Goal: Task Accomplishment & Management: Manage account settings

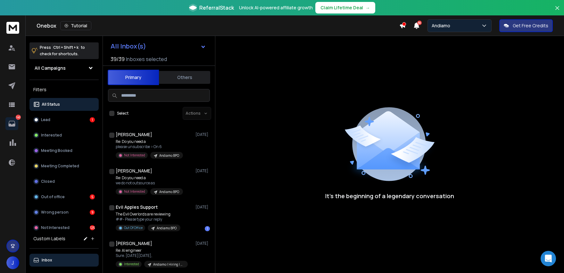
click at [470, 24] on div "Andiamo" at bounding box center [460, 25] width 56 height 6
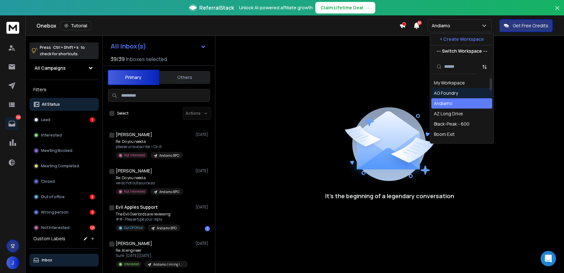
click at [454, 94] on div "AG Foundry" at bounding box center [446, 93] width 24 height 6
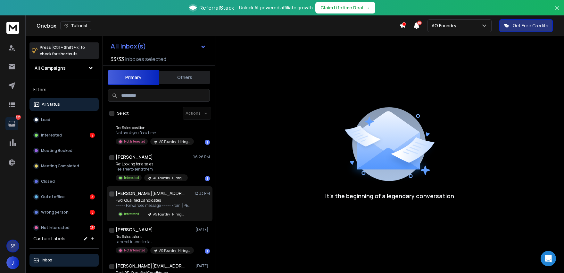
scroll to position [52, 0]
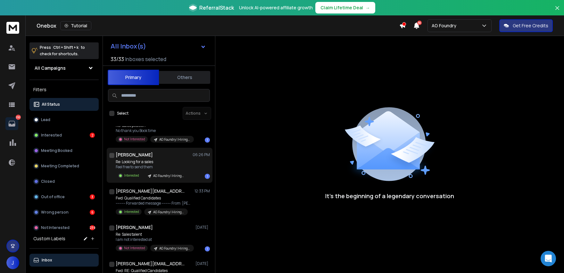
click at [171, 159] on p "Re: Looking for a sales" at bounding box center [152, 161] width 72 height 5
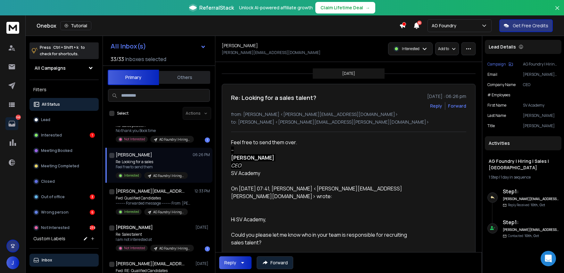
click at [267, 261] on icon at bounding box center [265, 262] width 6 height 6
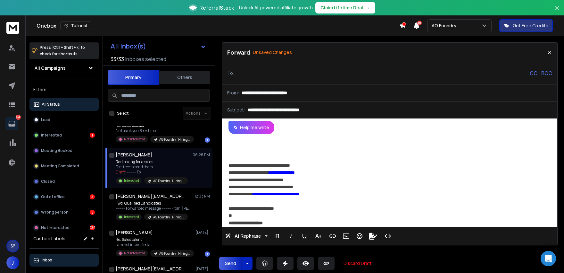
drag, startPoint x: 292, startPoint y: 71, endPoint x: 292, endPoint y: 74, distance: 3.2
click at [292, 74] on div at bounding box center [382, 73] width 291 height 12
click at [282, 74] on input at bounding box center [259, 73] width 45 height 12
paste input "**********"
type input "**********"
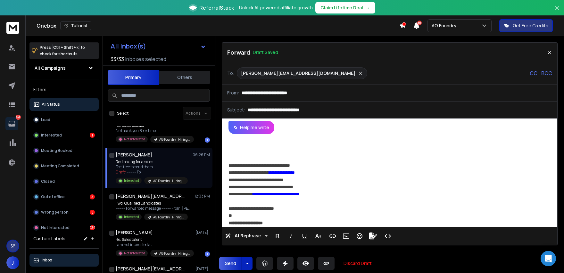
scroll to position [0, 0]
click at [230, 261] on button "Send" at bounding box center [230, 263] width 22 height 13
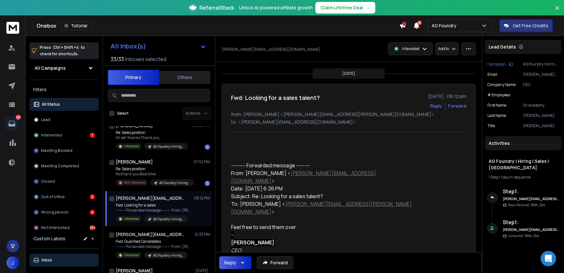
scroll to position [7, 0]
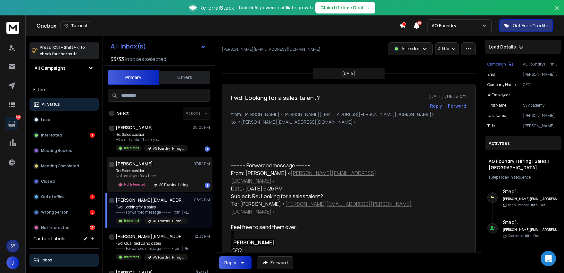
click at [171, 172] on p "Re: Sales position" at bounding box center [154, 170] width 77 height 5
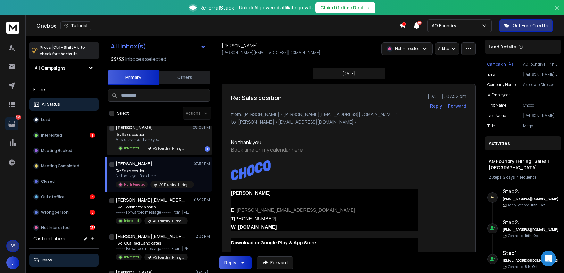
click at [177, 137] on p "All set. thanks Thank you," at bounding box center [152, 139] width 72 height 5
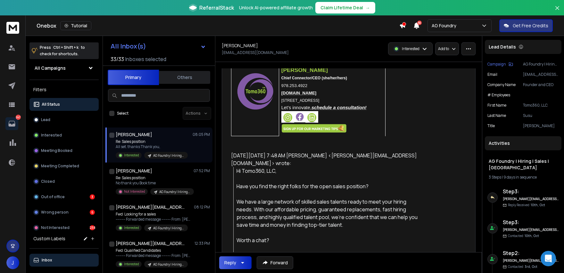
scroll to position [108, 0]
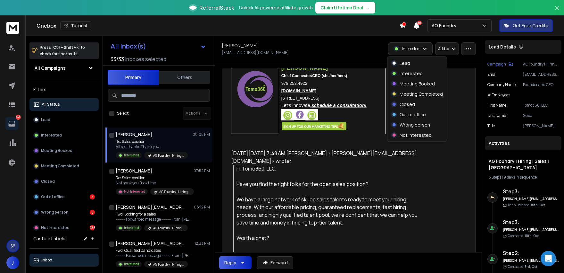
click at [424, 46] on icon at bounding box center [424, 48] width 5 height 5
click at [417, 134] on p "Not Interested" at bounding box center [416, 135] width 32 height 6
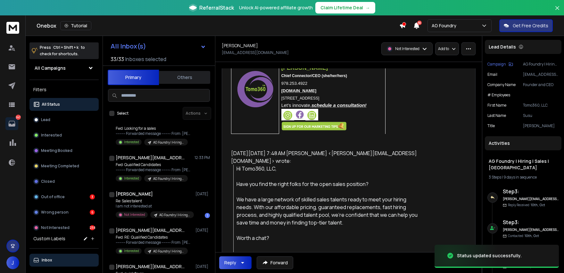
scroll to position [87, 0]
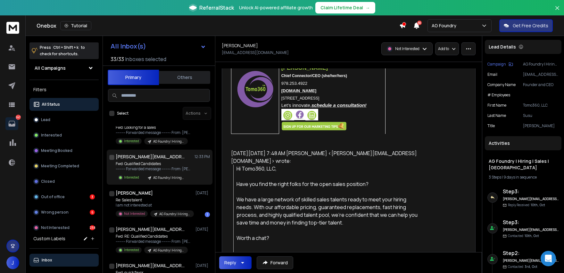
click at [172, 158] on h1 "greg@avantgardefoundry.com" at bounding box center [151, 156] width 71 height 6
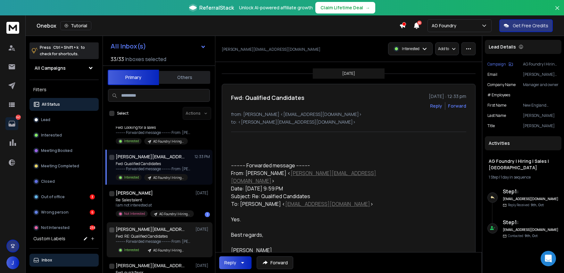
click at [183, 236] on p "Fwd: RE: Qualified Candidates" at bounding box center [154, 235] width 77 height 5
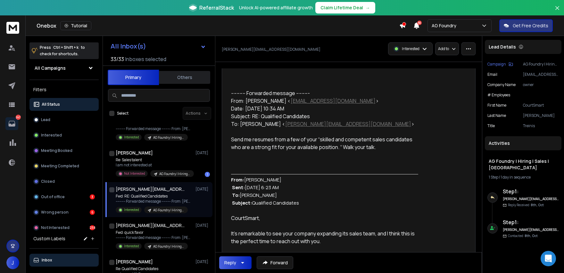
scroll to position [134, 0]
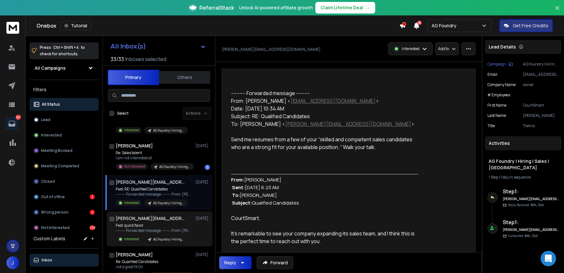
click at [194, 223] on div "Fwd: quick favor ---------- Forwarded message --------- From: Jack Interested A…" at bounding box center [163, 233] width 94 height 20
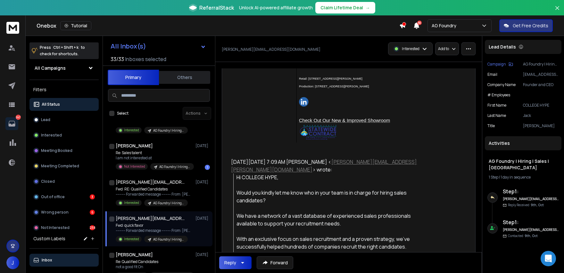
scroll to position [202, 0]
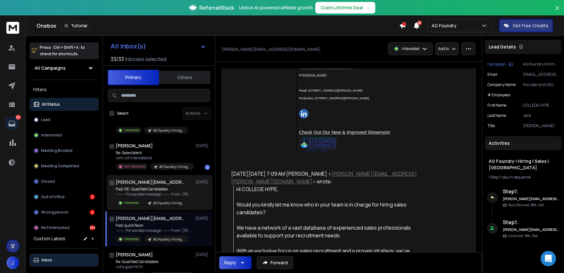
click at [194, 186] on div "Fwd: RE: Qualified Candidates ---------- Forwarded message --------- From: Andr…" at bounding box center [163, 196] width 94 height 20
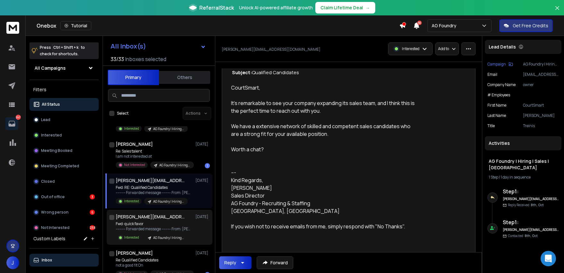
scroll to position [111, 0]
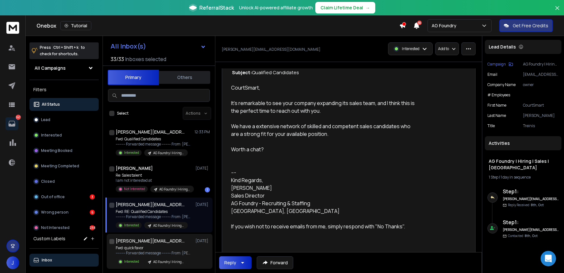
click at [180, 246] on p "Fwd: quick favor" at bounding box center [154, 247] width 77 height 5
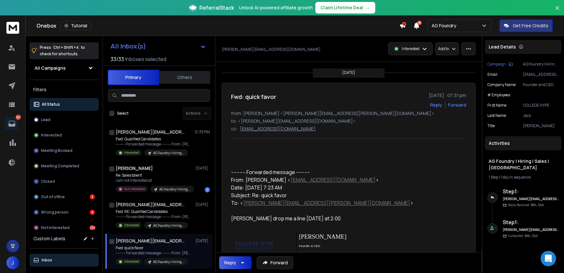
scroll to position [0, 0]
drag, startPoint x: 344, startPoint y: 181, endPoint x: 281, endPoint y: 181, distance: 63.8
click at [281, 181] on div "From: Jack Doherty < jdoherty@collegehype.net >" at bounding box center [324, 181] width 187 height 8
copy link "jdoherty@collegehype.net"
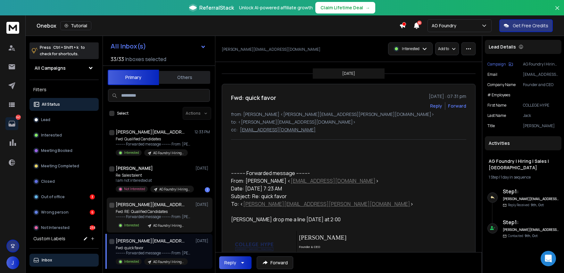
click at [187, 207] on div "greg@avantgardefoundry.com 09 Oct Fwd: RE: Qualified Candidates ---------- Forw…" at bounding box center [163, 214] width 94 height 27
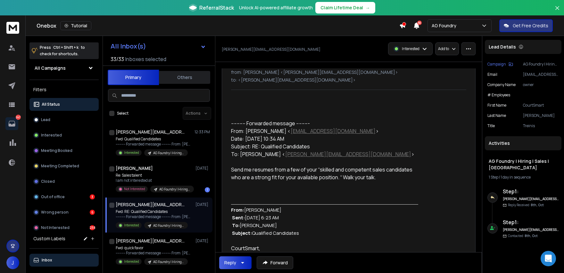
scroll to position [42, 0]
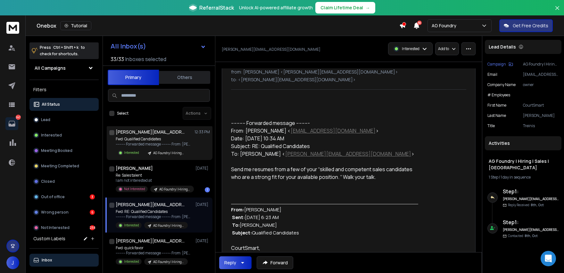
click at [197, 142] on div "Fwd: Qualified Candidates ---------- Forwarded message --------- From: lindsey …" at bounding box center [163, 146] width 94 height 20
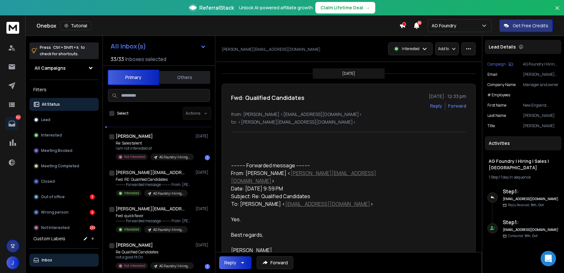
scroll to position [156, 0]
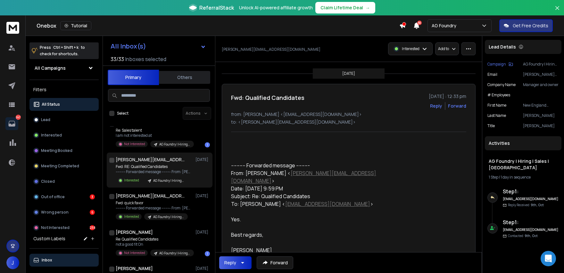
click at [188, 157] on div "greg@avantgardefoundry.com 09 Oct" at bounding box center [163, 159] width 94 height 6
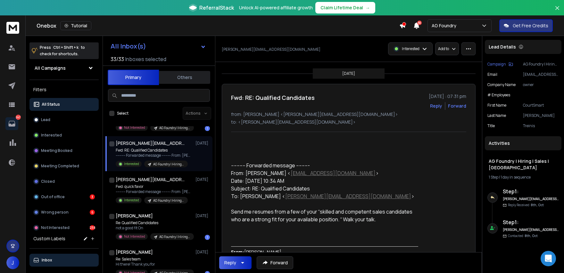
scroll to position [177, 0]
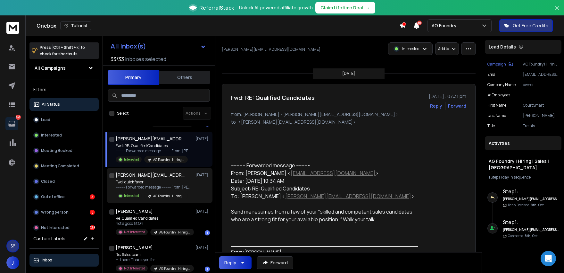
click at [186, 178] on div "greg@avantgardefoundry.com 09 Oct Fwd: quick favor ---------- Forwarded message…" at bounding box center [163, 185] width 94 height 27
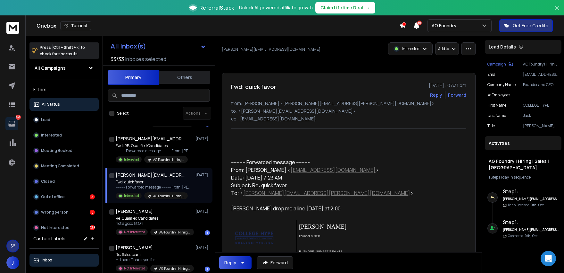
scroll to position [16, 0]
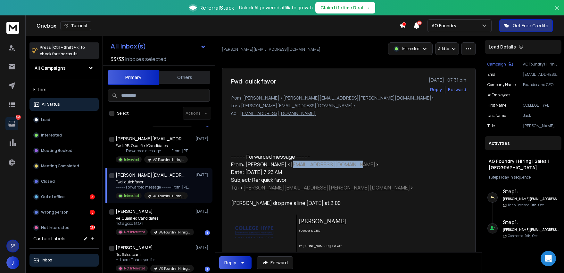
drag, startPoint x: 344, startPoint y: 165, endPoint x: 281, endPoint y: 161, distance: 63.0
click at [281, 161] on div "From: Jack Doherty < jdoherty@collegehype.net >" at bounding box center [324, 164] width 187 height 8
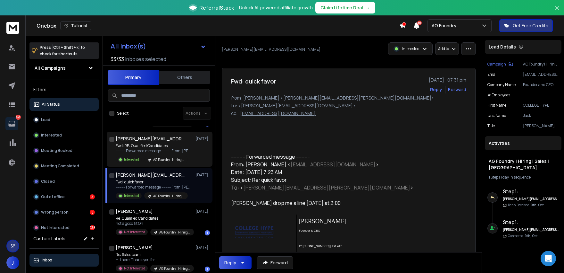
click at [190, 145] on p "Fwd: RE: Qualified Candidates" at bounding box center [154, 145] width 77 height 5
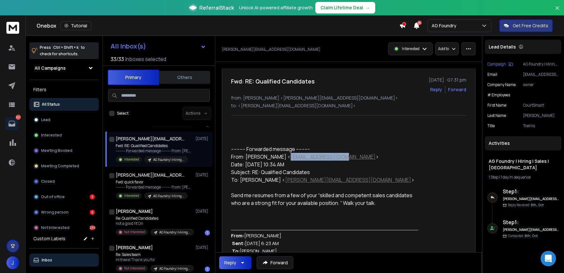
drag, startPoint x: 339, startPoint y: 155, endPoint x: 284, endPoint y: 158, distance: 54.3
click at [284, 158] on div "From: Andrew Treinis < andy@courtsmart.com >" at bounding box center [324, 157] width 187 height 8
copy link "andy@courtsmart.com"
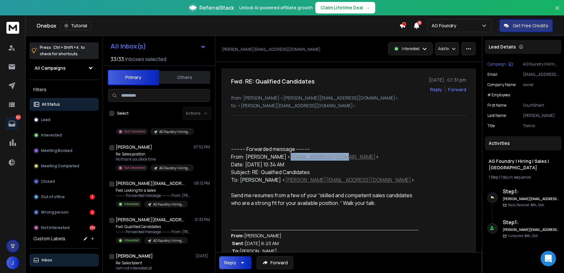
scroll to position [23, 0]
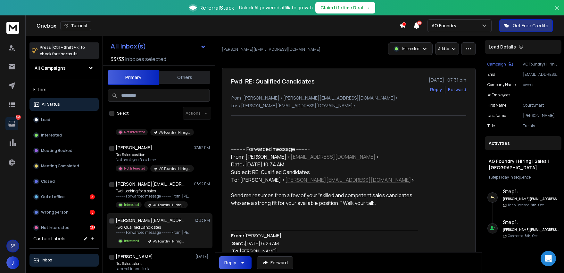
click at [161, 221] on h1 "greg@avantgardefoundry.com" at bounding box center [151, 220] width 71 height 6
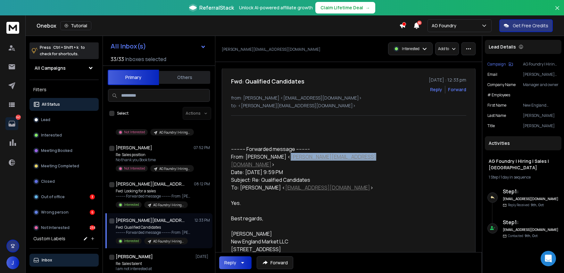
drag, startPoint x: 350, startPoint y: 155, endPoint x: 273, endPoint y: 155, distance: 77.0
click at [273, 155] on div "From: lindsey lin < lindsey@newenglandmarket.net >" at bounding box center [324, 160] width 187 height 15
copy link "lindsey@newenglandmarket.net"
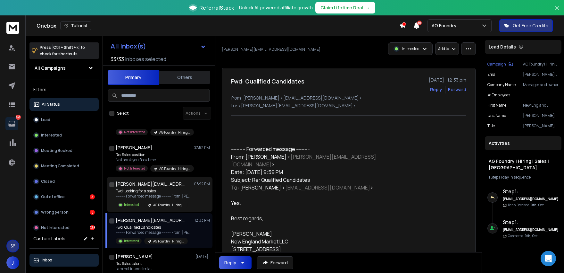
click at [169, 184] on h1 "greg@avantgardefoundry.com" at bounding box center [151, 184] width 71 height 6
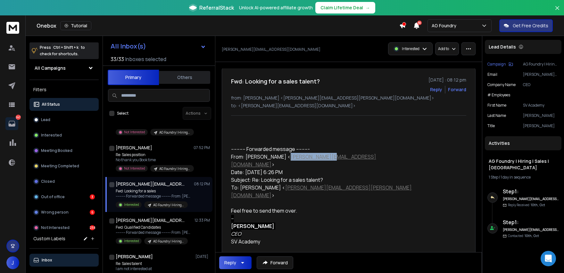
drag, startPoint x: 339, startPoint y: 156, endPoint x: 296, endPoint y: 157, distance: 43.0
click at [296, 157] on div "From: Michael Colonnese < mike@sv.academy >" at bounding box center [324, 160] width 187 height 15
copy link "mike@sv.academy"
click at [479, 27] on div "AG Foundry" at bounding box center [460, 25] width 56 height 6
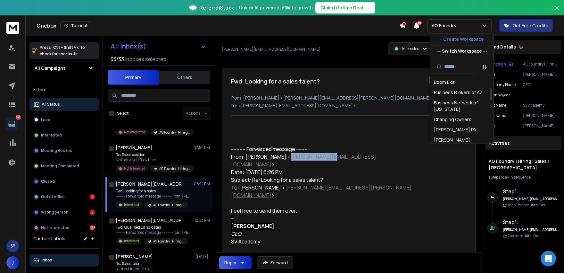
scroll to position [52, 0]
click at [465, 116] on div "Changing Owners" at bounding box center [453, 119] width 38 height 6
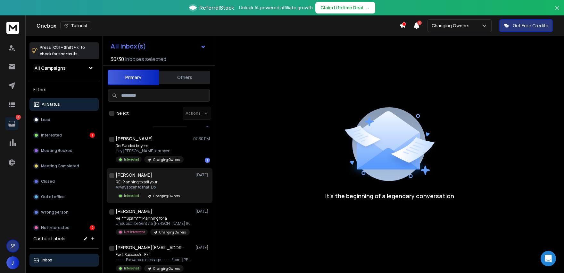
scroll to position [30, 0]
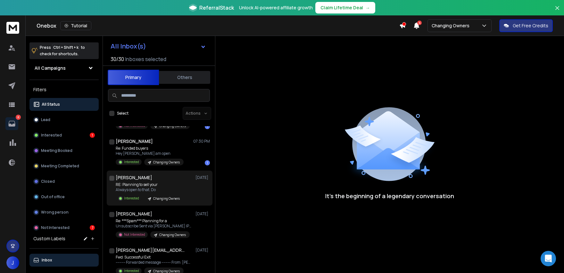
click at [180, 178] on div "[PERSON_NAME] [DATE]" at bounding box center [163, 177] width 94 height 6
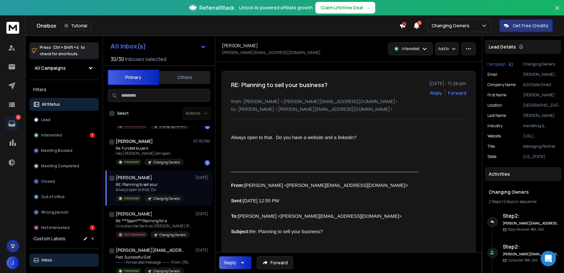
scroll to position [14, 0]
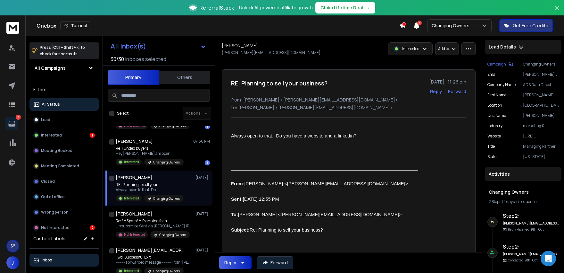
click at [281, 264] on button "Forward" at bounding box center [275, 262] width 37 height 13
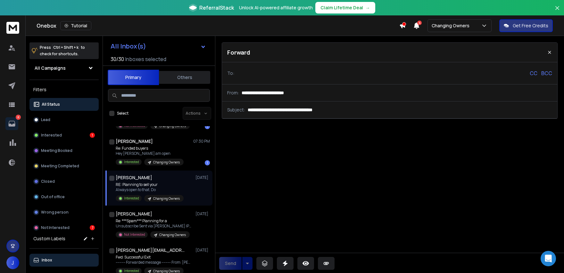
scroll to position [0, 0]
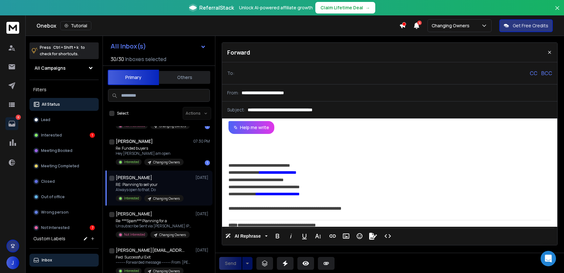
click at [277, 71] on input at bounding box center [259, 73] width 45 height 12
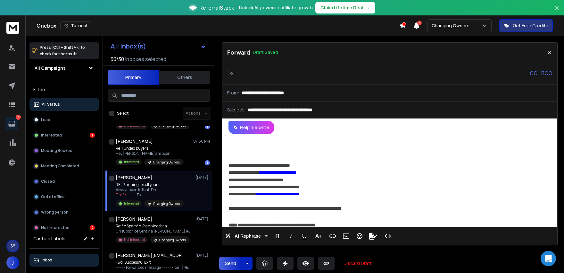
paste input
click at [228, 260] on button "Send" at bounding box center [230, 263] width 22 height 13
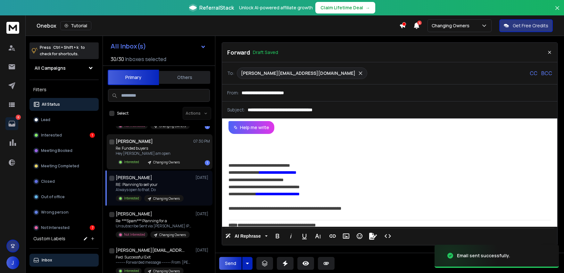
click at [187, 146] on div "Re: Funded buyers Hey Wes I am open Interested Changing Owners 1" at bounding box center [163, 156] width 94 height 20
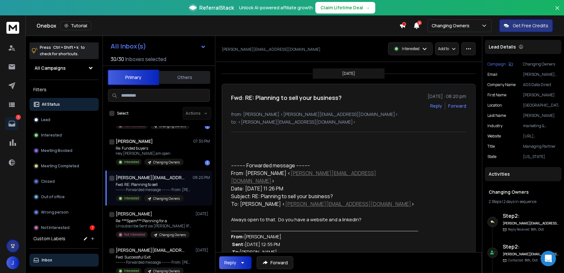
click at [184, 182] on p "Fwd: RE: Planning to sell" at bounding box center [154, 184] width 77 height 5
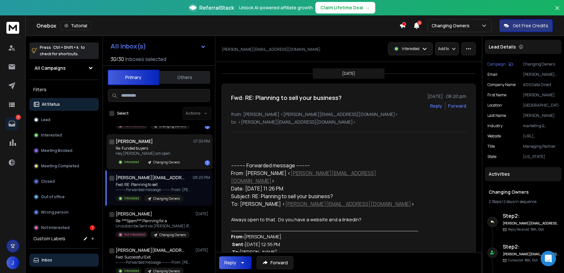
click at [173, 140] on div "Alex Friedlander 07:30 PM" at bounding box center [163, 141] width 94 height 6
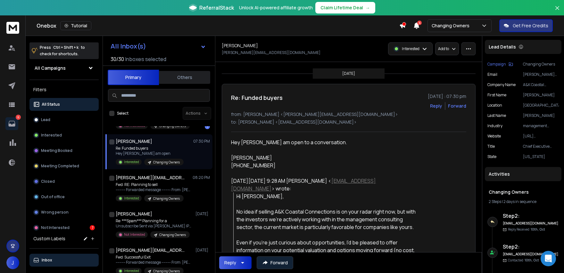
click at [276, 259] on button "Forward" at bounding box center [275, 262] width 37 height 13
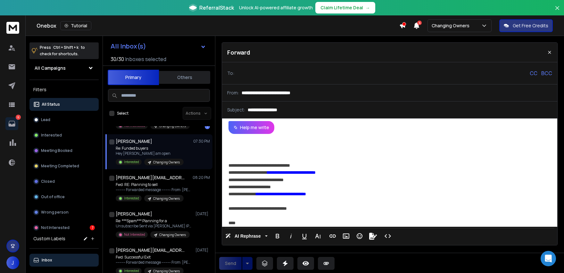
click at [294, 74] on div at bounding box center [382, 73] width 291 height 12
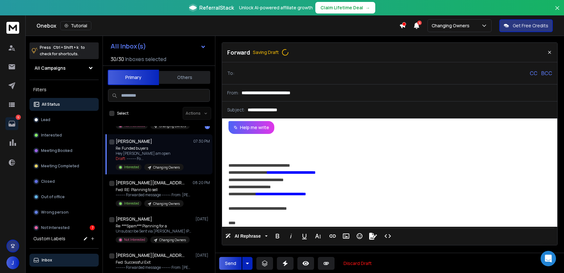
click at [258, 72] on input at bounding box center [259, 73] width 45 height 12
paste input
click at [230, 265] on button "Send" at bounding box center [230, 263] width 22 height 13
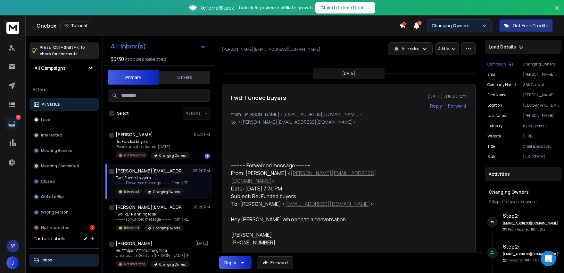
click at [463, 24] on p "Changing Owners" at bounding box center [452, 25] width 40 height 6
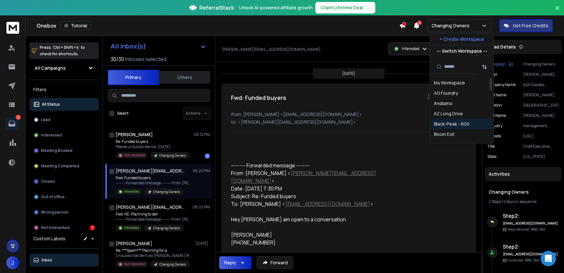
click at [452, 122] on div "Black-Peak - 600" at bounding box center [452, 124] width 36 height 6
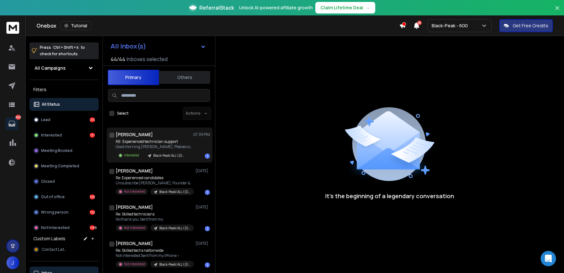
click at [185, 139] on p "RE: Experienced technician support" at bounding box center [154, 141] width 77 height 5
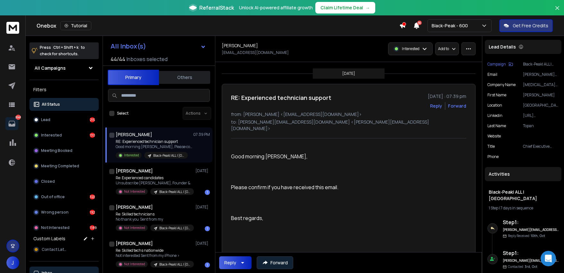
click at [279, 264] on button "Forward" at bounding box center [275, 262] width 37 height 13
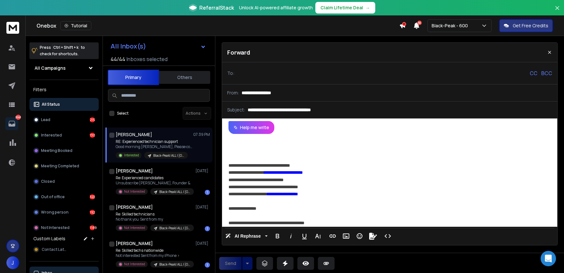
click at [258, 72] on input at bounding box center [259, 73] width 45 height 12
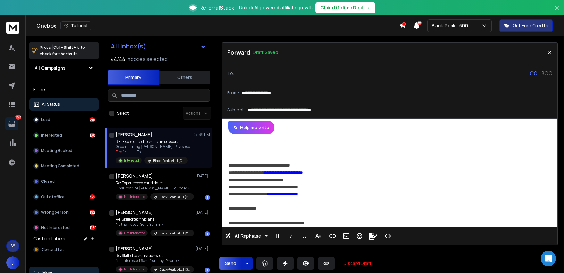
paste input "**********"
type input "**********"
click at [233, 266] on button "Send" at bounding box center [230, 263] width 22 height 13
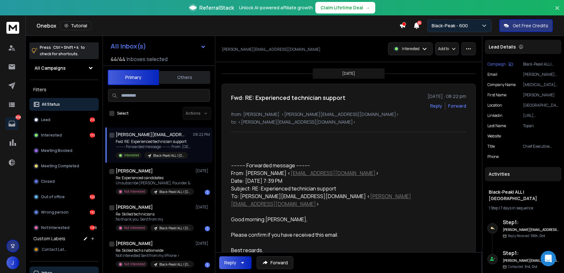
click at [471, 20] on button "Black-Peak - 600" at bounding box center [460, 25] width 64 height 13
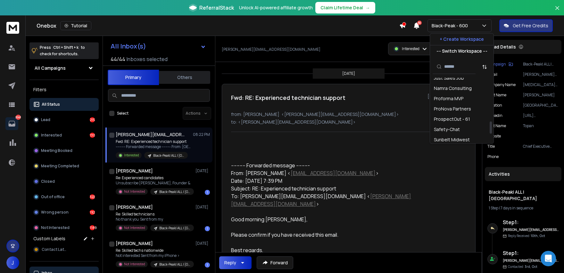
scroll to position [267, 0]
click at [459, 140] on div "Transworld Business Advisors of [GEOGRAPHIC_DATA]" at bounding box center [462, 149] width 56 height 19
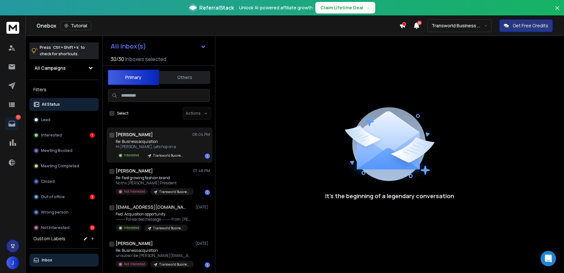
click at [173, 141] on p "Re: Business acquisition" at bounding box center [152, 141] width 72 height 5
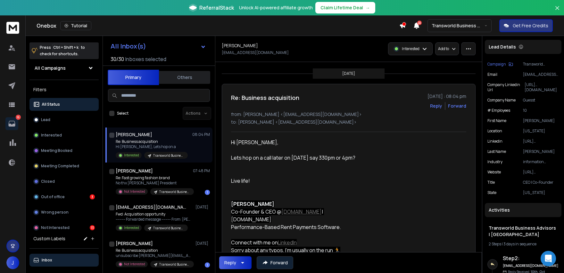
click at [280, 259] on button "Forward" at bounding box center [275, 262] width 37 height 13
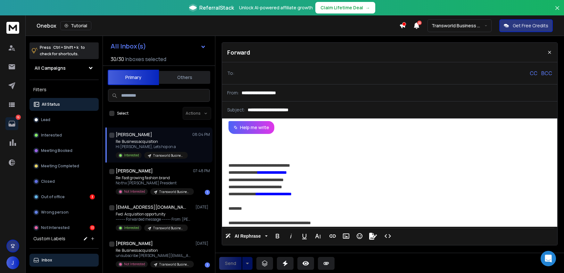
click at [268, 69] on input at bounding box center [259, 73] width 45 height 12
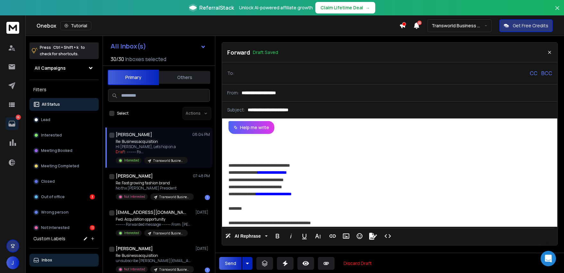
paste input "**********"
type input "**********"
paste input "**********"
type input "**********"
click at [232, 266] on button "Send" at bounding box center [230, 263] width 22 height 13
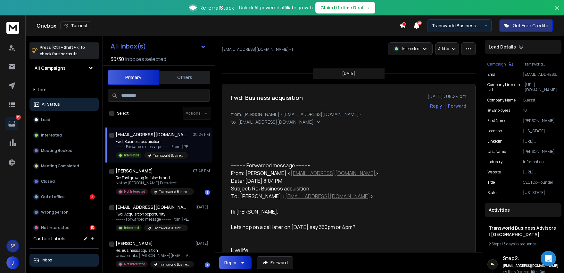
click at [462, 27] on p "Transworld Business Advisors of [GEOGRAPHIC_DATA]" at bounding box center [458, 25] width 53 height 6
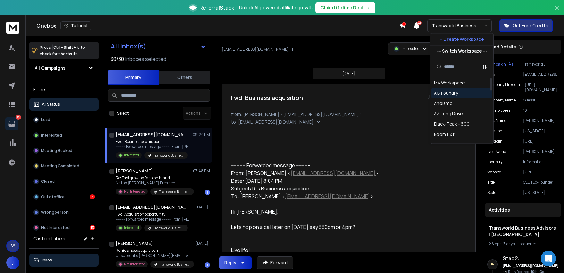
click at [461, 91] on div "AG Foundry" at bounding box center [462, 93] width 61 height 10
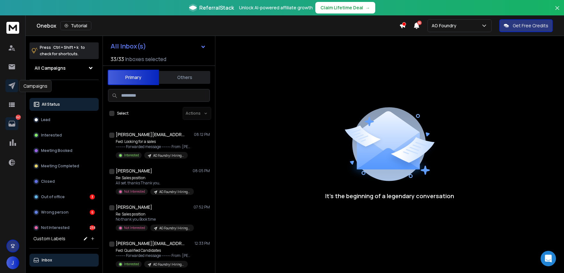
click at [14, 84] on icon at bounding box center [12, 86] width 8 height 8
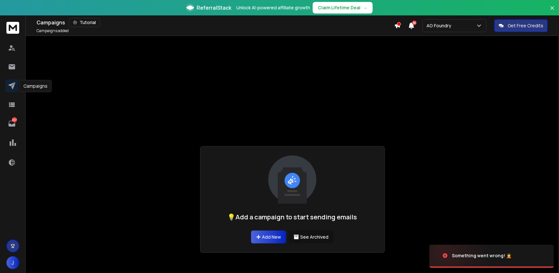
click at [14, 84] on icon at bounding box center [12, 86] width 8 height 8
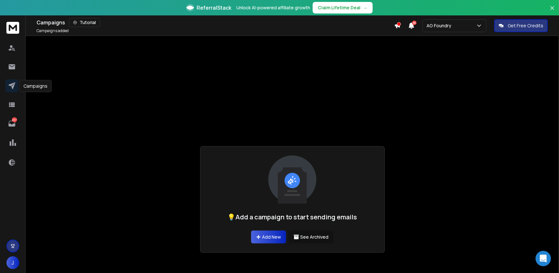
click at [11, 85] on icon at bounding box center [11, 85] width 7 height 7
click at [12, 121] on p "247" at bounding box center [14, 119] width 5 height 5
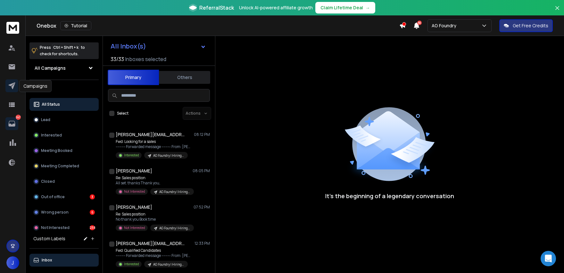
click at [12, 85] on icon at bounding box center [11, 85] width 7 height 7
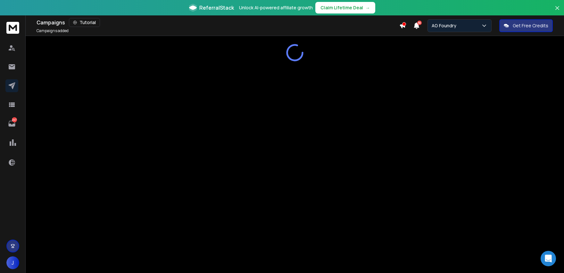
click at [443, 21] on button "AG Foundry" at bounding box center [460, 25] width 64 height 13
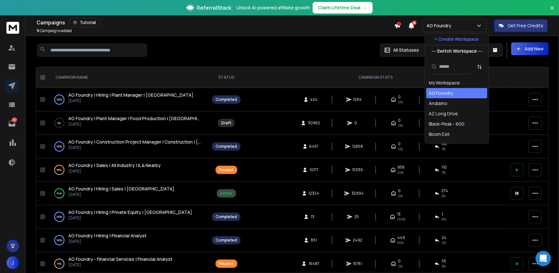
click at [111, 187] on span "AG Foundry | Hiring | Sales | [GEOGRAPHIC_DATA]" at bounding box center [121, 188] width 106 height 6
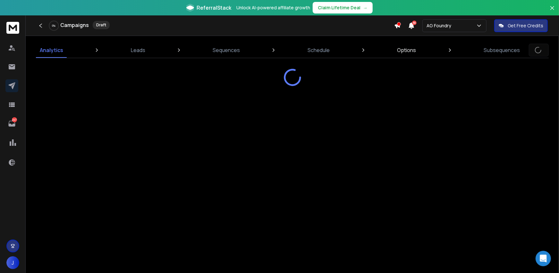
click at [412, 47] on p "Options" at bounding box center [406, 50] width 19 height 8
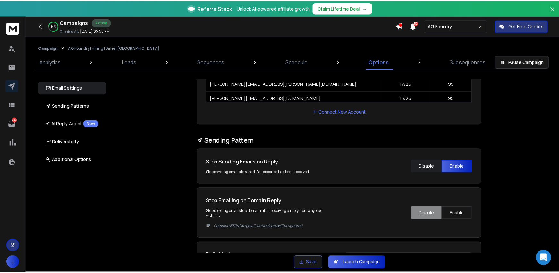
scroll to position [151, 0]
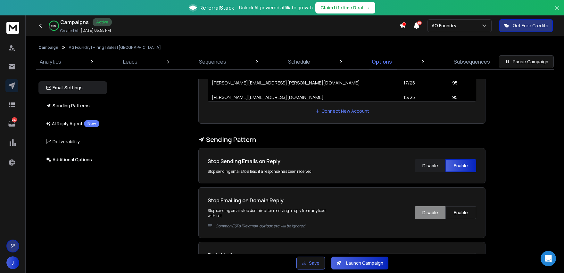
click at [50, 46] on button "Campaign" at bounding box center [48, 47] width 20 height 5
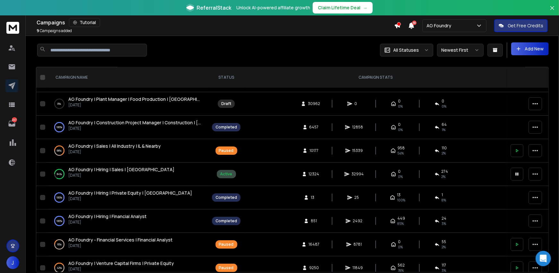
scroll to position [32, 0]
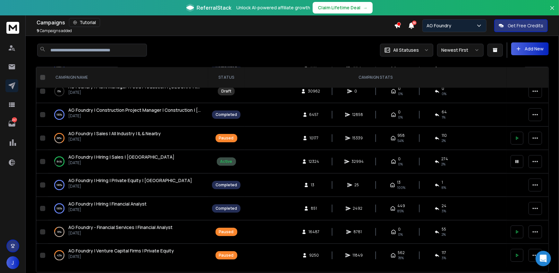
click at [462, 24] on div "AG Foundry" at bounding box center [455, 25] width 56 height 6
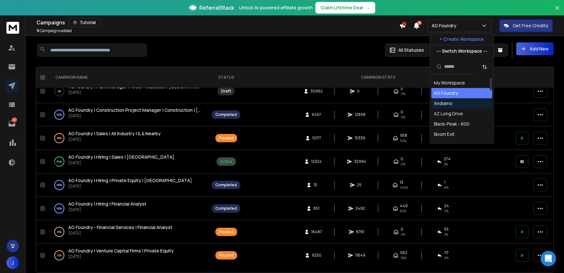
click at [453, 105] on div "Andiamo" at bounding box center [462, 103] width 61 height 10
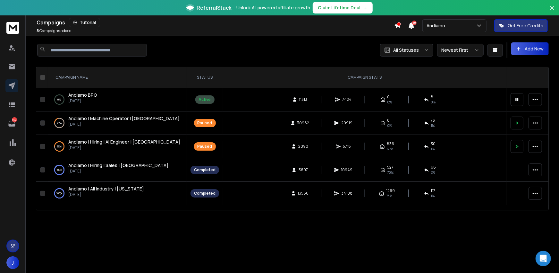
click at [80, 92] on span "Andiamo BPO" at bounding box center [82, 95] width 29 height 6
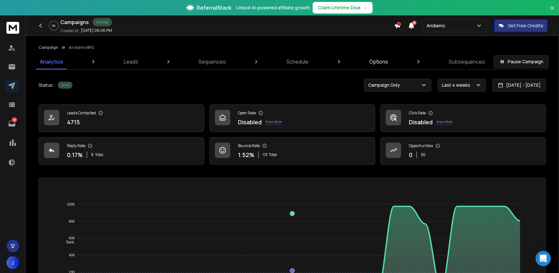
click at [383, 62] on p "Options" at bounding box center [378, 62] width 19 height 8
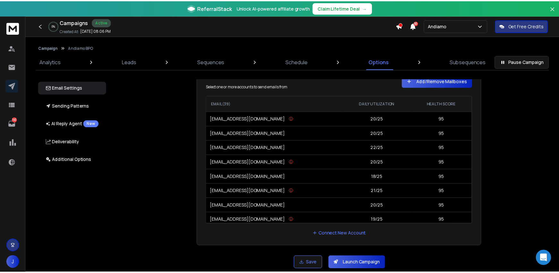
scroll to position [29, 0]
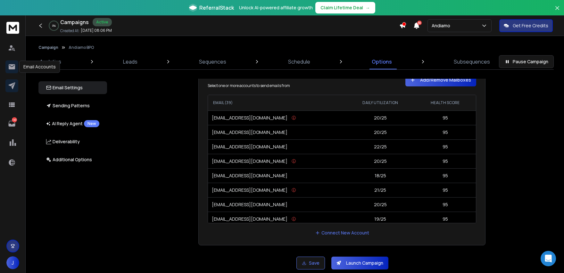
click at [10, 66] on icon at bounding box center [12, 67] width 8 height 8
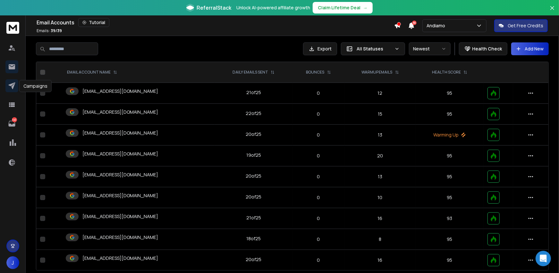
click at [12, 87] on icon at bounding box center [11, 85] width 7 height 7
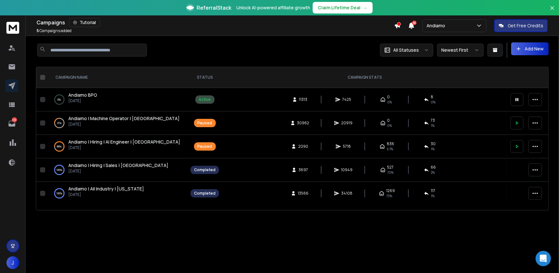
click at [79, 94] on span "Andiamo BPO" at bounding box center [82, 95] width 29 height 6
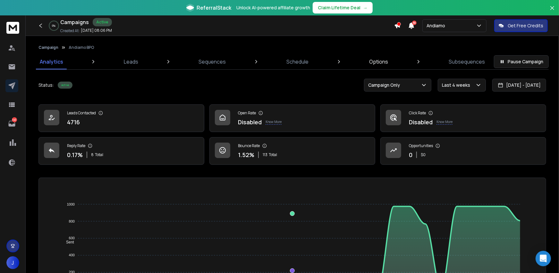
click at [382, 63] on p "Options" at bounding box center [378, 62] width 19 height 8
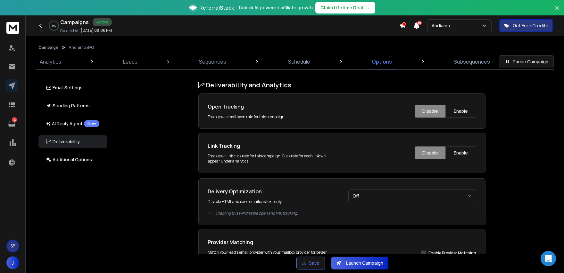
scroll to position [717, 0]
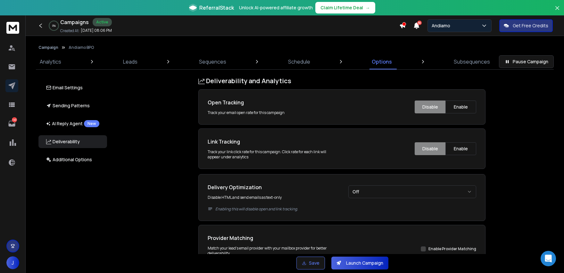
click at [479, 31] on button "Andiamo" at bounding box center [460, 25] width 64 height 13
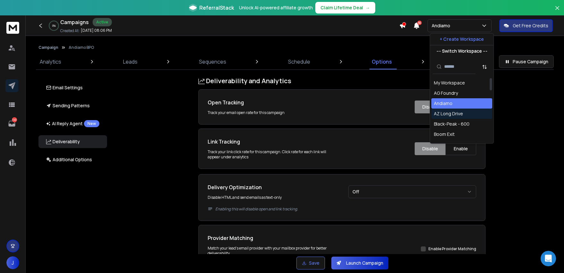
click at [472, 111] on div "AZ Long Drive" at bounding box center [462, 113] width 61 height 10
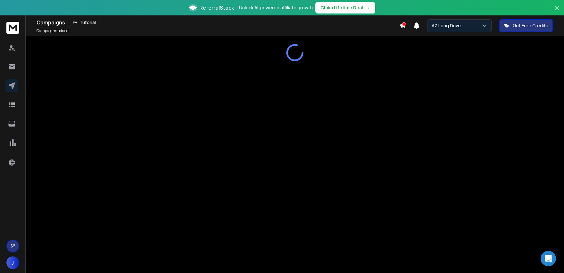
click at [475, 30] on button "AZ Long Drive" at bounding box center [460, 25] width 64 height 13
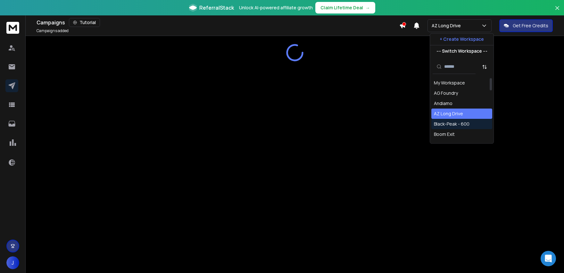
click at [465, 123] on div "Black-Peak - 600" at bounding box center [452, 124] width 36 height 6
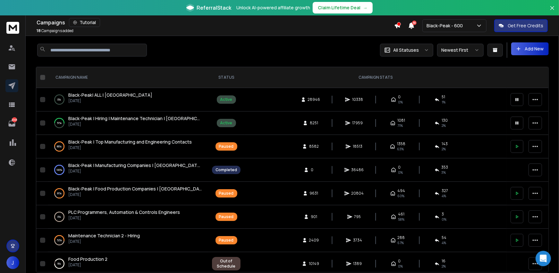
click at [124, 117] on span "Black-Peak | Hiring | Maintenance Technician | [GEOGRAPHIC_DATA]" at bounding box center [140, 118] width 145 height 6
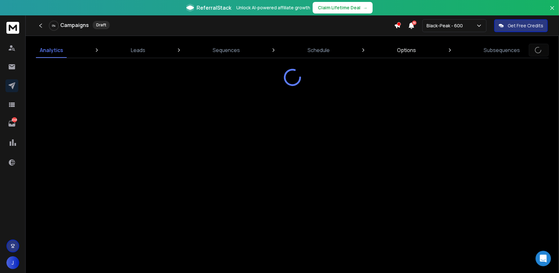
click at [411, 51] on p "Options" at bounding box center [406, 50] width 19 height 8
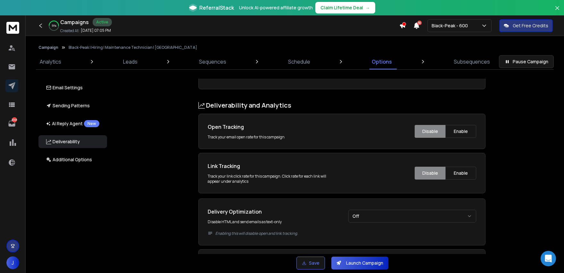
scroll to position [714, 0]
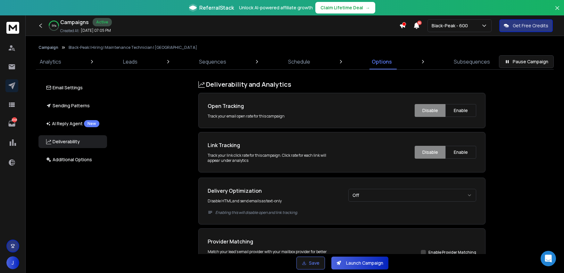
click at [51, 48] on button "Campaign" at bounding box center [48, 47] width 20 height 5
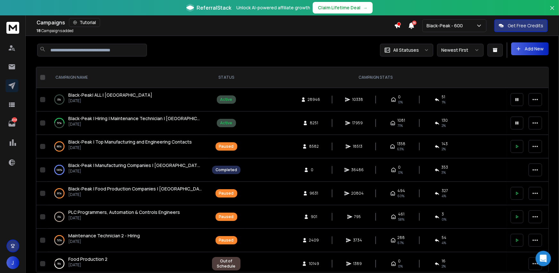
click at [122, 118] on span "Black-Peak | Hiring | Maintenance Technician | [GEOGRAPHIC_DATA]" at bounding box center [140, 118] width 145 height 6
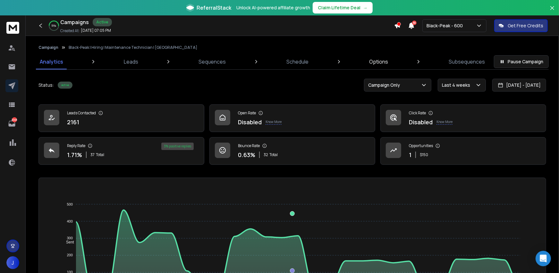
click at [379, 65] on p "Options" at bounding box center [378, 62] width 19 height 8
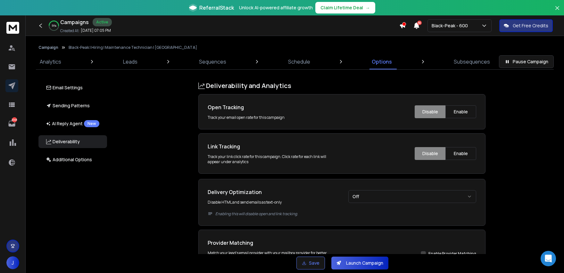
scroll to position [724, 0]
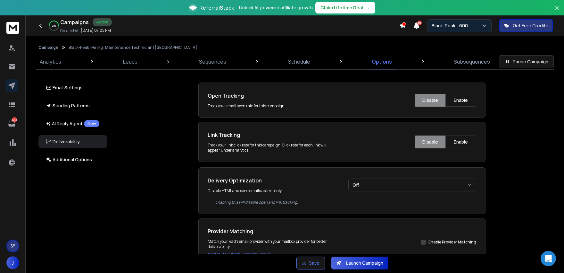
click at [485, 25] on icon "button" at bounding box center [484, 25] width 6 height 6
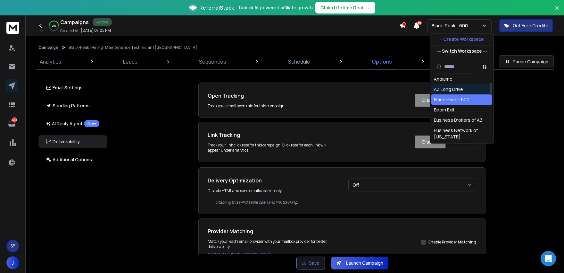
scroll to position [25, 0]
click at [470, 109] on div "Boom Exit" at bounding box center [462, 109] width 61 height 10
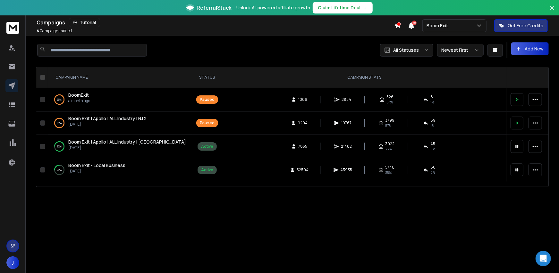
click at [114, 140] on span "Boom Exit | Apollo | ALL Industry | [GEOGRAPHIC_DATA]" at bounding box center [127, 142] width 118 height 6
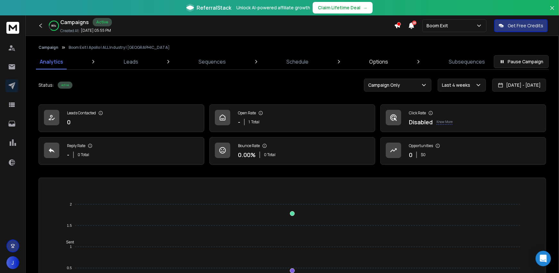
click at [374, 60] on p "Options" at bounding box center [378, 62] width 19 height 8
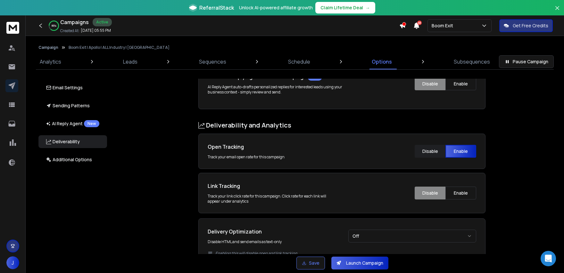
scroll to position [678, 0]
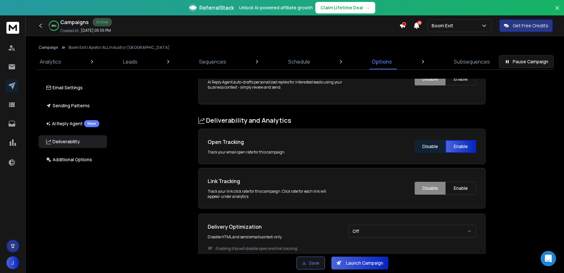
click at [422, 147] on button "Disable" at bounding box center [430, 146] width 31 height 13
click at [310, 263] on button "Save" at bounding box center [311, 262] width 29 height 13
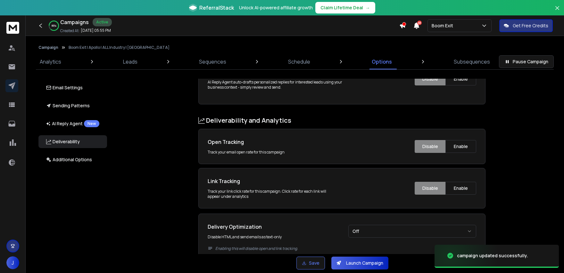
click at [49, 46] on button "Campaign" at bounding box center [48, 47] width 20 height 5
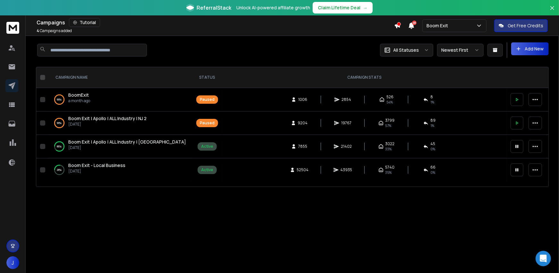
click at [91, 165] on span "Boom Exit - Local Business" at bounding box center [96, 165] width 57 height 6
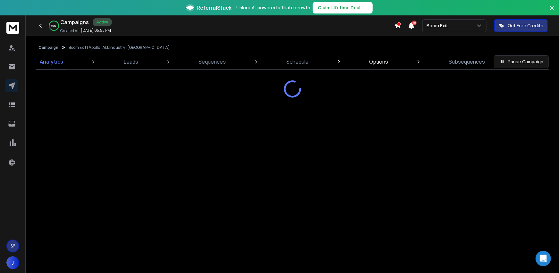
click at [384, 62] on p "Options" at bounding box center [378, 62] width 19 height 8
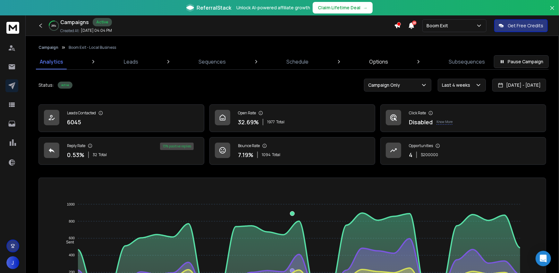
click at [384, 62] on p "Options" at bounding box center [378, 62] width 19 height 8
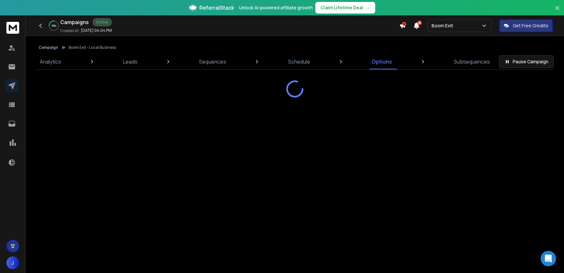
click at [387, 65] on link "Options" at bounding box center [382, 61] width 28 height 15
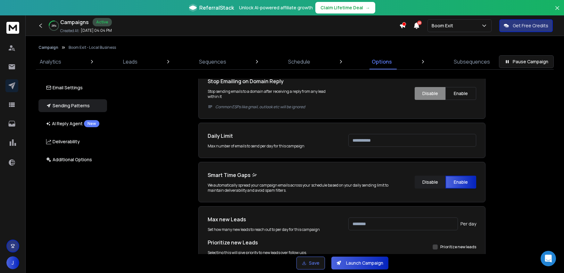
scroll to position [267, 0]
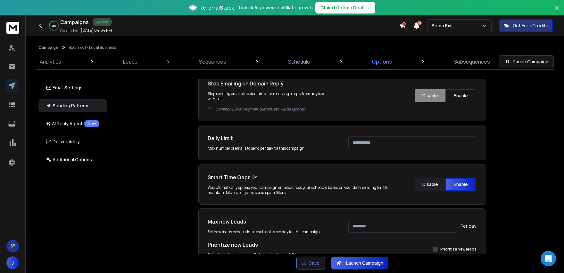
click at [379, 142] on input "****" at bounding box center [413, 142] width 128 height 13
type input "****"
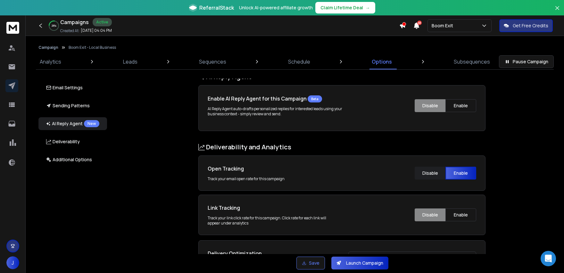
scroll to position [655, 0]
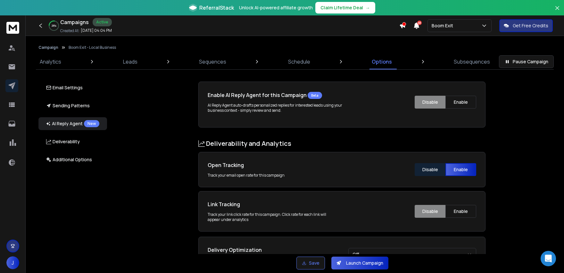
click at [431, 168] on button "Disable" at bounding box center [430, 169] width 31 height 13
click at [315, 262] on button "Save" at bounding box center [311, 262] width 29 height 13
click at [48, 45] on button "Campaign" at bounding box center [48, 47] width 20 height 5
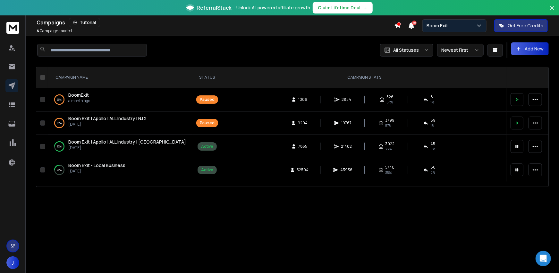
click at [461, 26] on div "Boom Exit" at bounding box center [455, 25] width 56 height 6
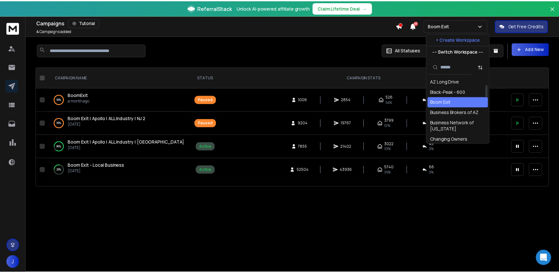
scroll to position [35, 0]
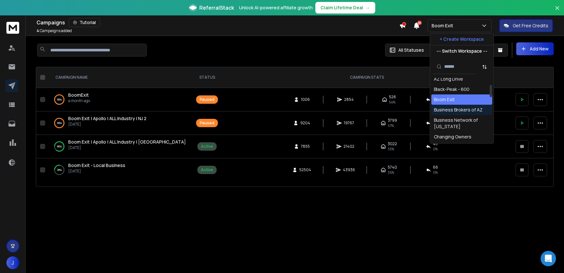
click at [457, 108] on div "Business Brokers of AZ" at bounding box center [458, 109] width 49 height 6
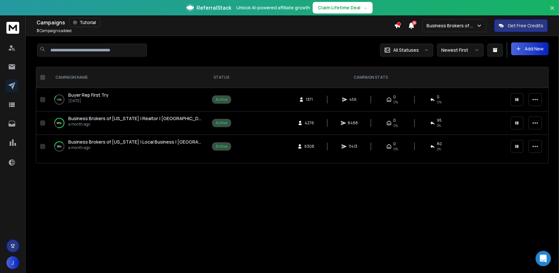
click at [87, 95] on span "Buyer Rep First Try" at bounding box center [88, 95] width 40 height 6
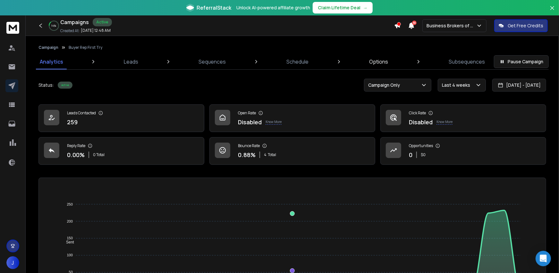
click at [381, 59] on p "Options" at bounding box center [378, 62] width 19 height 8
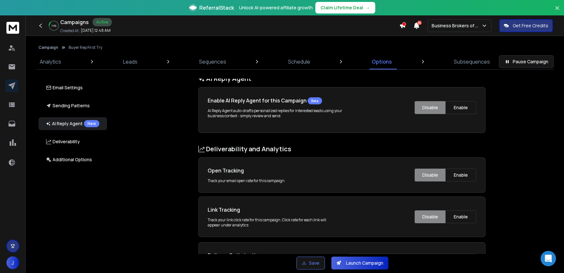
scroll to position [653, 0]
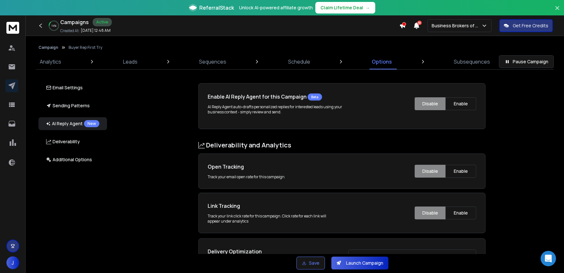
click at [50, 47] on button "Campaign" at bounding box center [48, 47] width 20 height 5
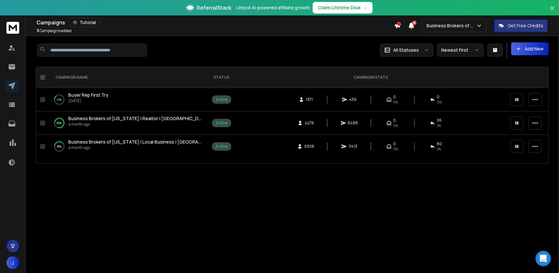
click at [84, 117] on span "Business Brokers of [US_STATE] | Realtor | [GEOGRAPHIC_DATA]" at bounding box center [138, 118] width 141 height 6
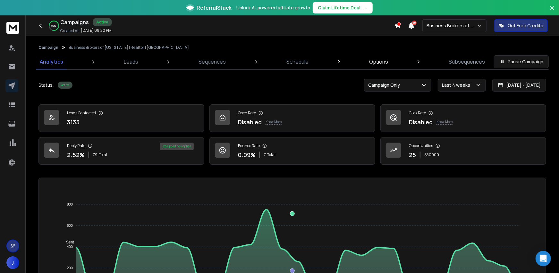
click at [379, 60] on p "Options" at bounding box center [378, 62] width 19 height 8
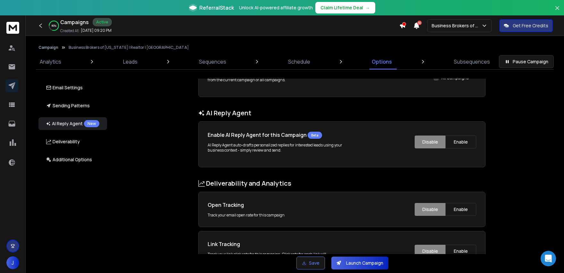
scroll to position [638, 0]
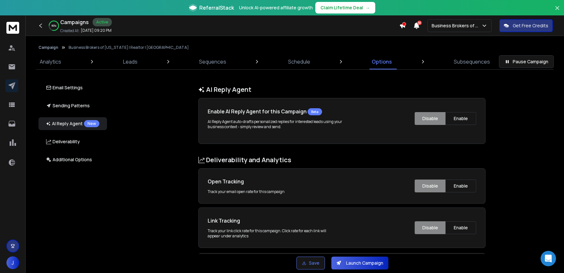
click at [46, 48] on button "Campaign" at bounding box center [48, 47] width 20 height 5
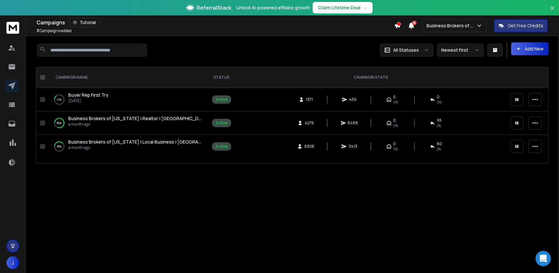
click at [82, 139] on span "Business Brokers of [US_STATE] | Local Business | [GEOGRAPHIC_DATA]" at bounding box center [146, 142] width 157 height 6
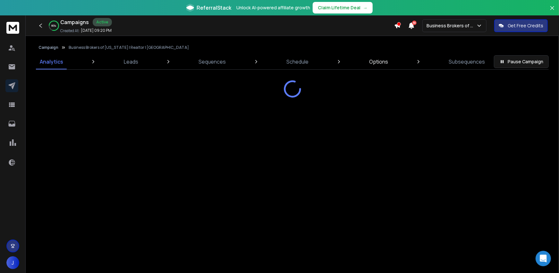
click at [380, 64] on p "Options" at bounding box center [378, 62] width 19 height 8
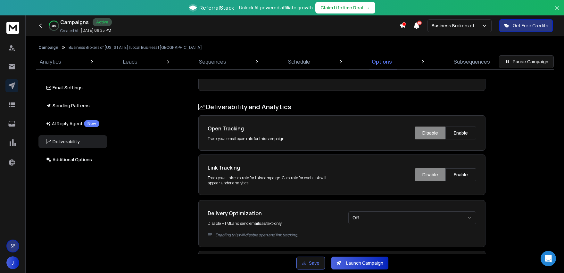
scroll to position [713, 0]
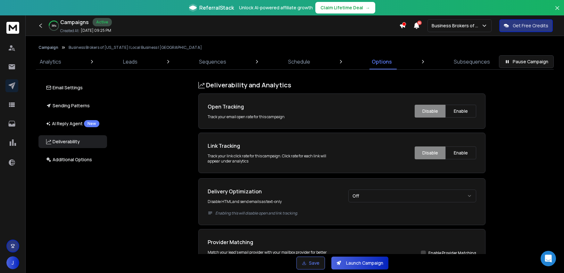
click at [49, 46] on button "Campaign" at bounding box center [48, 47] width 20 height 5
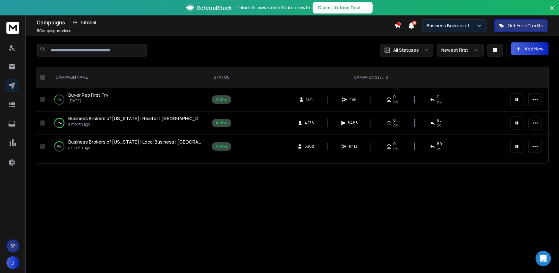
click at [464, 23] on p "Business Brokers of AZ" at bounding box center [452, 25] width 50 height 6
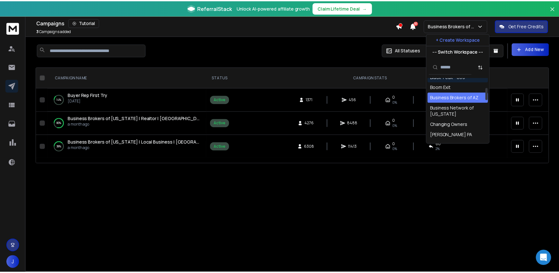
scroll to position [51, 0]
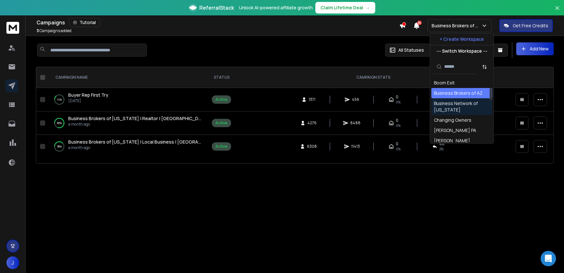
click at [467, 103] on div "Business Network of [US_STATE]" at bounding box center [462, 106] width 56 height 13
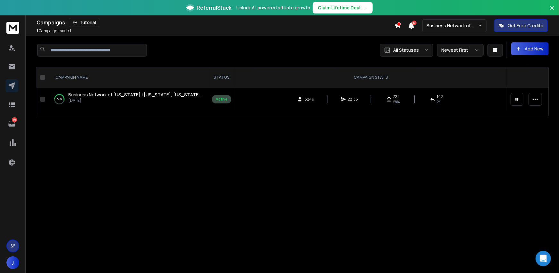
click at [158, 93] on span "Business Network of [US_STATE] | [US_STATE], [US_STATE], [US_STATE] | All" at bounding box center [153, 94] width 170 height 6
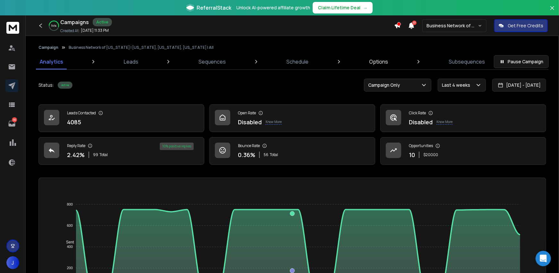
click at [377, 62] on p "Options" at bounding box center [378, 62] width 19 height 8
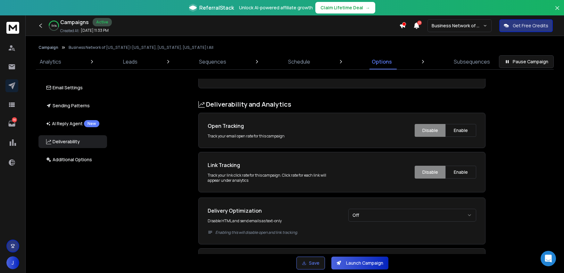
scroll to position [696, 0]
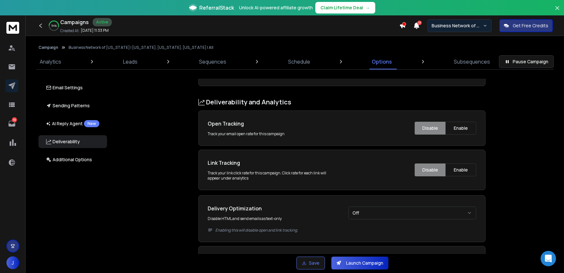
click at [478, 27] on p "Business Network of [US_STATE]" at bounding box center [457, 25] width 51 height 6
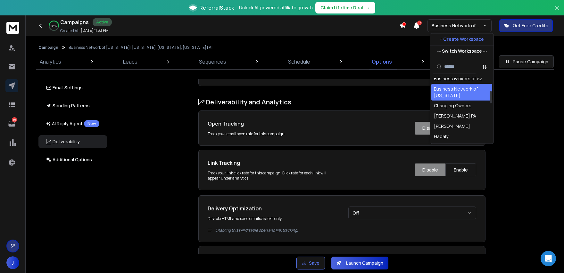
scroll to position [65, 0]
click at [459, 103] on div "Changing Owners" at bounding box center [453, 106] width 38 height 6
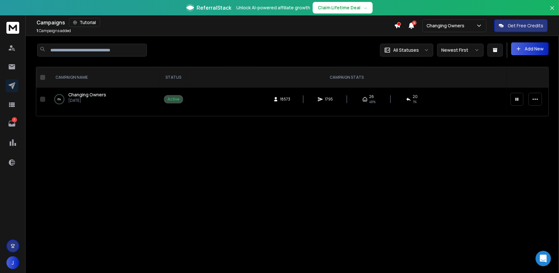
click at [94, 95] on span "Changing Owners" at bounding box center [87, 94] width 38 height 6
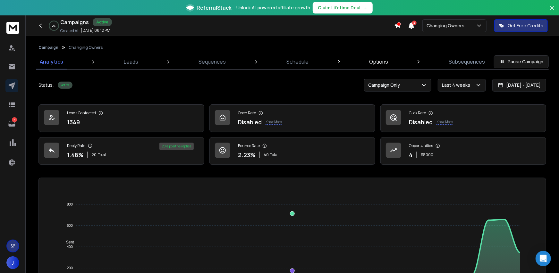
click at [382, 66] on link "Options" at bounding box center [378, 61] width 27 height 15
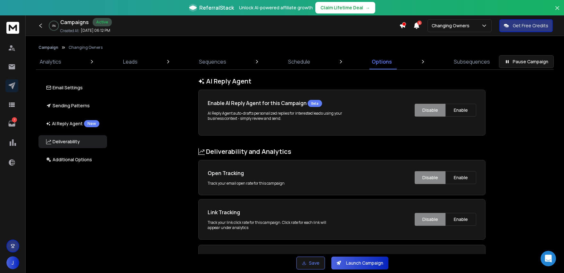
scroll to position [667, 0]
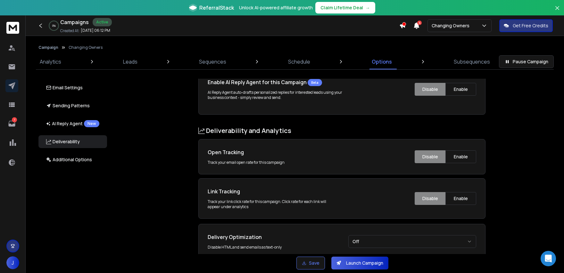
click at [50, 46] on button "Campaign" at bounding box center [48, 47] width 20 height 5
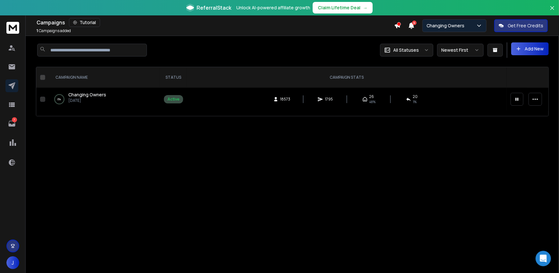
click at [475, 21] on button "Changing Owners" at bounding box center [454, 25] width 64 height 13
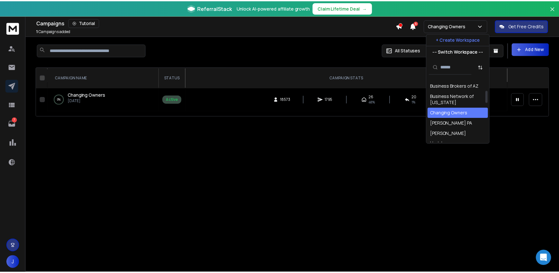
scroll to position [64, 0]
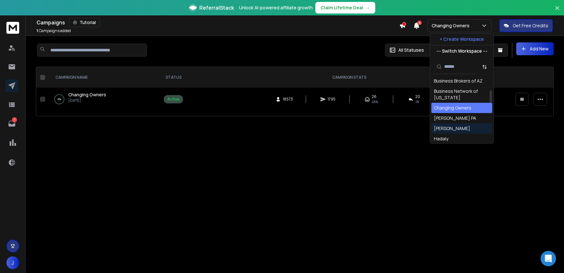
click at [469, 123] on div "[PERSON_NAME]" at bounding box center [462, 128] width 61 height 10
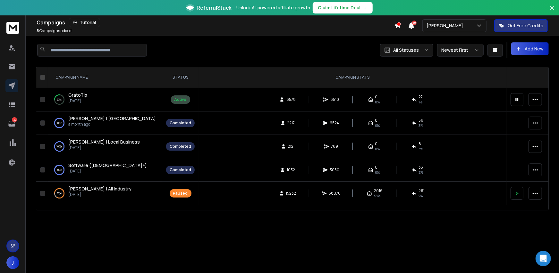
click at [76, 94] on span "GratoTip" at bounding box center [77, 95] width 19 height 6
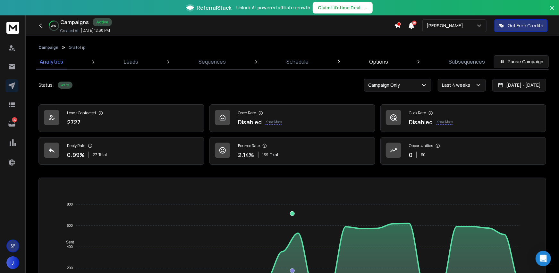
click at [379, 61] on p "Options" at bounding box center [378, 62] width 19 height 8
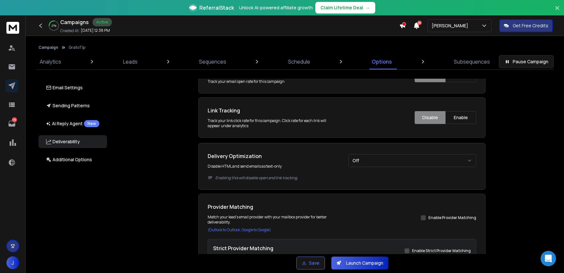
scroll to position [749, 0]
click at [46, 49] on button "Campaign" at bounding box center [48, 47] width 20 height 5
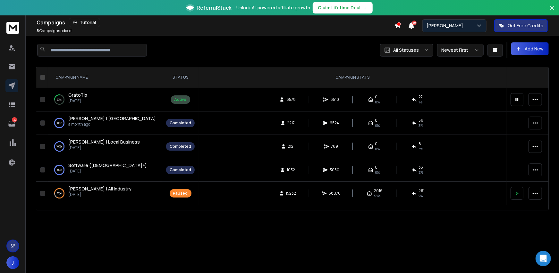
click at [478, 25] on icon "button" at bounding box center [479, 25] width 6 height 6
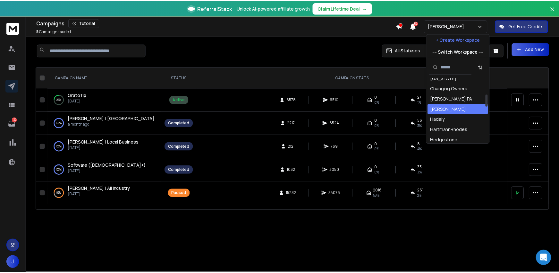
scroll to position [85, 0]
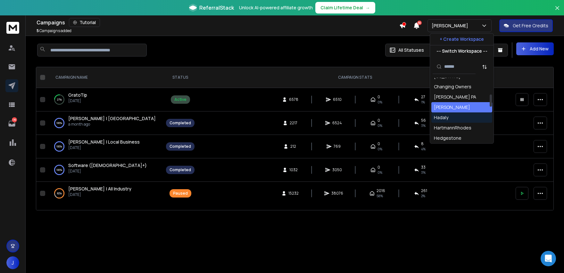
click at [464, 112] on div "Hadaly" at bounding box center [462, 117] width 61 height 10
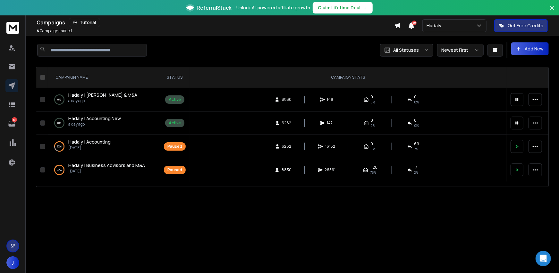
click at [94, 119] on span "Hadaly | Accounting New" at bounding box center [94, 118] width 53 height 6
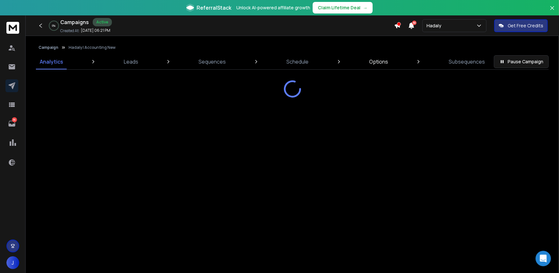
click at [382, 60] on p "Options" at bounding box center [378, 62] width 19 height 8
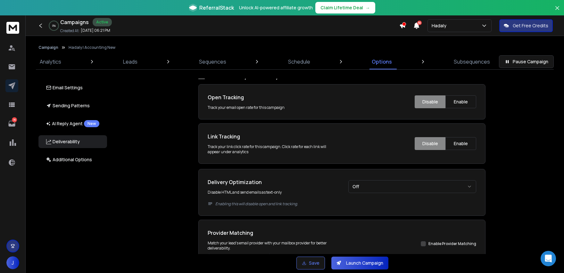
scroll to position [728, 0]
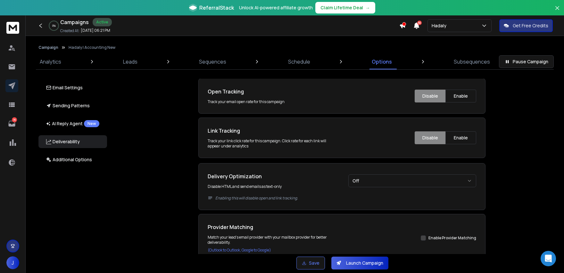
click at [51, 48] on button "Campaign" at bounding box center [48, 47] width 20 height 5
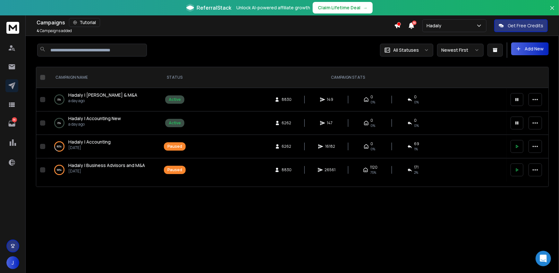
click at [107, 115] on span "Hadaly | Accounting New" at bounding box center [94, 118] width 53 height 6
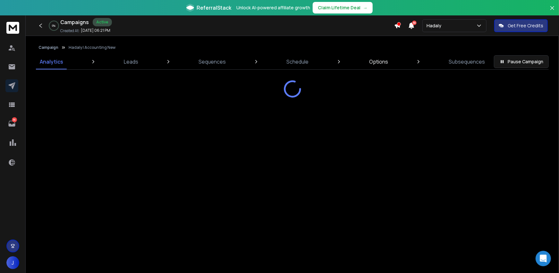
click at [384, 61] on p "Options" at bounding box center [378, 62] width 19 height 8
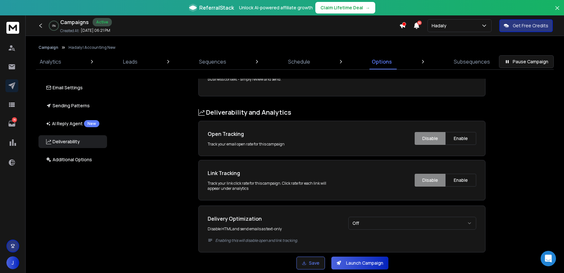
scroll to position [690, 0]
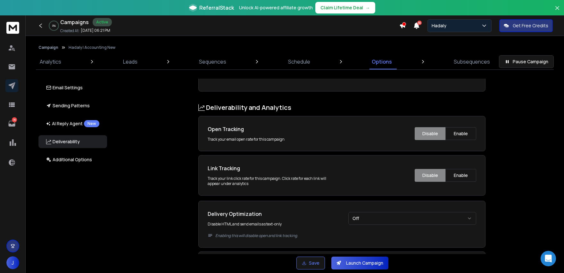
click at [470, 27] on div "Hadaly" at bounding box center [460, 25] width 56 height 6
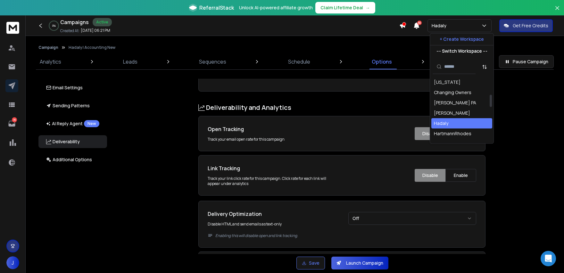
scroll to position [86, 0]
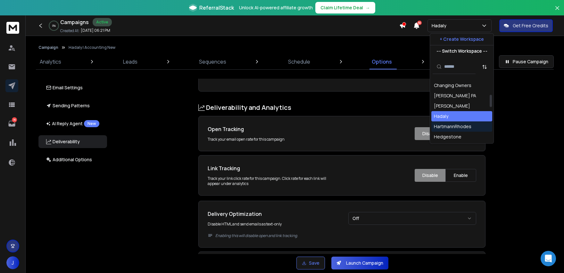
click at [456, 123] on div "HartmannRhodes" at bounding box center [453, 126] width 38 height 6
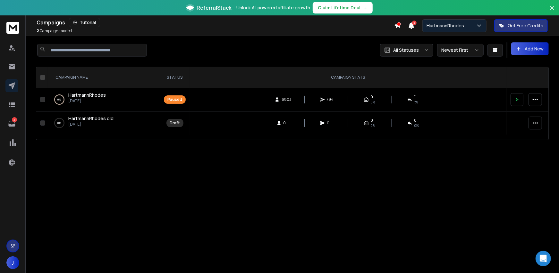
click at [464, 23] on p "HartmannRhodes" at bounding box center [447, 25] width 40 height 6
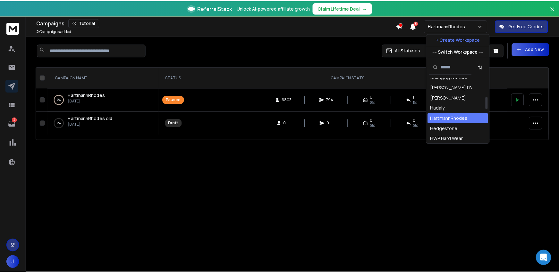
scroll to position [96, 0]
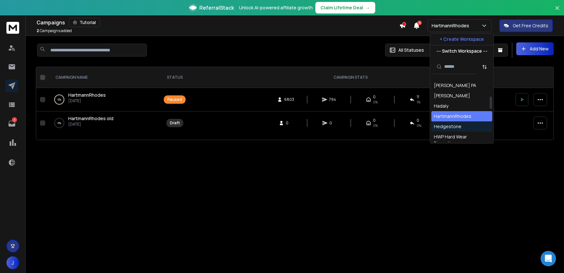
click at [461, 121] on div "Hedgestone" at bounding box center [462, 126] width 61 height 10
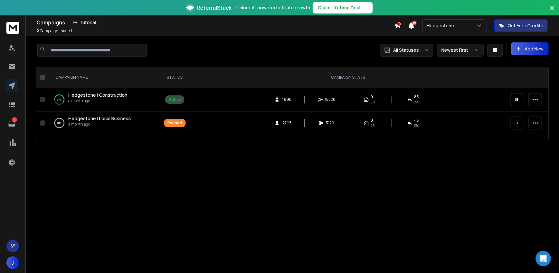
click at [105, 91] on td "61 % Hedgestone | Construction a month ago" at bounding box center [104, 99] width 112 height 23
click at [84, 97] on span "Hedgestone | Construction" at bounding box center [97, 95] width 59 height 6
click at [97, 94] on span "Hedgestone | Construction" at bounding box center [97, 95] width 59 height 6
click at [120, 97] on span "Hedgestone | Construction" at bounding box center [97, 95] width 59 height 6
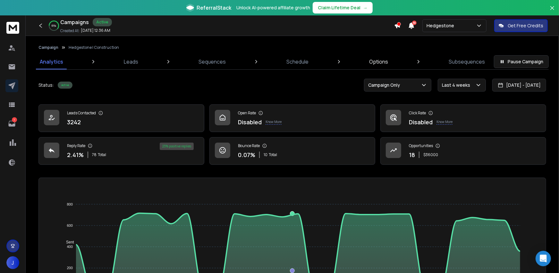
click at [383, 62] on p "Options" at bounding box center [378, 62] width 19 height 8
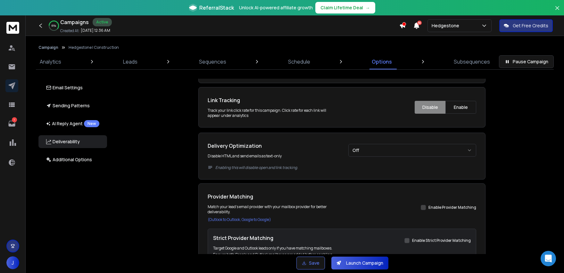
scroll to position [768, 0]
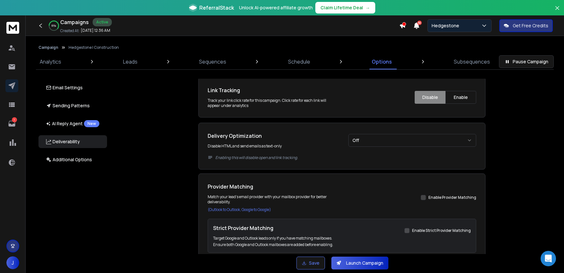
click at [457, 25] on p "Hedgestone" at bounding box center [447, 25] width 30 height 6
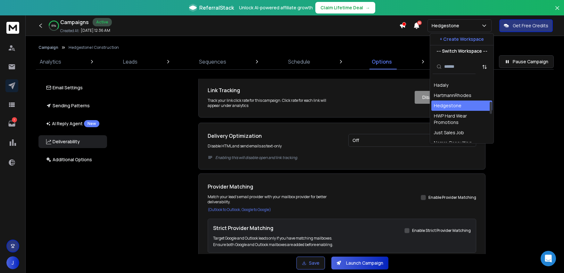
scroll to position [124, 0]
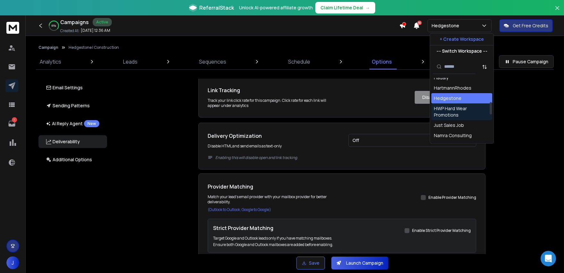
click at [459, 105] on div "HWP Hard Wear Promotions" at bounding box center [462, 111] width 56 height 13
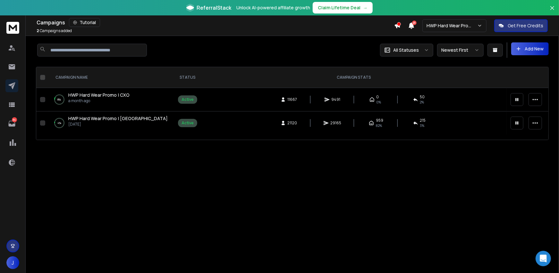
click at [91, 94] on span "HWP Hard Wear Promo | CXO" at bounding box center [98, 95] width 61 height 6
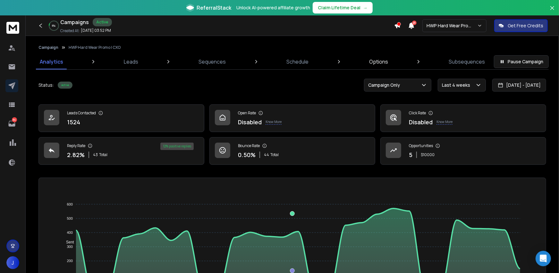
click at [385, 62] on p "Options" at bounding box center [378, 62] width 19 height 8
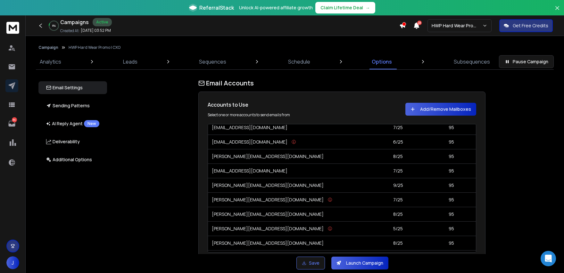
scroll to position [421, 0]
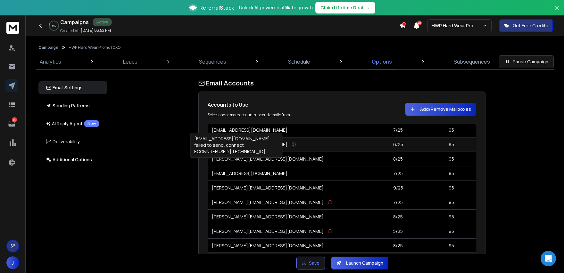
click at [292, 143] on icon at bounding box center [294, 144] width 4 height 4
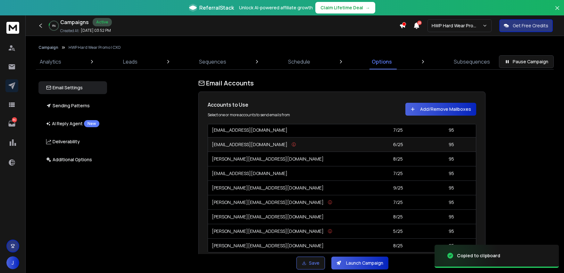
click at [292, 143] on icon at bounding box center [294, 144] width 4 height 4
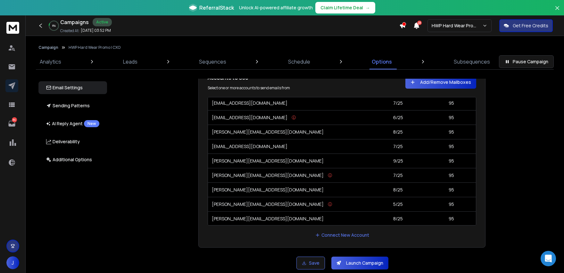
scroll to position [27, 0]
click at [458, 24] on p "HWP Hard Wear Promotions" at bounding box center [457, 25] width 51 height 6
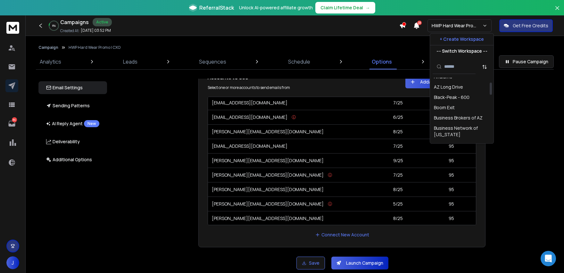
scroll to position [30, 0]
click at [54, 48] on button "Campaign" at bounding box center [48, 47] width 20 height 5
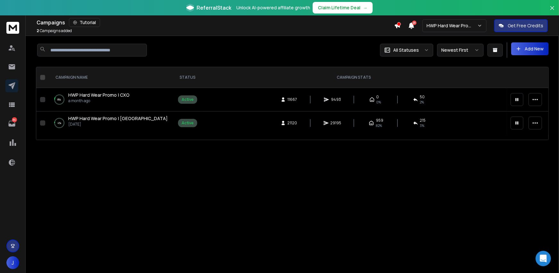
click at [89, 119] on span "HWP Hard Wear Promo | [GEOGRAPHIC_DATA]" at bounding box center [117, 118] width 99 height 6
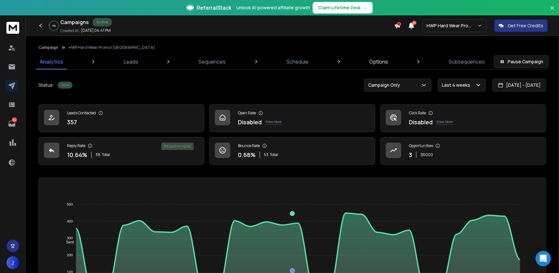
click at [375, 62] on p "Options" at bounding box center [378, 62] width 19 height 8
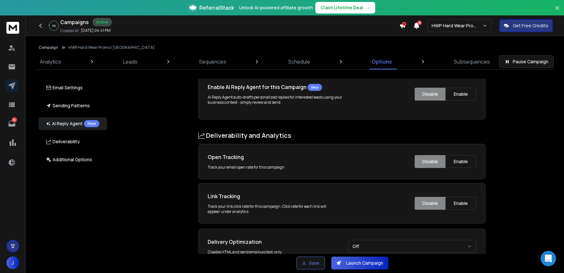
scroll to position [694, 0]
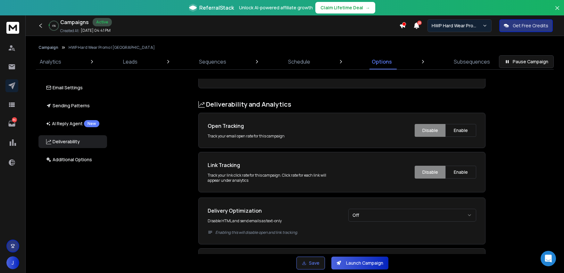
click at [471, 24] on p "HWP Hard Wear Promotions" at bounding box center [457, 25] width 51 height 6
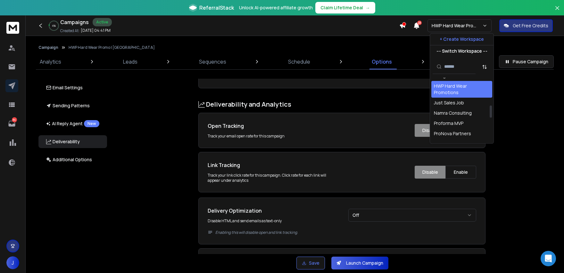
scroll to position [141, 0]
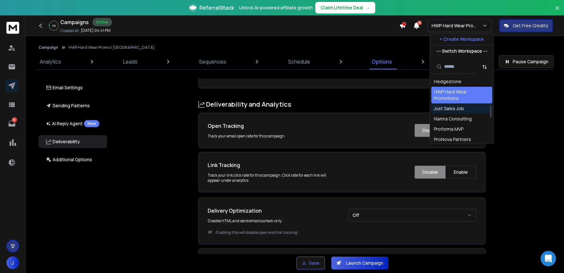
click at [453, 105] on div "Just Sales Job" at bounding box center [449, 108] width 30 height 6
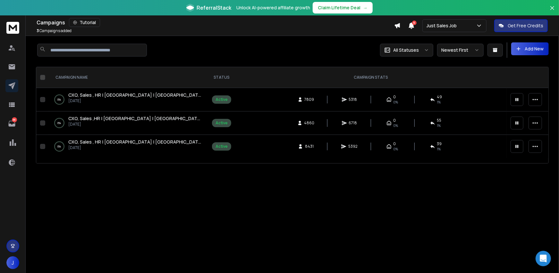
click at [110, 92] on span "CXO, Sales , HR | [GEOGRAPHIC_DATA] | [GEOGRAPHIC_DATA]" at bounding box center [135, 95] width 135 height 6
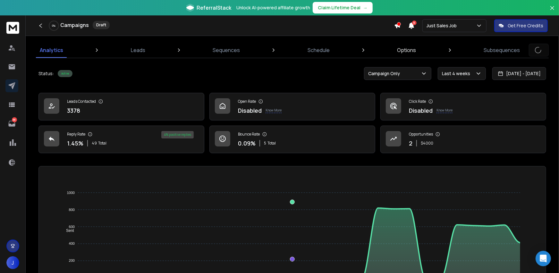
click at [405, 50] on p "Options" at bounding box center [406, 50] width 19 height 8
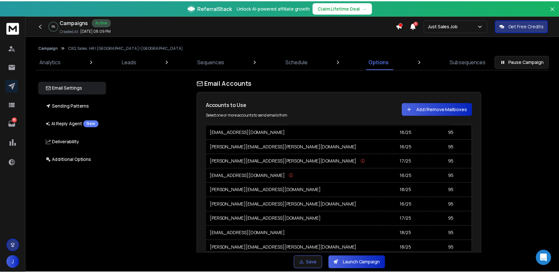
scroll to position [418, 0]
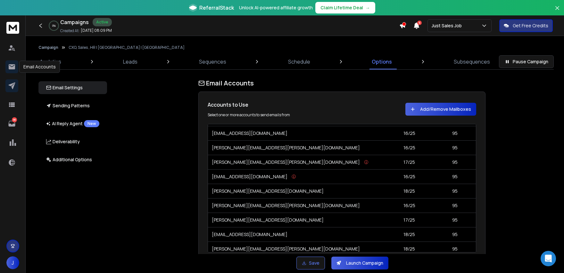
click at [9, 65] on icon at bounding box center [12, 66] width 6 height 5
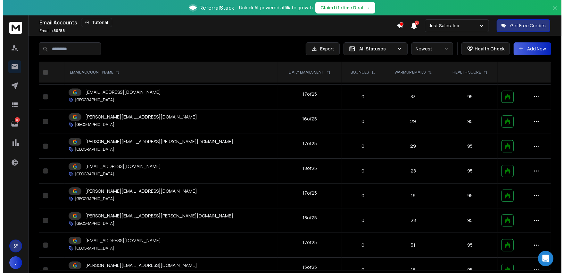
scroll to position [1021, 0]
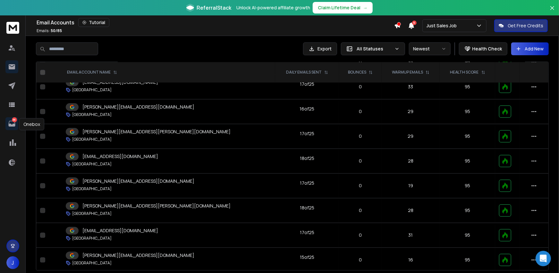
click at [13, 126] on icon at bounding box center [11, 124] width 7 height 6
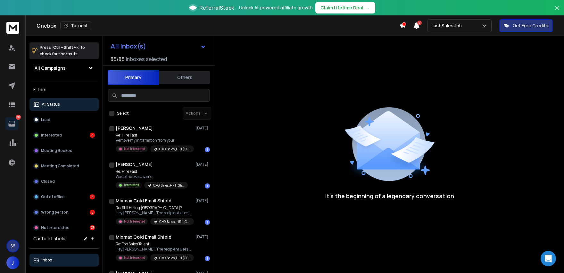
scroll to position [804, 0]
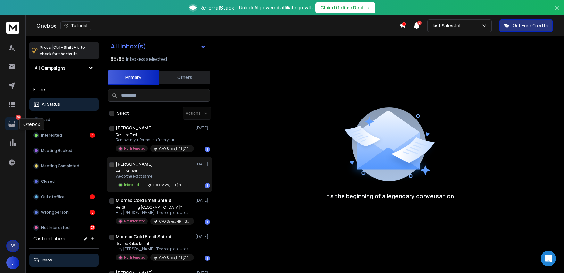
click at [175, 168] on p "Re: Hire Fast" at bounding box center [152, 170] width 72 height 5
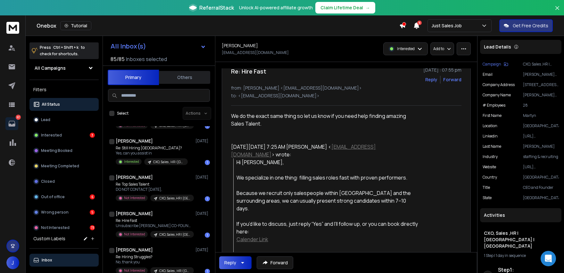
scroll to position [646, 0]
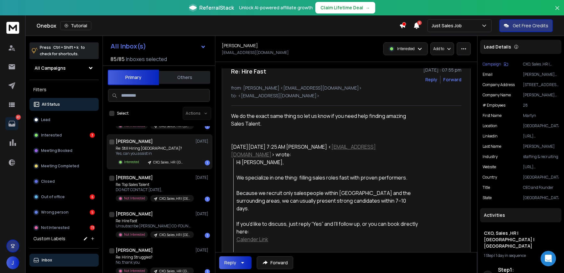
click at [166, 149] on p "Re: Still Hiring Boston?" at bounding box center [152, 148] width 72 height 5
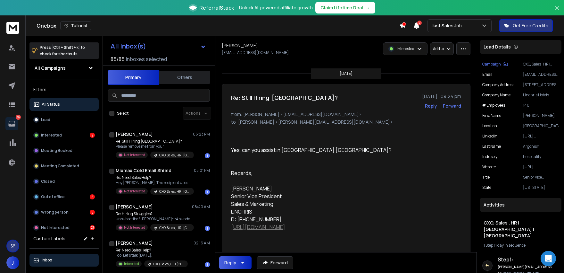
scroll to position [326, 0]
click at [463, 23] on p "Just Sales Job" at bounding box center [448, 25] width 33 height 6
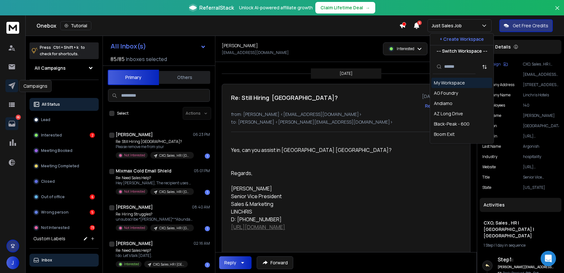
click at [13, 83] on icon at bounding box center [11, 85] width 7 height 7
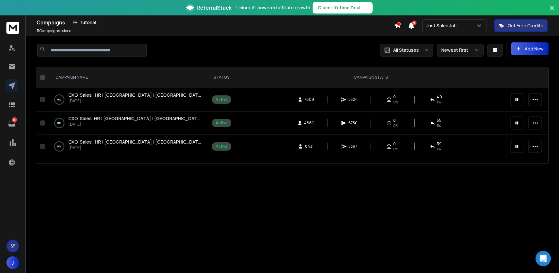
click at [78, 137] on td "0 % CXO, Sales , HR | Boston | USA 23 days ago" at bounding box center [128, 146] width 160 height 23
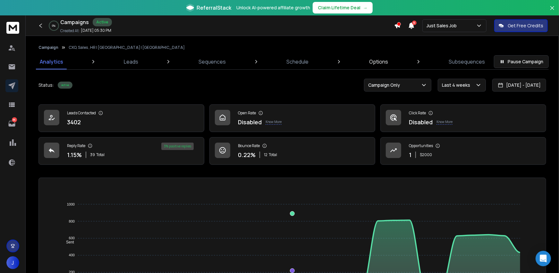
click at [388, 63] on p "Options" at bounding box center [378, 62] width 19 height 8
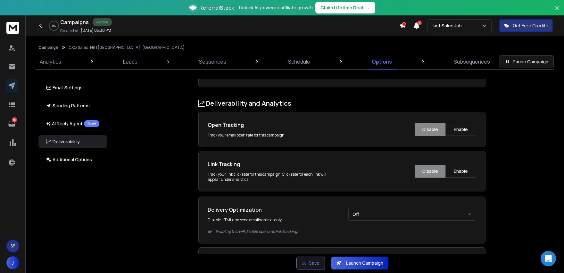
scroll to position [696, 0]
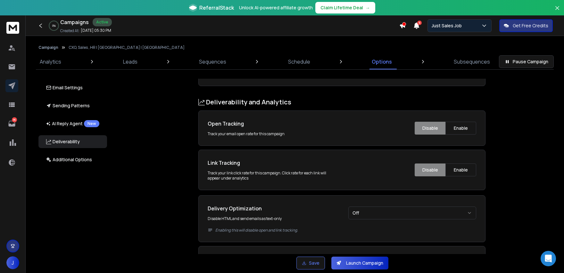
click at [472, 25] on div "Just Sales Job" at bounding box center [460, 25] width 56 height 6
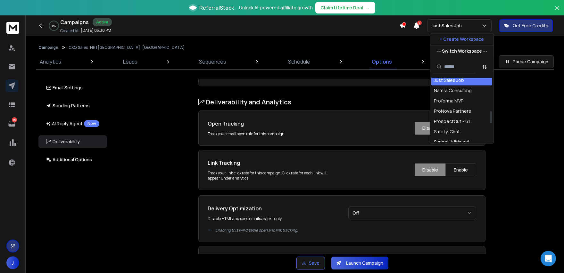
scroll to position [172, 0]
click at [464, 85] on div "Namra Consulting" at bounding box center [453, 88] width 38 height 6
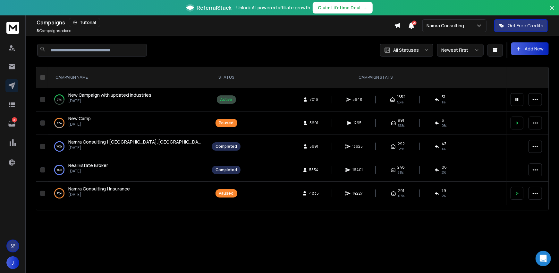
click at [141, 93] on span "New Campaign with updated industries" at bounding box center [109, 95] width 83 height 6
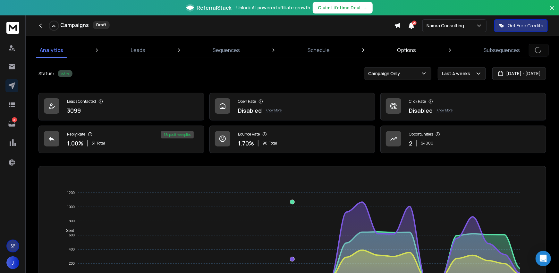
click at [403, 50] on p "Options" at bounding box center [406, 50] width 19 height 8
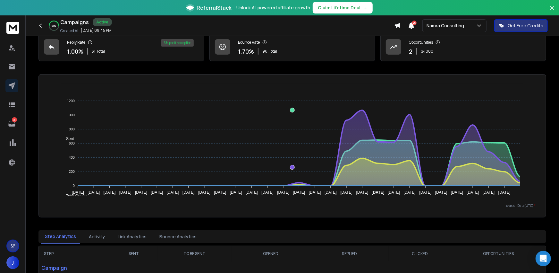
scroll to position [115, 0]
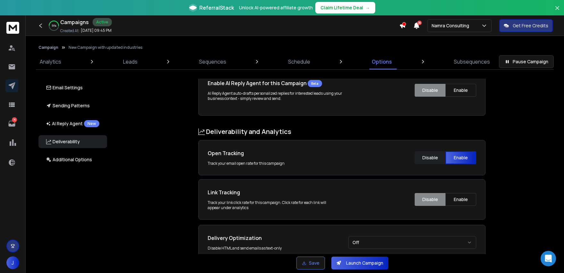
scroll to position [688, 0]
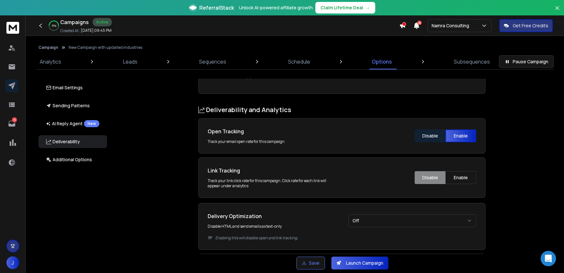
click at [423, 134] on button "Disable" at bounding box center [430, 135] width 31 height 13
click at [306, 261] on icon "submit" at bounding box center [304, 262] width 4 height 4
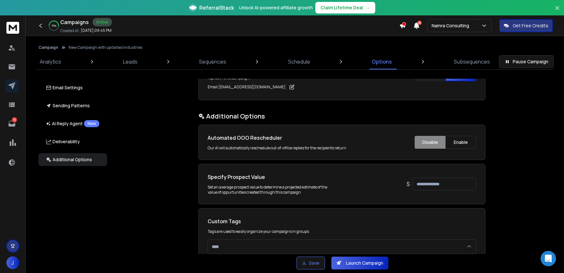
scroll to position [1130, 0]
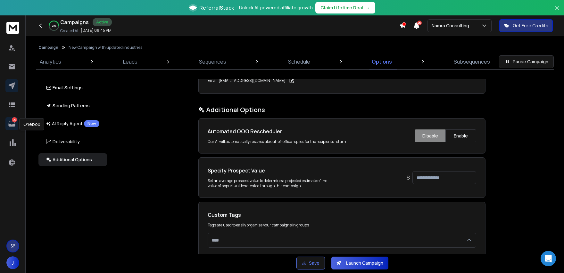
click at [13, 125] on icon at bounding box center [11, 124] width 7 height 6
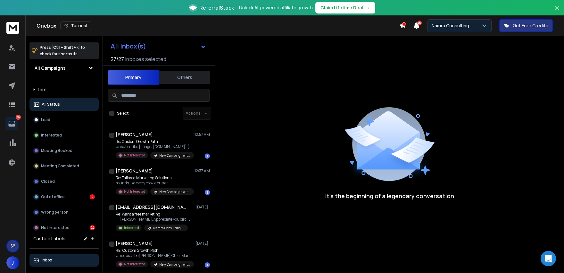
click at [456, 25] on p "Namra Consulting" at bounding box center [452, 25] width 40 height 6
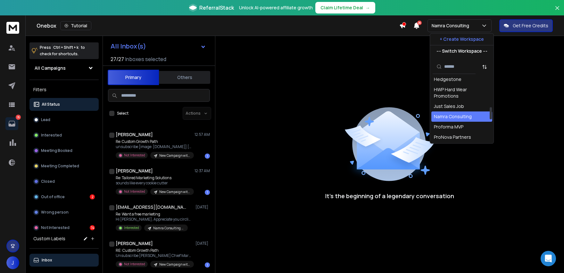
scroll to position [142, 0]
click at [454, 125] on div "Proforma MVP" at bounding box center [449, 128] width 30 height 6
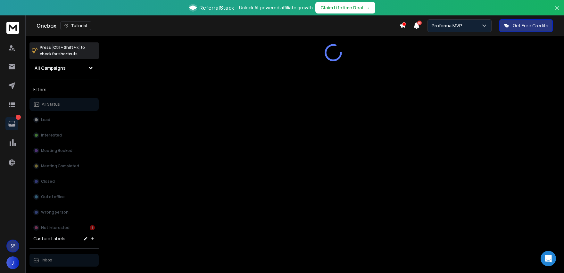
click at [461, 24] on p "Proforma MVP" at bounding box center [448, 25] width 33 height 6
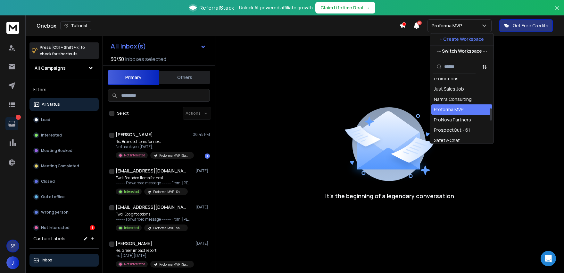
scroll to position [157, 0]
click at [462, 99] on div "Namra Consulting" at bounding box center [453, 102] width 38 height 6
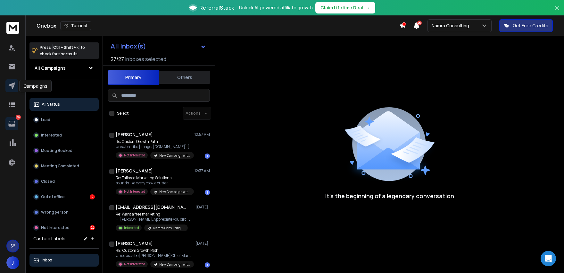
click at [15, 87] on icon at bounding box center [12, 86] width 8 height 8
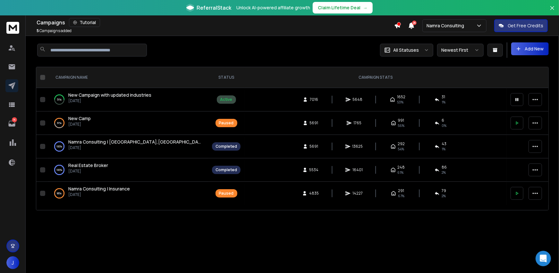
click at [145, 93] on span "New Campaign with updated industries" at bounding box center [109, 95] width 83 height 6
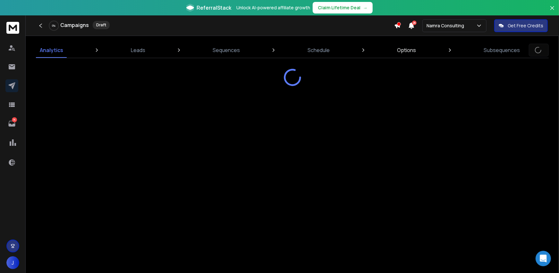
click at [414, 52] on p "Options" at bounding box center [406, 50] width 19 height 8
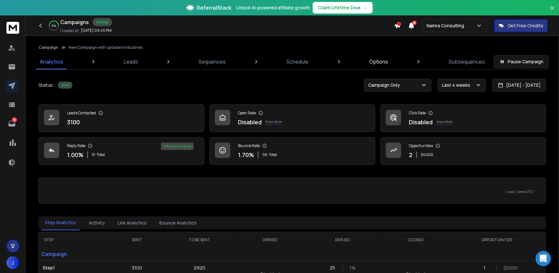
click at [373, 63] on p "Options" at bounding box center [378, 62] width 19 height 8
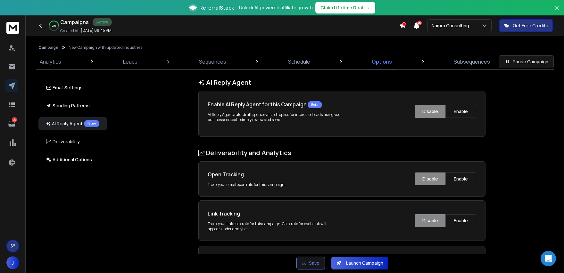
scroll to position [646, 0]
click at [479, 24] on div "Namra Consulting" at bounding box center [460, 25] width 56 height 6
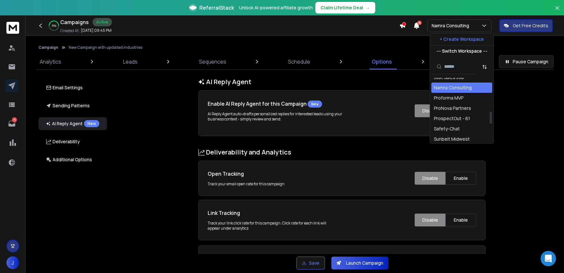
scroll to position [174, 0]
click at [462, 103] on div "ProNova Partners" at bounding box center [452, 106] width 37 height 6
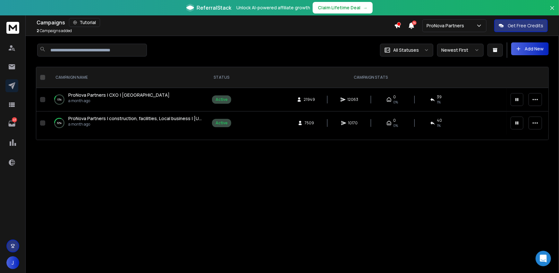
click at [107, 93] on span "ProNova Partners | CXO | Canada" at bounding box center [118, 95] width 101 height 6
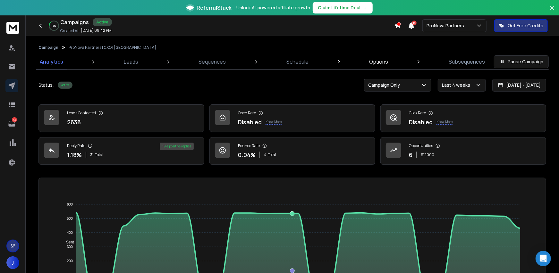
click at [388, 60] on p "Options" at bounding box center [378, 62] width 19 height 8
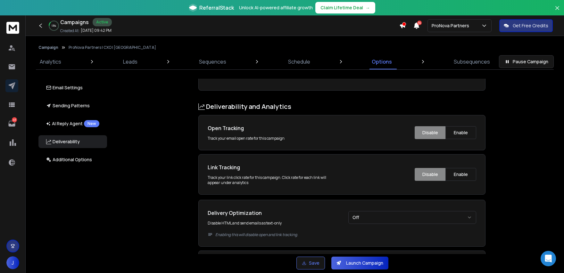
scroll to position [694, 0]
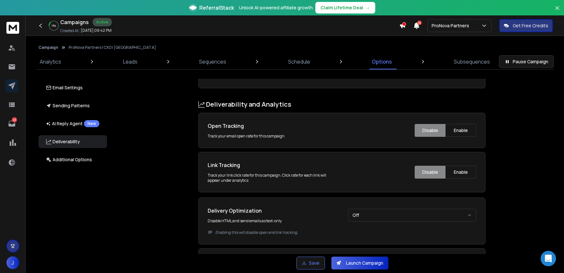
click at [47, 47] on button "Campaign" at bounding box center [48, 47] width 20 height 5
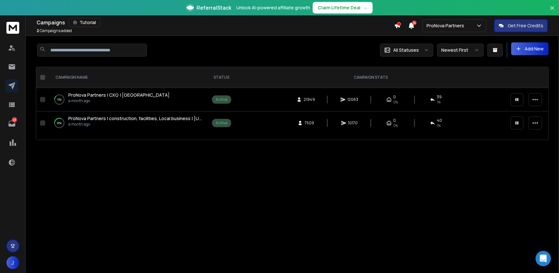
click at [95, 116] on span "ProNova Partners | construction, facilities, Local business | California" at bounding box center [144, 118] width 153 height 6
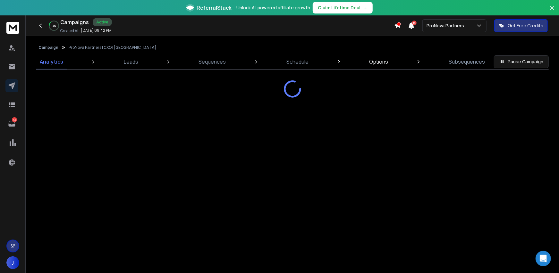
click at [379, 63] on p "Options" at bounding box center [378, 62] width 19 height 8
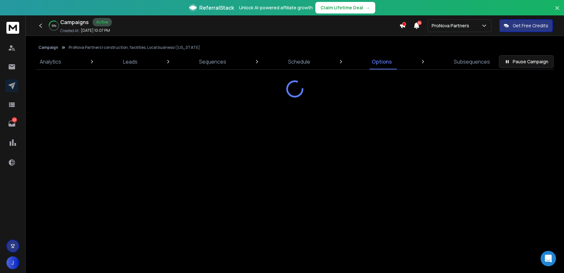
click at [381, 63] on p "Options" at bounding box center [382, 62] width 20 height 8
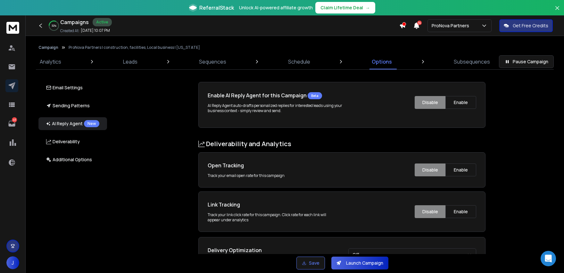
scroll to position [739, 0]
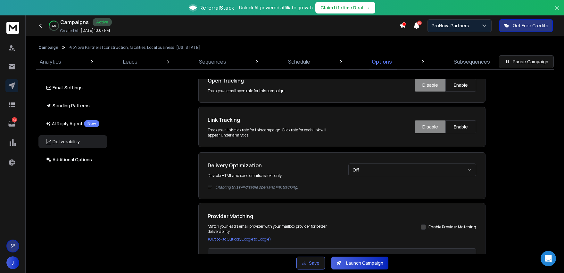
click at [469, 23] on p "ProNova Partners" at bounding box center [452, 25] width 40 height 6
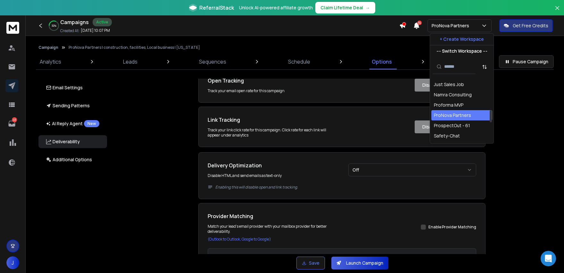
scroll to position [166, 0]
click at [465, 121] on div "ProspectOut - 61" at bounding box center [452, 124] width 36 height 6
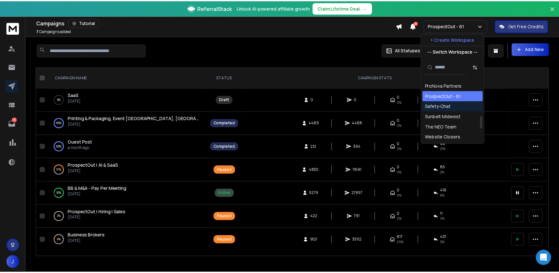
scroll to position [197, 0]
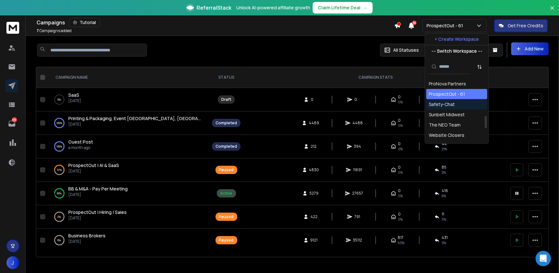
click at [466, 99] on div "Safety-Chat" at bounding box center [456, 104] width 61 height 10
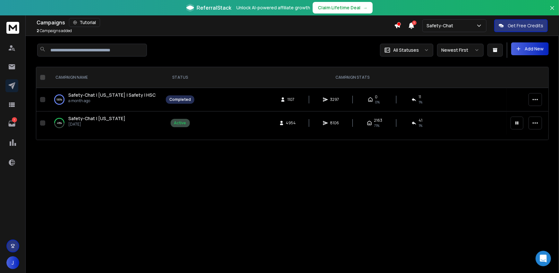
click at [87, 115] on span "Safety-Chat | [US_STATE]" at bounding box center [96, 118] width 57 height 6
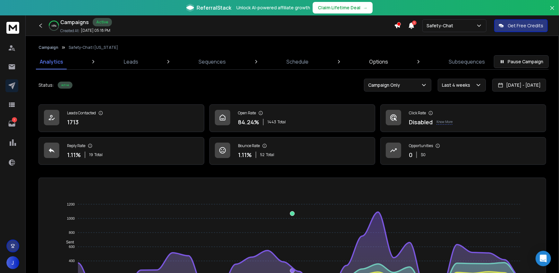
click at [384, 63] on p "Options" at bounding box center [378, 62] width 19 height 8
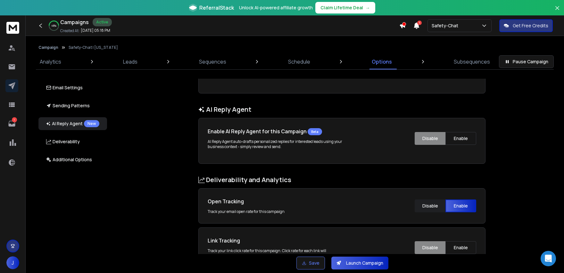
scroll to position [626, 0]
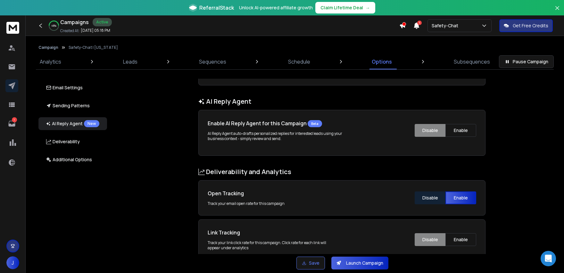
click at [434, 197] on button "Disable" at bounding box center [430, 197] width 31 height 13
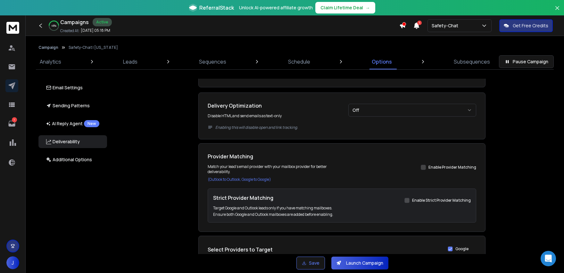
scroll to position [817, 0]
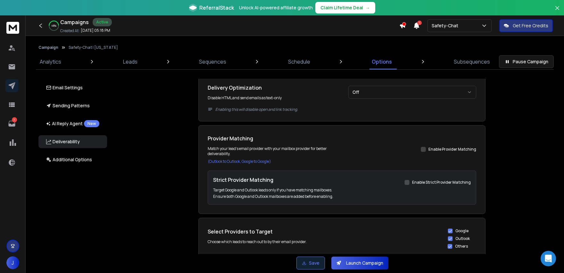
click at [312, 261] on button "Save" at bounding box center [311, 262] width 29 height 13
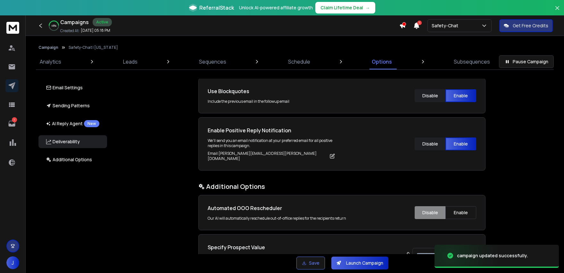
scroll to position [1057, 0]
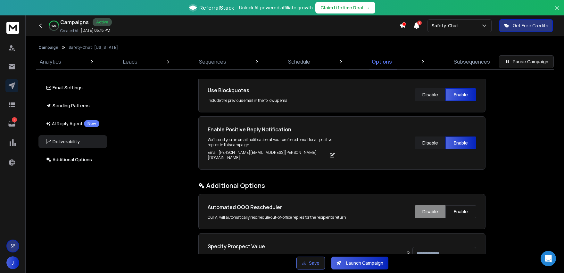
click at [51, 46] on button "Campaign" at bounding box center [48, 47] width 20 height 5
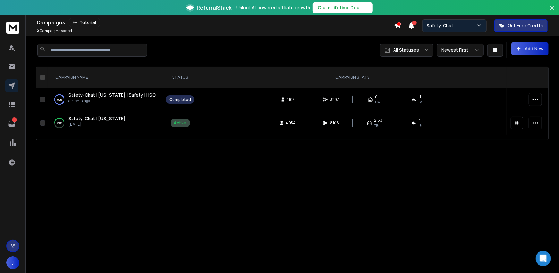
click at [448, 26] on p "Safety-Chat" at bounding box center [441, 25] width 29 height 6
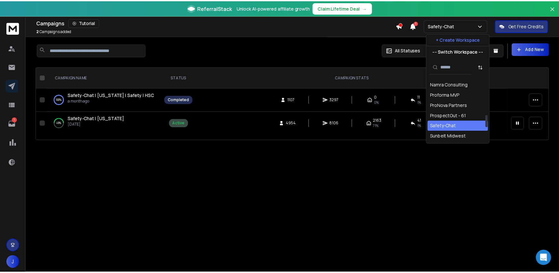
scroll to position [191, 0]
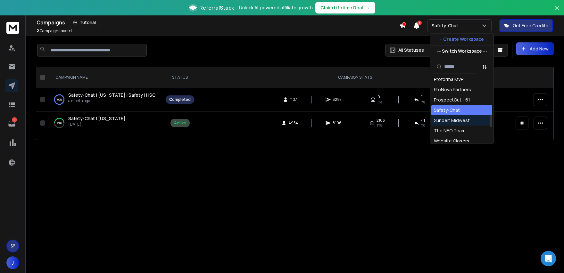
click at [467, 117] on div "Sunbelt Midwest" at bounding box center [452, 120] width 36 height 6
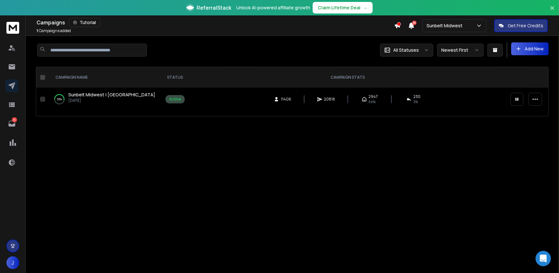
click at [109, 94] on span "Sunbelt Midwest | [GEOGRAPHIC_DATA]" at bounding box center [111, 94] width 87 height 6
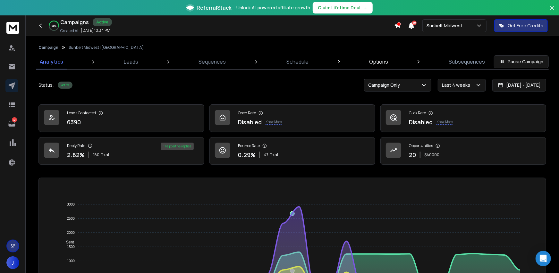
click at [382, 62] on p "Options" at bounding box center [378, 62] width 19 height 8
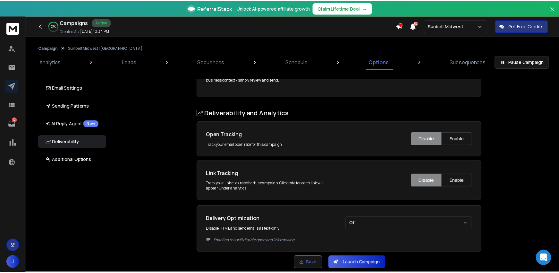
scroll to position [686, 0]
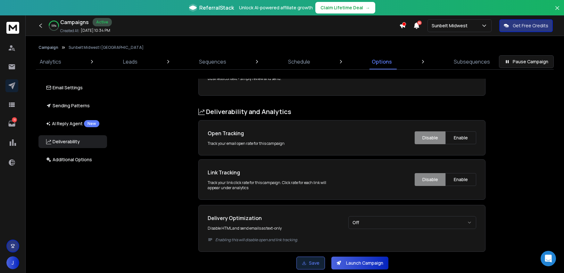
click at [303, 262] on icon "submit" at bounding box center [304, 262] width 4 height 4
click at [53, 46] on button "Campaign" at bounding box center [48, 47] width 20 height 5
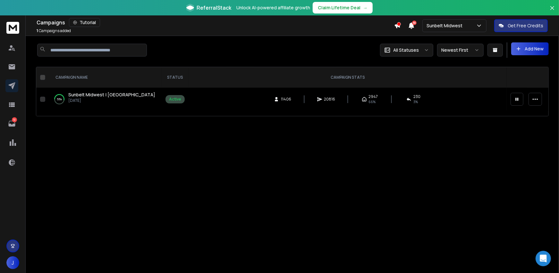
click at [73, 95] on span "Sunbelt Midwest | TWIN CITIES" at bounding box center [111, 94] width 87 height 6
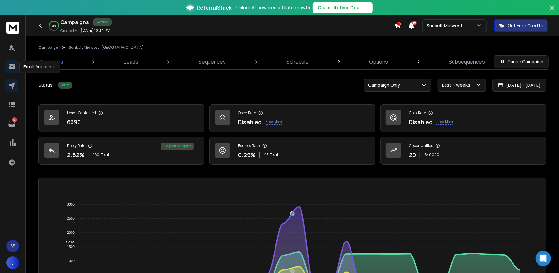
click at [10, 71] on link at bounding box center [11, 66] width 13 height 13
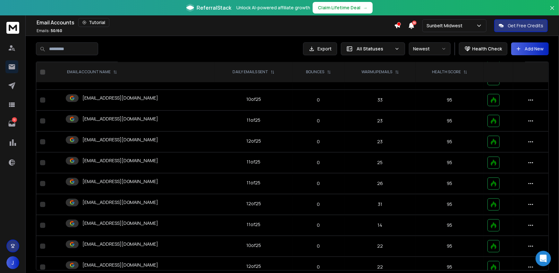
scroll to position [871, 0]
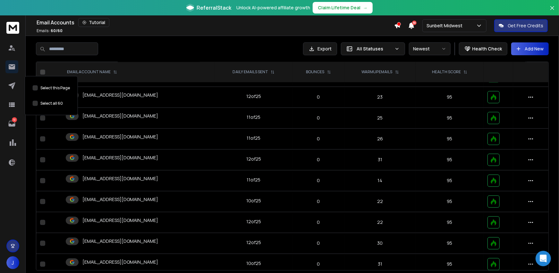
click at [43, 74] on button "Select this Page" at bounding box center [42, 72] width 5 height 5
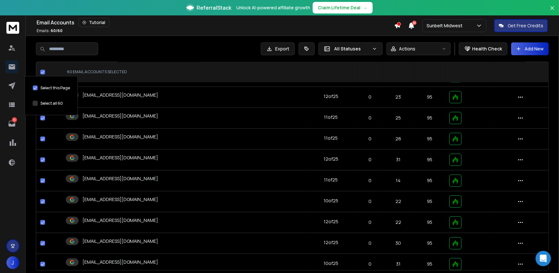
click at [43, 74] on button "Select this Page" at bounding box center [42, 72] width 5 height 5
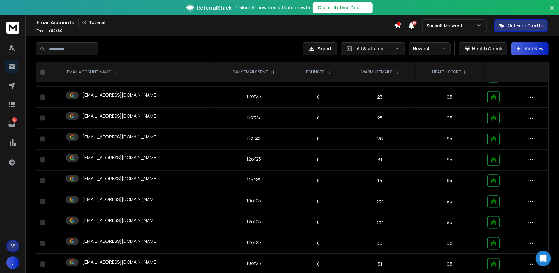
click at [43, 74] on button "button" at bounding box center [42, 72] width 5 height 5
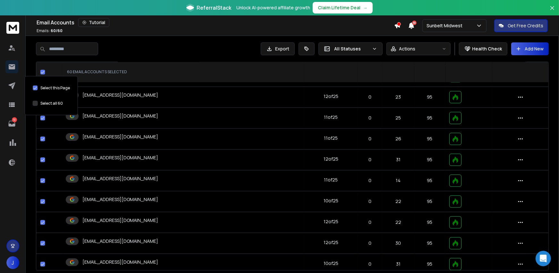
click at [34, 103] on button "Select this Page" at bounding box center [35, 103] width 5 height 5
click at [136, 46] on div at bounding box center [146, 48] width 221 height 13
click at [41, 72] on button "Select this Page" at bounding box center [42, 72] width 5 height 5
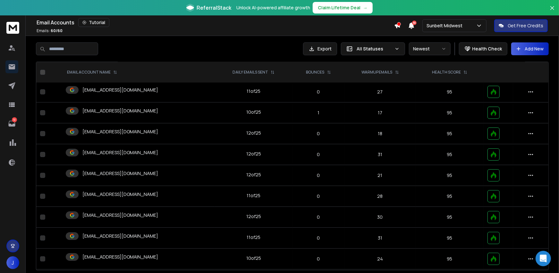
scroll to position [0, 0]
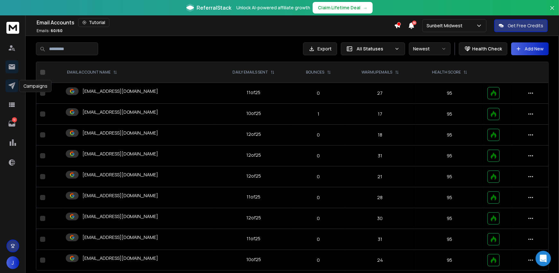
click at [14, 86] on icon at bounding box center [11, 85] width 7 height 7
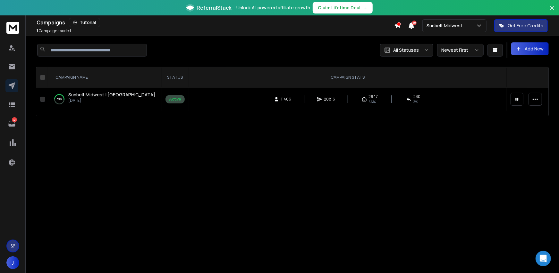
click at [97, 96] on span "Sunbelt Midwest | TWIN CITIES" at bounding box center [111, 94] width 87 height 6
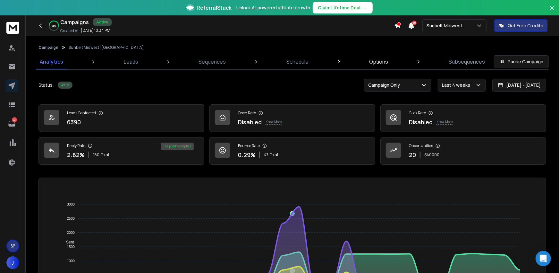
click at [382, 62] on p "Options" at bounding box center [378, 62] width 19 height 8
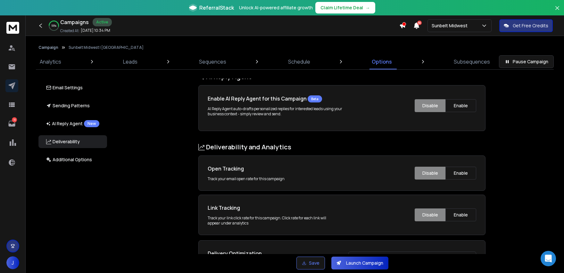
scroll to position [683, 0]
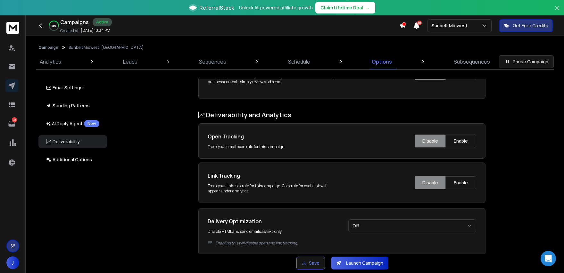
click at [47, 48] on button "Campaign" at bounding box center [48, 47] width 20 height 5
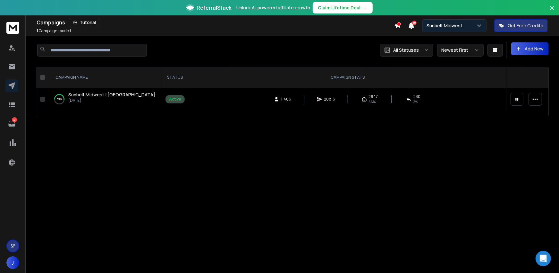
click at [482, 24] on icon "button" at bounding box center [479, 25] width 6 height 6
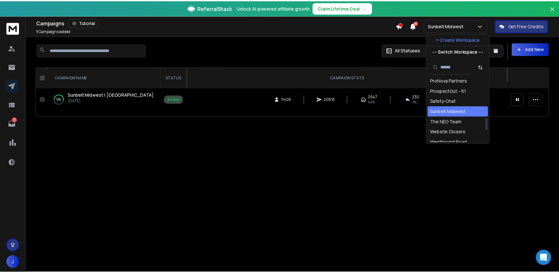
scroll to position [213, 0]
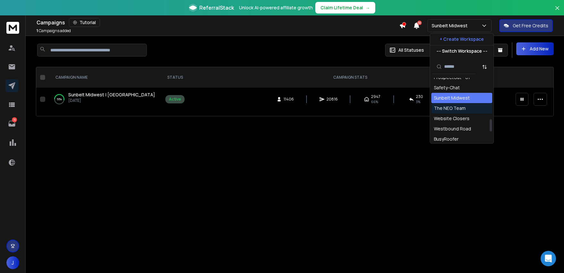
click at [465, 103] on div "The NEO Team" at bounding box center [462, 108] width 61 height 10
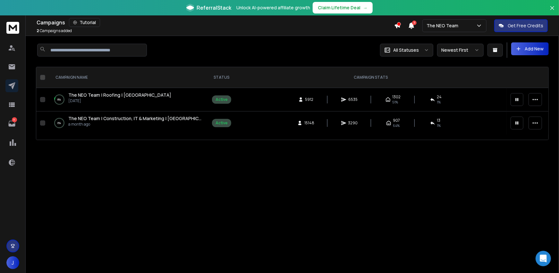
click at [104, 94] on span "The NEO Team | Roofing | [GEOGRAPHIC_DATA]" at bounding box center [119, 95] width 103 height 6
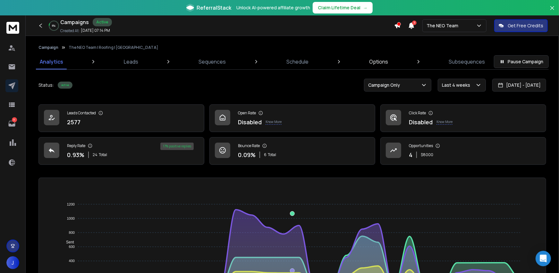
click at [385, 56] on link "Options" at bounding box center [378, 61] width 27 height 15
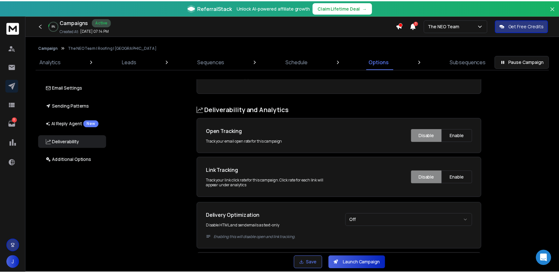
scroll to position [690, 0]
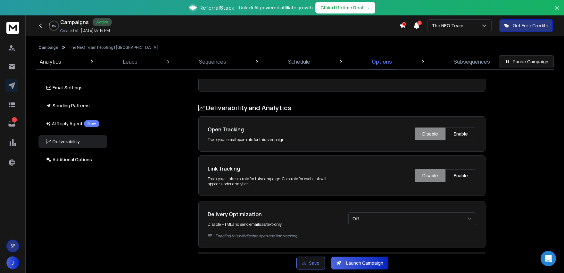
click at [63, 62] on link "Analytics" at bounding box center [50, 61] width 29 height 15
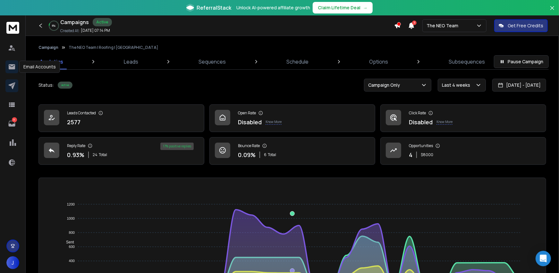
click at [9, 64] on icon at bounding box center [12, 67] width 8 height 8
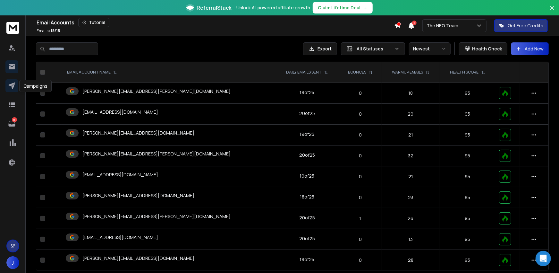
click at [15, 82] on icon at bounding box center [12, 86] width 8 height 8
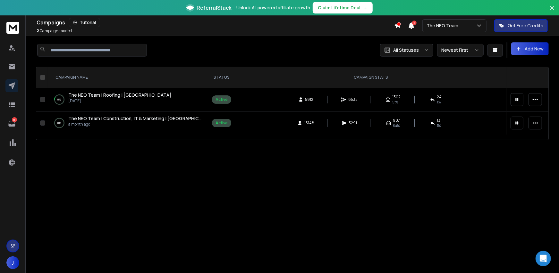
click at [118, 90] on td "8 % The NEO Team | Roofing | [GEOGRAPHIC_DATA] [DATE]" at bounding box center [128, 99] width 160 height 23
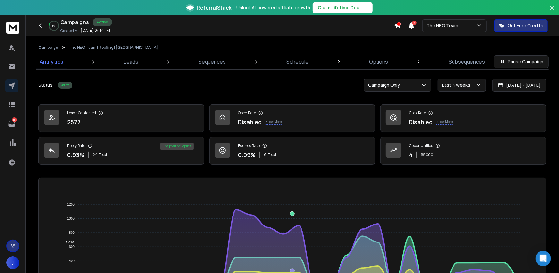
click at [48, 47] on button "Campaign" at bounding box center [48, 47] width 20 height 5
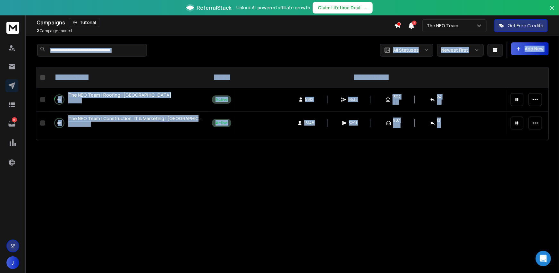
click at [135, 182] on div "Campaigns 2 Campaigns Added All Statuses Newest First Add New CAMPAIGN NAME STA…" at bounding box center [292, 178] width 513 height 273
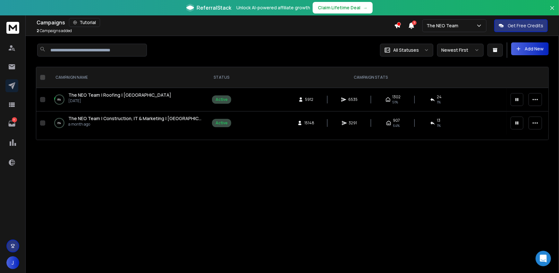
click at [109, 119] on span "The NEO Team | Construction, IT & Marketing | [GEOGRAPHIC_DATA]" at bounding box center [141, 118] width 147 height 6
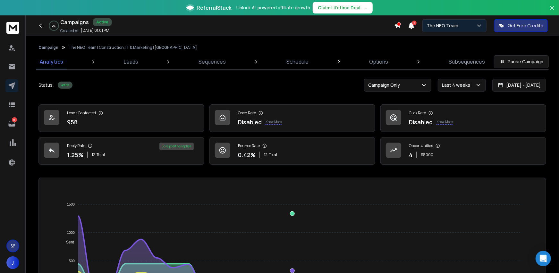
click at [462, 27] on div "The NEO Team" at bounding box center [455, 25] width 56 height 6
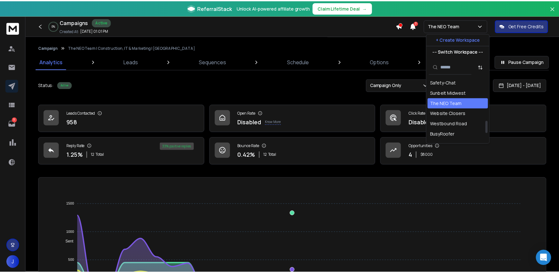
scroll to position [224, 0]
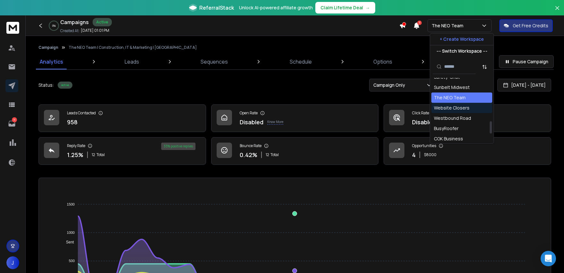
click at [464, 105] on div "Website Closers" at bounding box center [452, 108] width 36 height 6
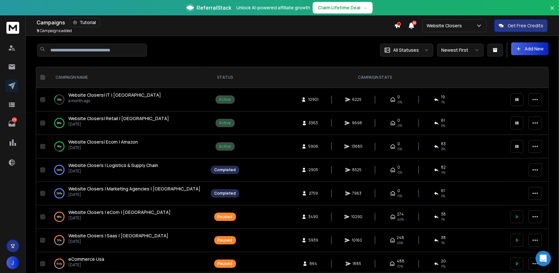
click at [106, 95] on span "Website Closers| IT | [GEOGRAPHIC_DATA]" at bounding box center [114, 95] width 93 height 6
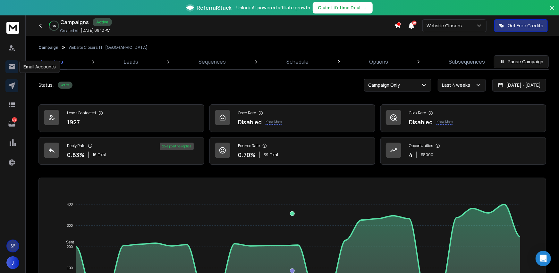
click at [15, 65] on icon at bounding box center [12, 67] width 8 height 8
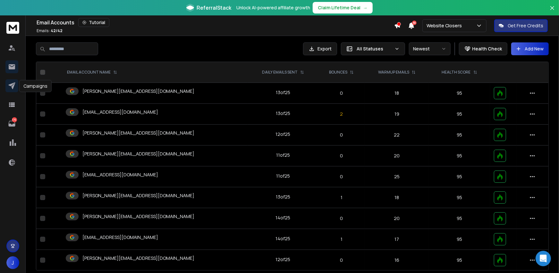
click at [12, 87] on icon at bounding box center [11, 85] width 7 height 7
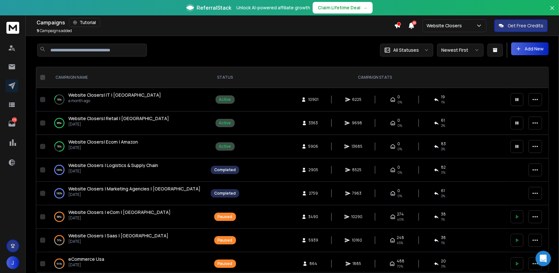
click at [103, 95] on span "Website Closers| IT | [GEOGRAPHIC_DATA]" at bounding box center [114, 95] width 93 height 6
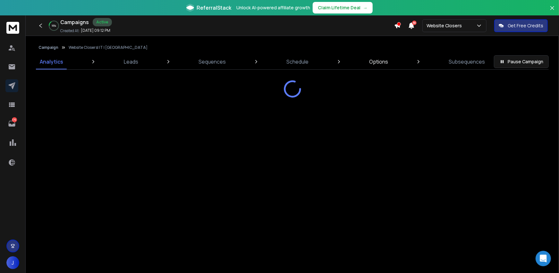
click at [388, 66] on link "Options" at bounding box center [378, 61] width 27 height 15
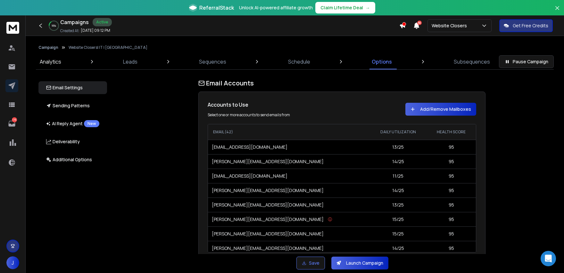
click at [50, 61] on p "Analytics" at bounding box center [50, 62] width 21 height 8
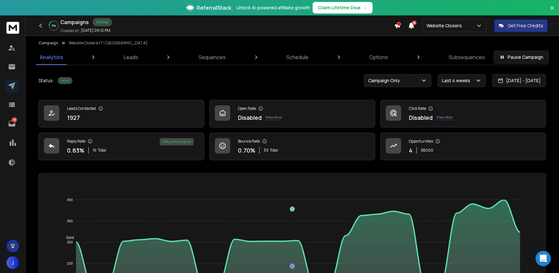
scroll to position [4, 0]
click at [384, 60] on p "Options" at bounding box center [378, 58] width 19 height 8
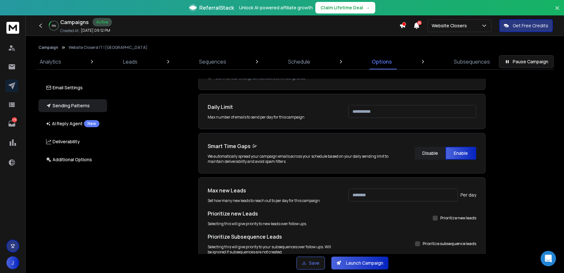
scroll to position [297, 0]
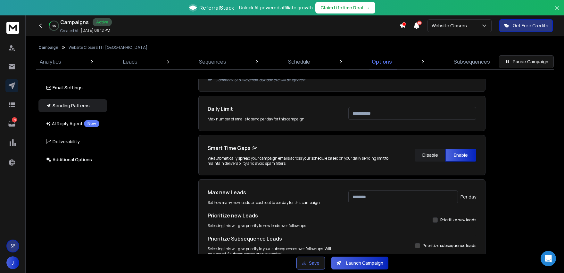
click at [367, 115] on input "***" at bounding box center [413, 113] width 128 height 13
type input "*"
click at [529, 154] on div "Email Accounts Accounts to Use Select one or more accounts to send emails from …" at bounding box center [345, 166] width 457 height 175
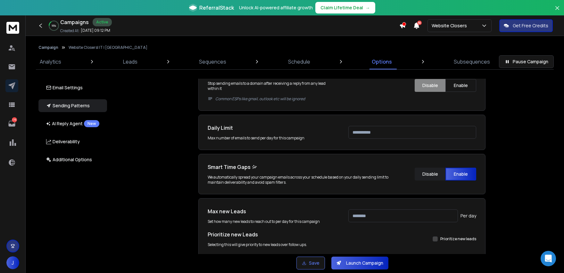
scroll to position [277, 0]
click at [436, 130] on input "***" at bounding box center [413, 132] width 128 height 13
type input "*"
type input "****"
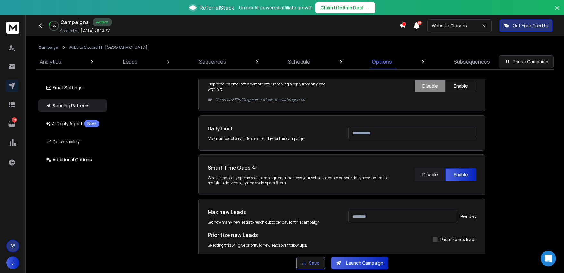
click at [390, 216] on input "***" at bounding box center [404, 216] width 110 height 13
type input "*"
type input "****"
click at [313, 260] on button "Save" at bounding box center [311, 262] width 29 height 13
click at [43, 48] on button "Campaign" at bounding box center [48, 47] width 20 height 5
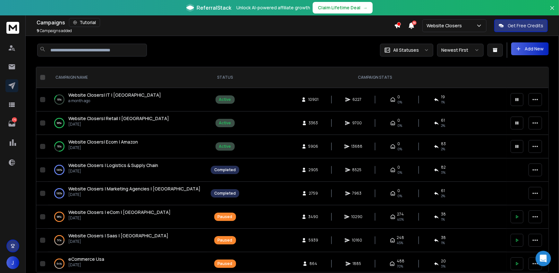
click at [98, 95] on span "Website Closers| IT | USA" at bounding box center [114, 95] width 93 height 6
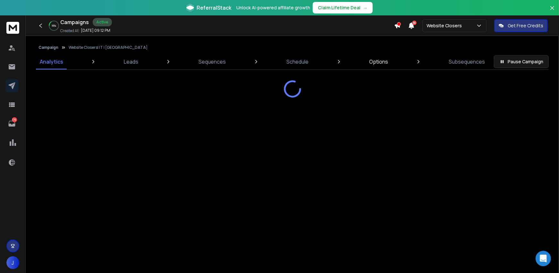
click at [378, 61] on p "Options" at bounding box center [378, 62] width 19 height 8
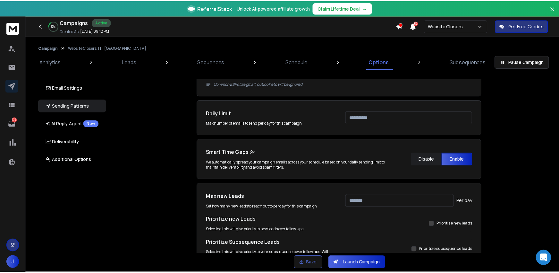
scroll to position [304, 0]
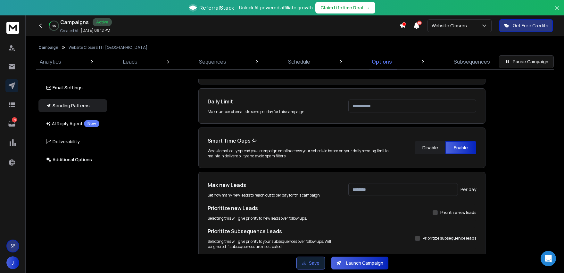
click at [313, 268] on button "Save" at bounding box center [311, 262] width 29 height 13
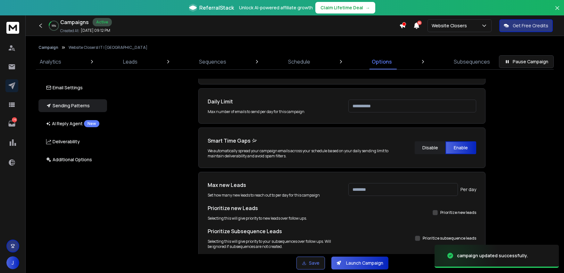
click at [52, 49] on button "Campaign" at bounding box center [48, 47] width 20 height 5
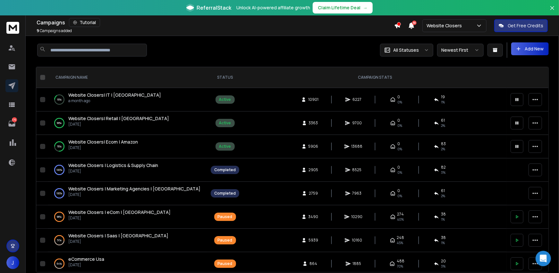
click at [100, 116] on span "Website Closers| Retail | USA" at bounding box center [118, 118] width 101 height 6
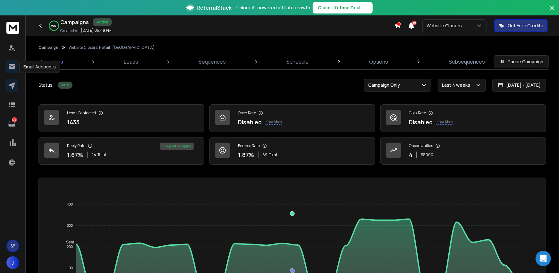
click at [12, 65] on icon at bounding box center [12, 66] width 6 height 5
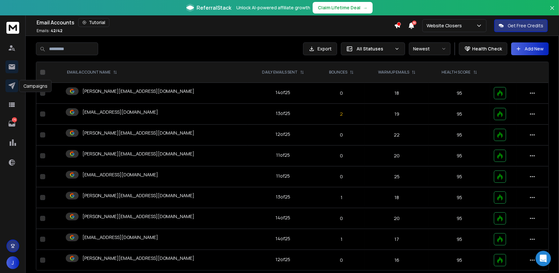
click at [10, 89] on icon at bounding box center [12, 86] width 8 height 8
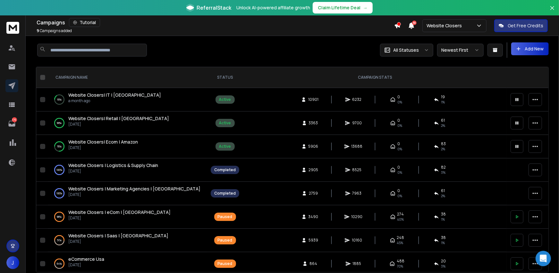
click at [113, 118] on span "Website Closers| Retail | USA" at bounding box center [118, 118] width 101 height 6
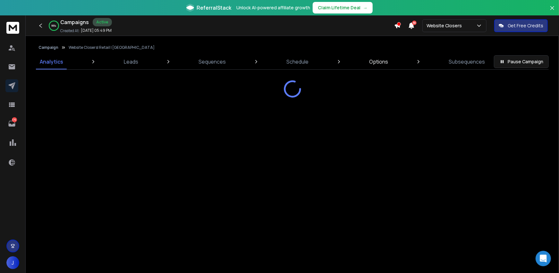
click at [383, 62] on p "Options" at bounding box center [378, 62] width 19 height 8
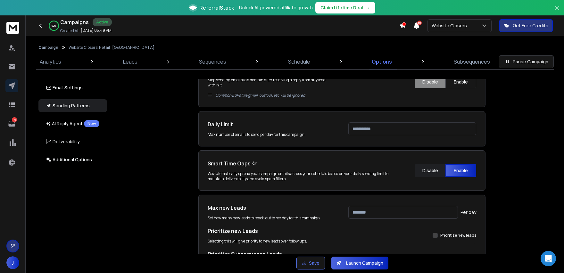
scroll to position [277, 0]
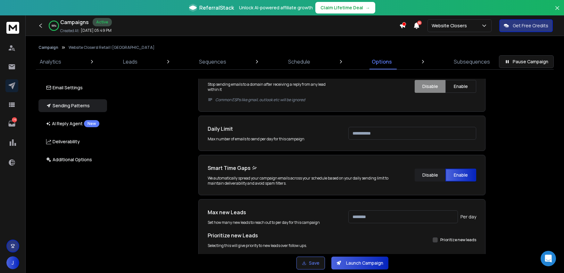
click at [414, 132] on input "***" at bounding box center [413, 133] width 128 height 13
type input "*"
type input "****"
click at [392, 217] on input "***" at bounding box center [404, 216] width 110 height 13
type input "*"
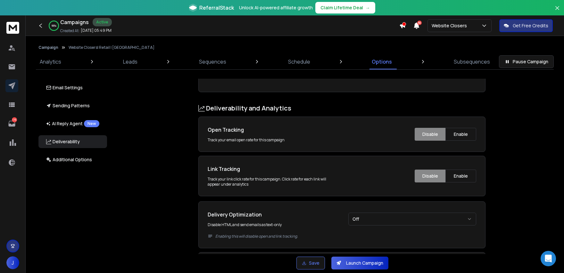
scroll to position [706, 0]
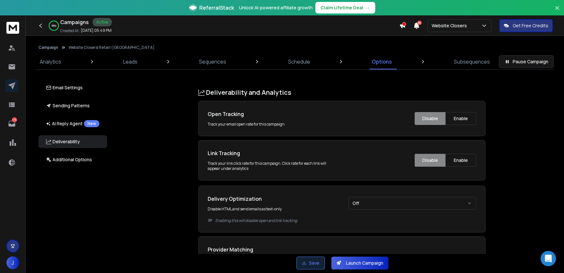
type input "****"
click at [312, 262] on button "Save" at bounding box center [311, 262] width 29 height 13
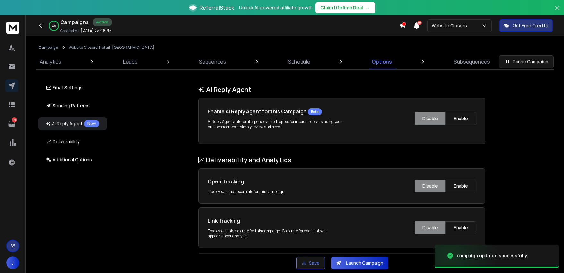
scroll to position [639, 0]
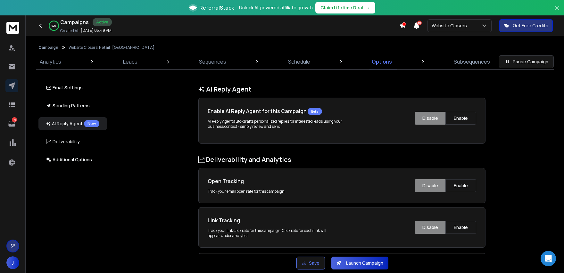
click at [53, 45] on button "Campaign" at bounding box center [48, 47] width 20 height 5
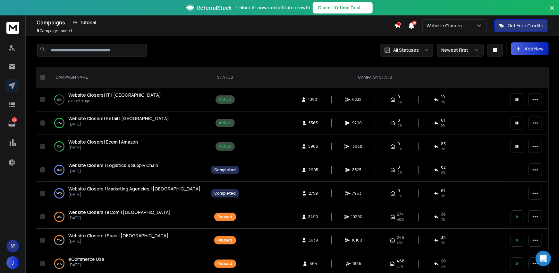
click at [86, 140] on span "Website Closers| Ecom | Amazon" at bounding box center [103, 142] width 70 height 6
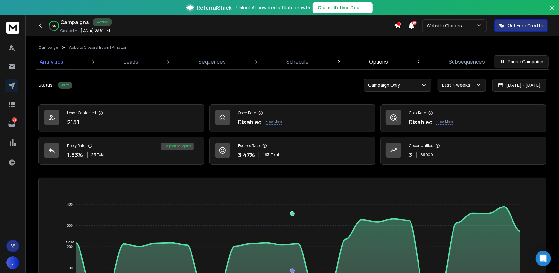
click at [378, 63] on p "Options" at bounding box center [378, 62] width 19 height 8
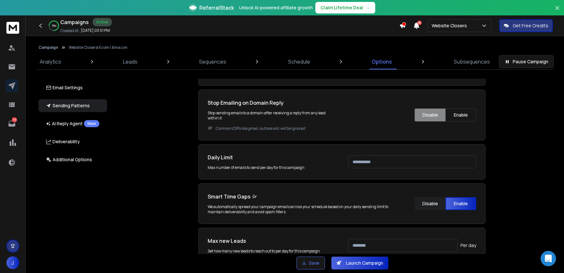
scroll to position [248, 0]
click at [433, 158] on input "***" at bounding box center [413, 161] width 128 height 13
type input "*"
type input "****"
click at [395, 251] on input "***" at bounding box center [404, 245] width 110 height 13
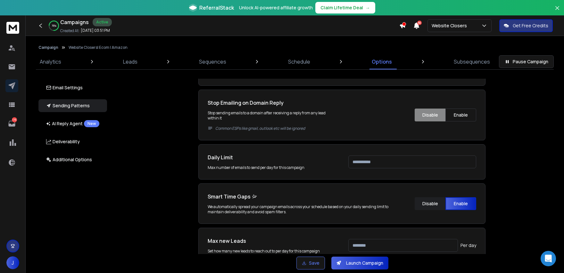
type input "*"
type input "****"
click at [315, 264] on button "Save" at bounding box center [311, 262] width 29 height 13
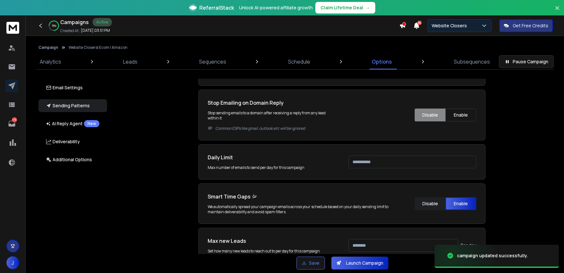
click at [470, 28] on p "Website Closers" at bounding box center [451, 25] width 38 height 6
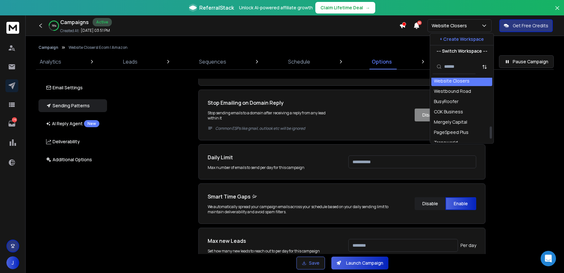
scroll to position [251, 0]
click at [466, 88] on div "Westbound Road" at bounding box center [452, 91] width 37 height 6
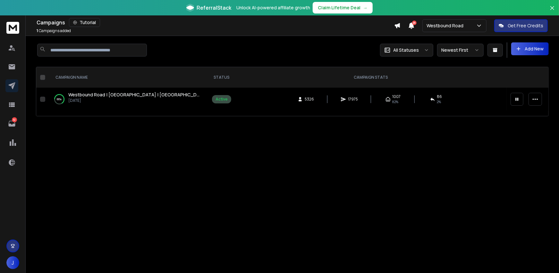
click at [127, 94] on span "Westbound Road | [GEOGRAPHIC_DATA] | [GEOGRAPHIC_DATA]" at bounding box center [137, 94] width 139 height 6
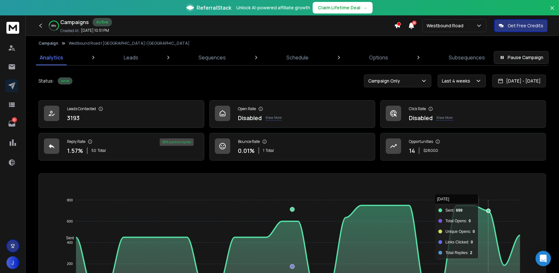
scroll to position [3, 0]
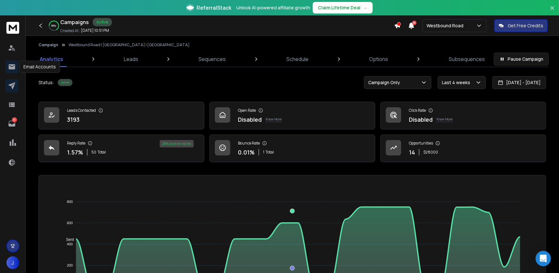
click at [11, 71] on link at bounding box center [11, 66] width 13 height 13
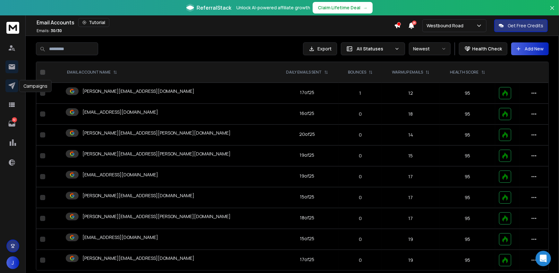
click at [10, 81] on link at bounding box center [11, 85] width 13 height 13
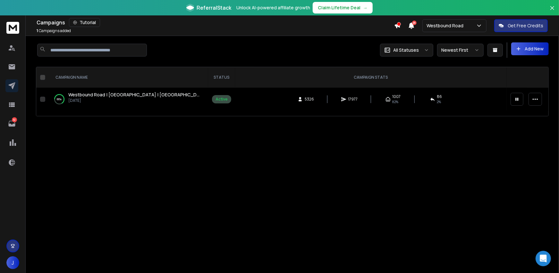
click at [110, 92] on span "Westbound Road | SaaS | USA" at bounding box center [137, 94] width 139 height 6
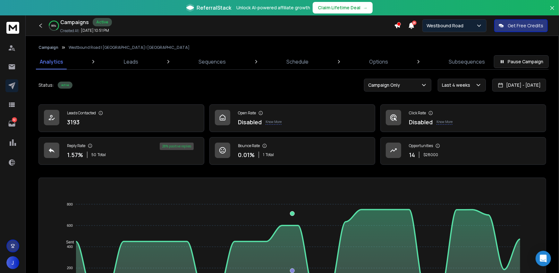
click at [451, 22] on p "Westbound Road" at bounding box center [446, 25] width 39 height 6
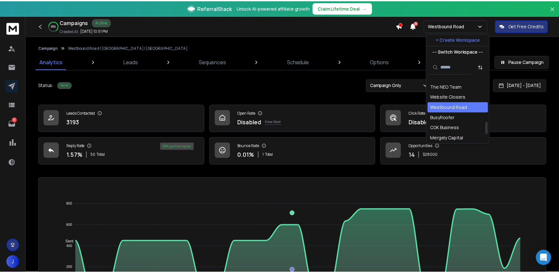
scroll to position [225, 0]
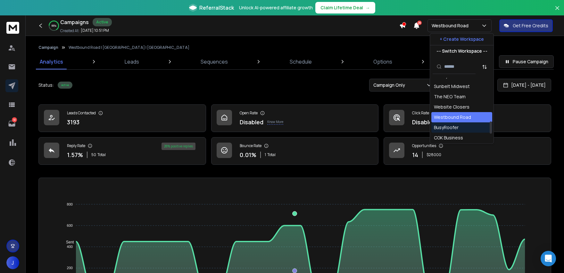
click at [447, 124] on div "BusyRoofer" at bounding box center [446, 127] width 25 height 6
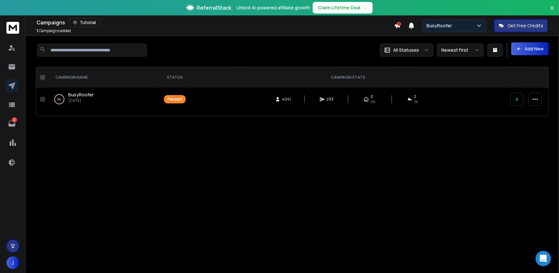
click at [456, 21] on button "BusyRoofer" at bounding box center [454, 25] width 64 height 13
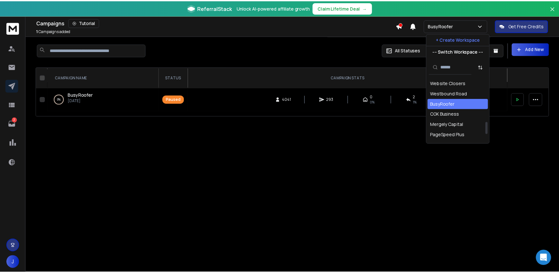
scroll to position [267, 0]
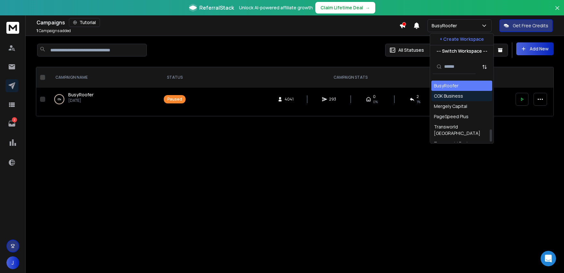
click at [460, 93] on div "CGK Business" at bounding box center [448, 96] width 29 height 6
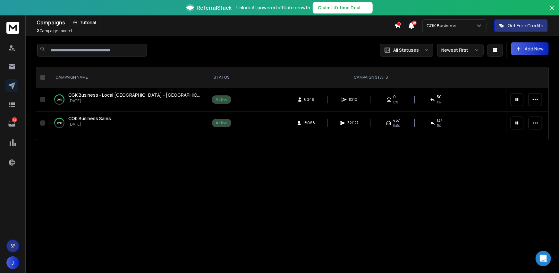
click at [123, 91] on td "59 % CGK Business - Local Biz - [GEOGRAPHIC_DATA] [DATE]" at bounding box center [128, 99] width 160 height 23
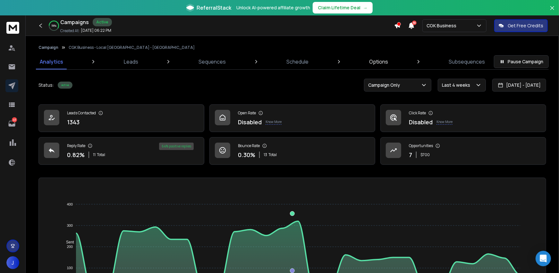
click at [380, 64] on p "Options" at bounding box center [378, 62] width 19 height 8
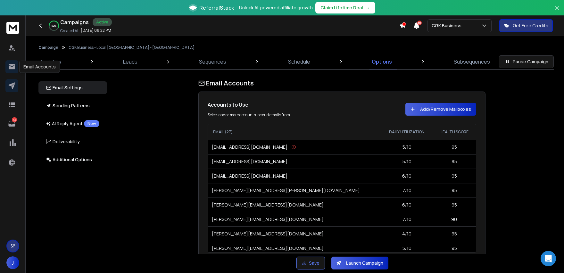
click at [12, 69] on icon at bounding box center [12, 66] width 6 height 5
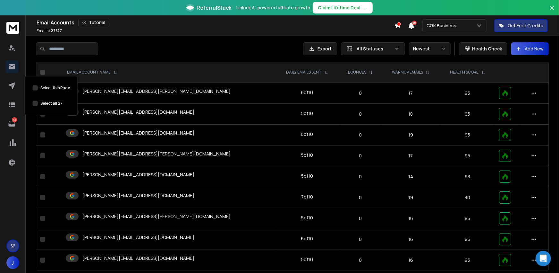
click at [42, 73] on button "Select this Page" at bounding box center [42, 72] width 5 height 5
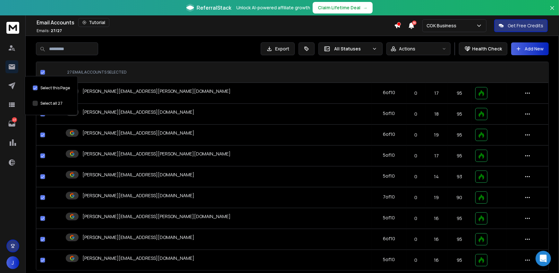
click at [38, 102] on div "Select all 27" at bounding box center [51, 103] width 37 height 5
click at [34, 103] on button "Select this Page" at bounding box center [35, 103] width 5 height 5
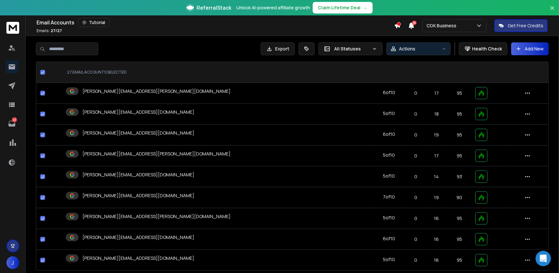
click at [415, 47] on p "Actions" at bounding box center [407, 49] width 16 height 6
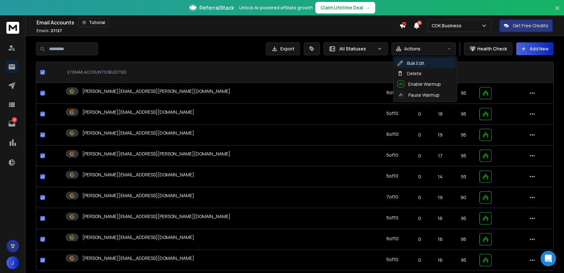
click at [424, 61] on div "Bulk Edit" at bounding box center [411, 63] width 27 height 6
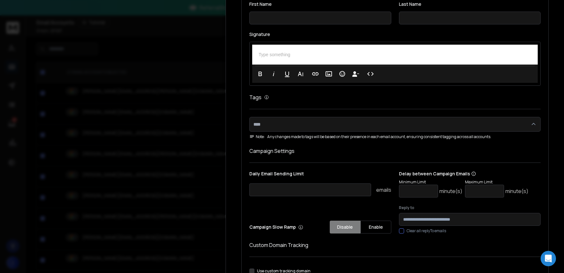
scroll to position [65, 0]
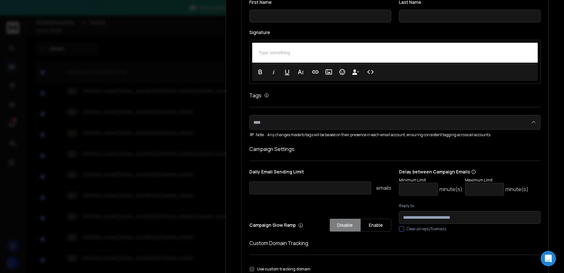
click at [357, 186] on input "number" at bounding box center [311, 187] width 122 height 13
type input "**"
click at [417, 190] on input "number" at bounding box center [418, 188] width 39 height 13
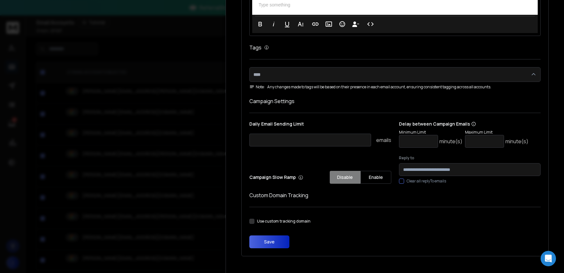
scroll to position [114, 0]
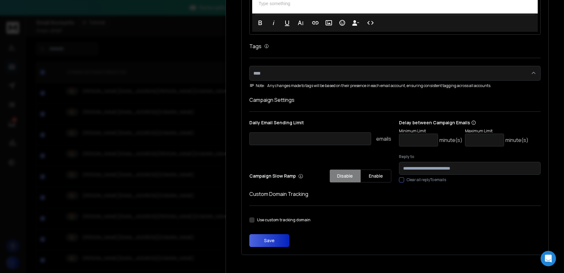
type input "**"
click at [267, 240] on button "Save" at bounding box center [270, 240] width 40 height 13
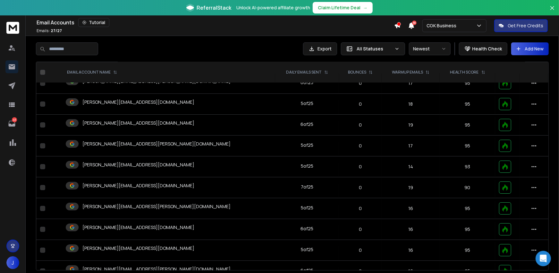
scroll to position [0, 0]
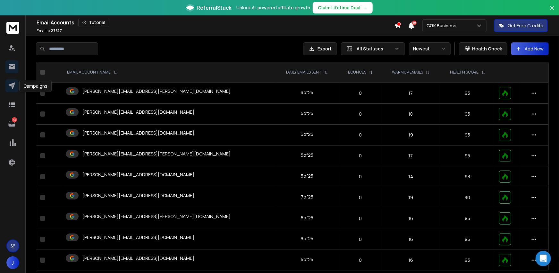
click at [11, 85] on icon at bounding box center [11, 85] width 7 height 7
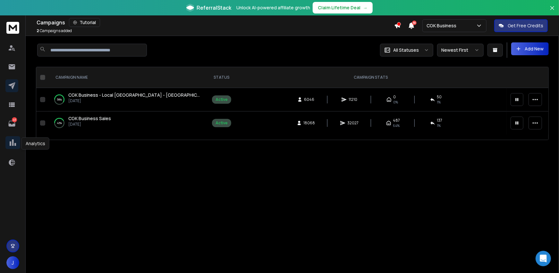
click at [12, 145] on icon at bounding box center [13, 142] width 6 height 6
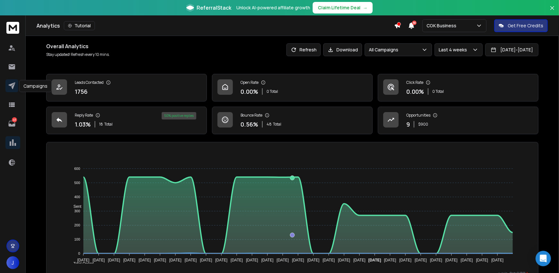
click at [11, 84] on icon at bounding box center [12, 86] width 8 height 8
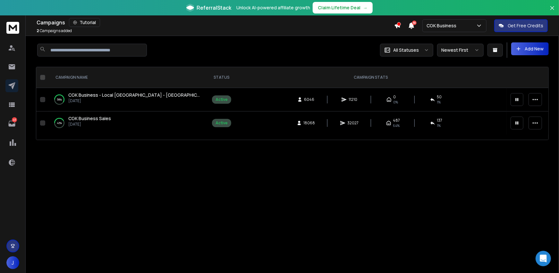
click at [89, 94] on span "CGK Business - Local Biz - TX" at bounding box center [140, 95] width 145 height 6
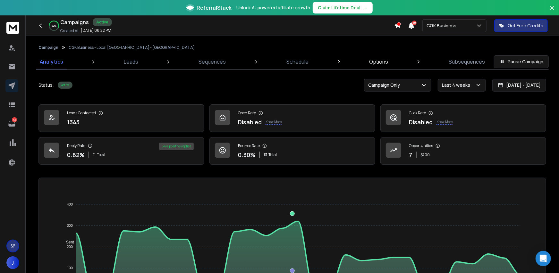
click at [385, 59] on p "Options" at bounding box center [378, 62] width 19 height 8
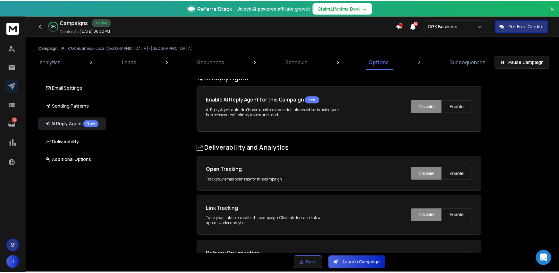
scroll to position [673, 0]
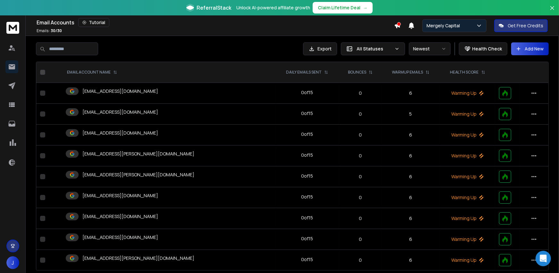
click at [472, 23] on div "Mergely Capital" at bounding box center [455, 25] width 56 height 6
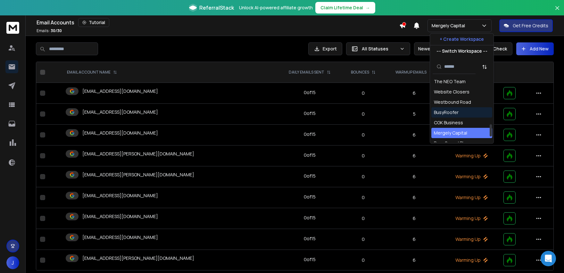
scroll to position [241, 0]
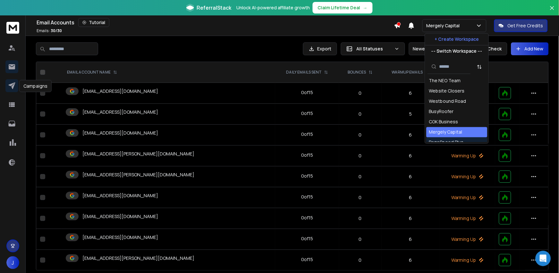
click at [11, 91] on link at bounding box center [11, 85] width 13 height 13
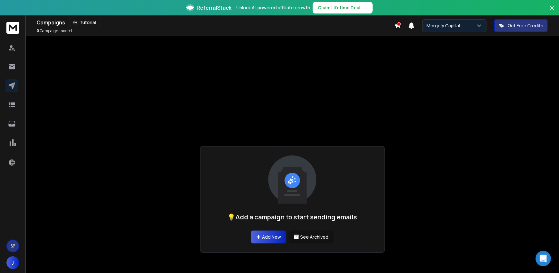
click at [460, 26] on p "Mergely Capital" at bounding box center [445, 25] width 36 height 6
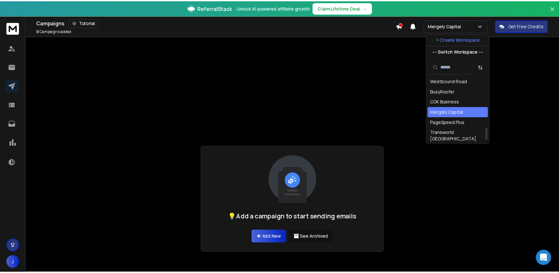
scroll to position [267, 0]
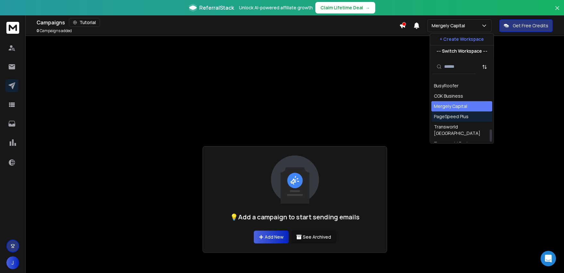
click at [473, 111] on div "PageSpeed Plus" at bounding box center [462, 116] width 61 height 10
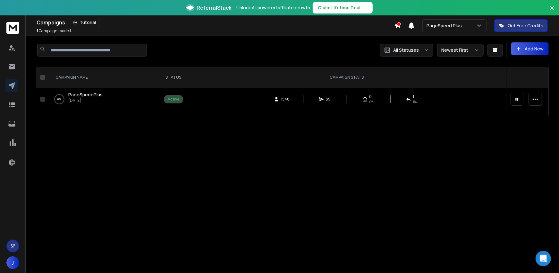
click at [93, 94] on span "PageSpeedPlus" at bounding box center [85, 94] width 34 height 6
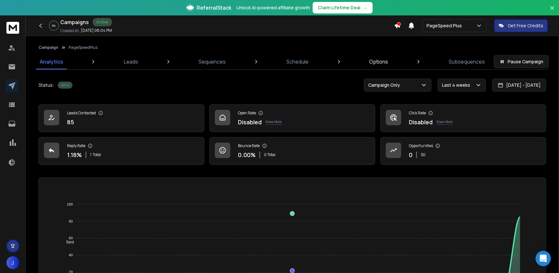
click at [385, 58] on p "Options" at bounding box center [378, 62] width 19 height 8
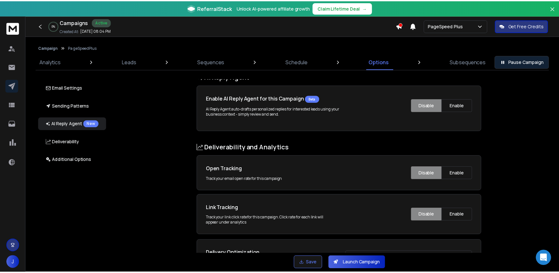
scroll to position [639, 0]
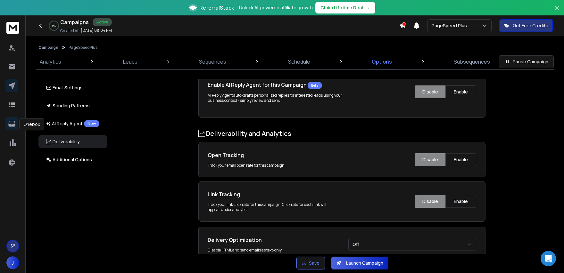
click at [13, 125] on icon at bounding box center [11, 124] width 7 height 6
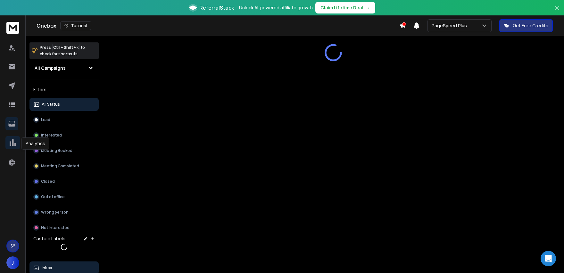
click at [13, 138] on icon at bounding box center [13, 143] width 10 height 10
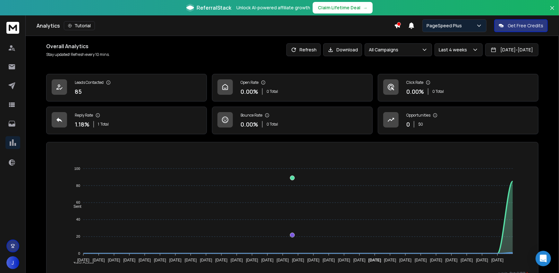
click at [463, 26] on p "PageSpeed Plus" at bounding box center [446, 25] width 38 height 6
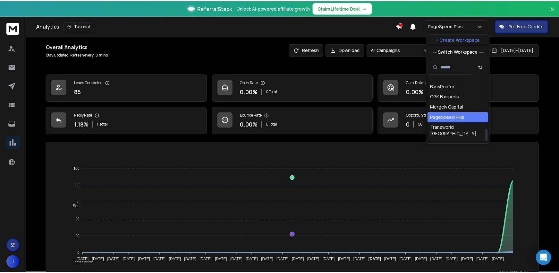
scroll to position [267, 0]
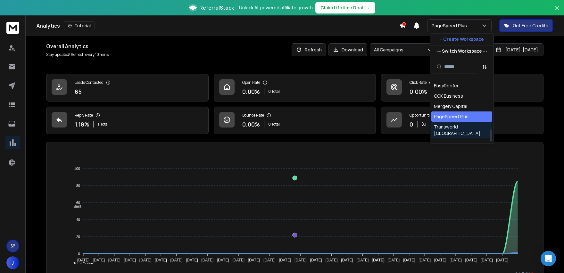
click at [464, 123] on div "Transworld [GEOGRAPHIC_DATA]" at bounding box center [462, 129] width 56 height 13
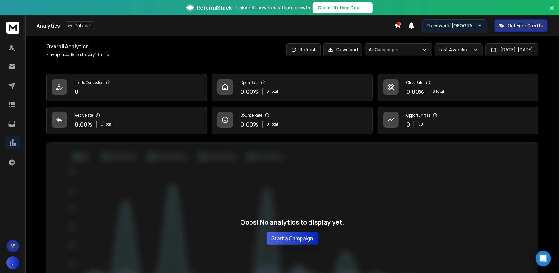
click at [441, 24] on p "Transworld [GEOGRAPHIC_DATA]" at bounding box center [453, 25] width 52 height 6
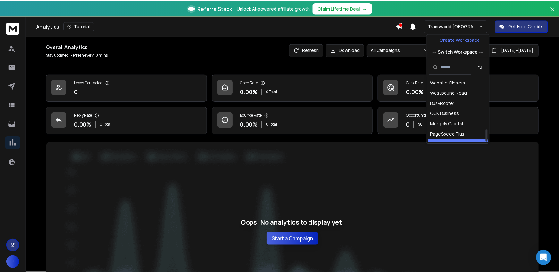
scroll to position [267, 0]
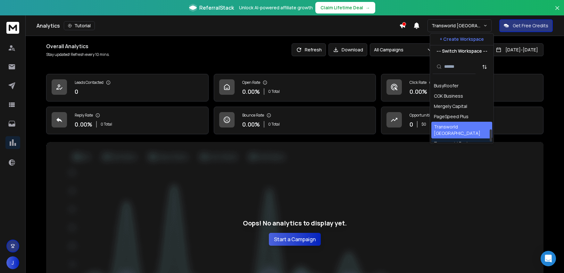
click at [456, 140] on div "Transworld Business Advisors of [GEOGRAPHIC_DATA]" at bounding box center [462, 149] width 56 height 19
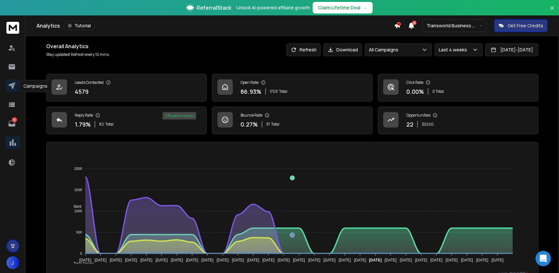
click at [9, 86] on icon at bounding box center [12, 86] width 8 height 8
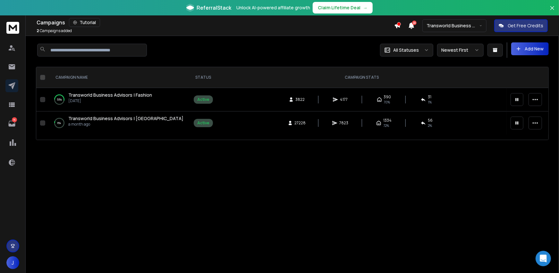
click at [103, 96] on span "Transworld Business Advisors | Fashion" at bounding box center [110, 95] width 84 height 6
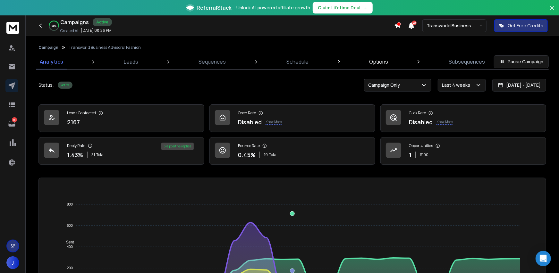
click at [387, 58] on p "Options" at bounding box center [378, 62] width 19 height 8
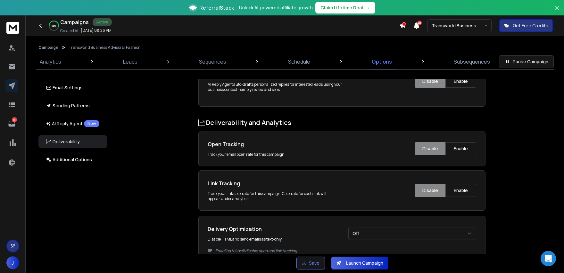
scroll to position [691, 0]
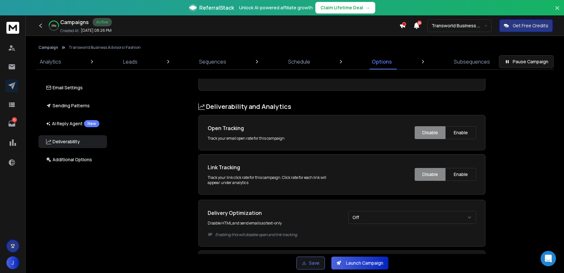
click at [52, 45] on button "Campaign" at bounding box center [48, 47] width 20 height 5
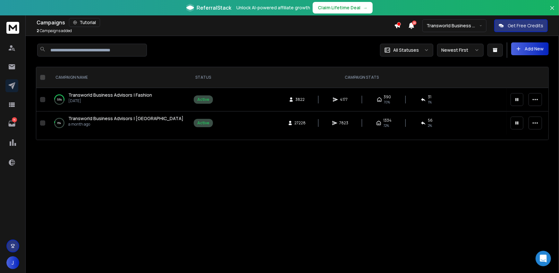
click at [103, 119] on span "Transworld Business Advisors | [GEOGRAPHIC_DATA]" at bounding box center [125, 118] width 115 height 6
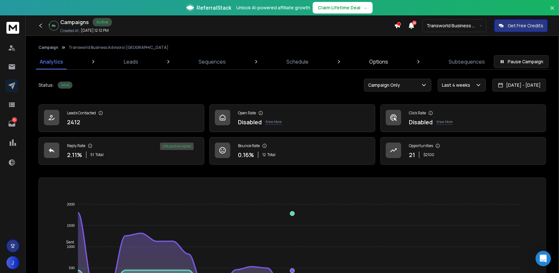
click at [373, 65] on p "Options" at bounding box center [378, 62] width 19 height 8
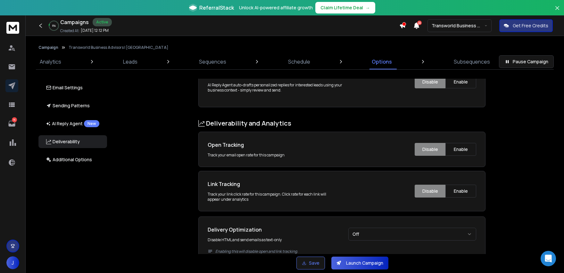
scroll to position [677, 0]
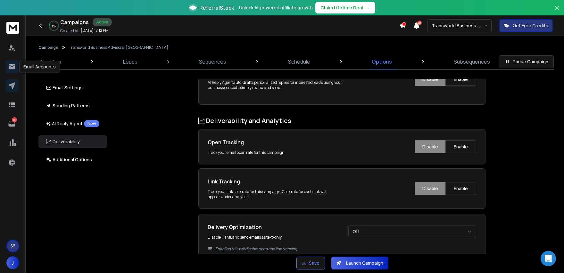
click at [9, 66] on icon at bounding box center [12, 66] width 6 height 5
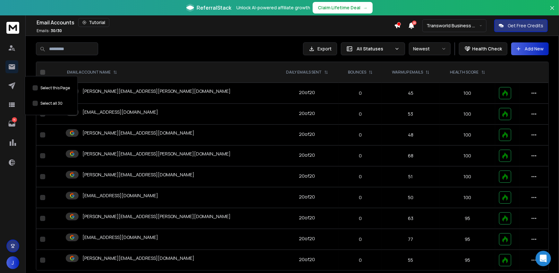
click at [36, 103] on button "Select this Page" at bounding box center [35, 103] width 5 height 5
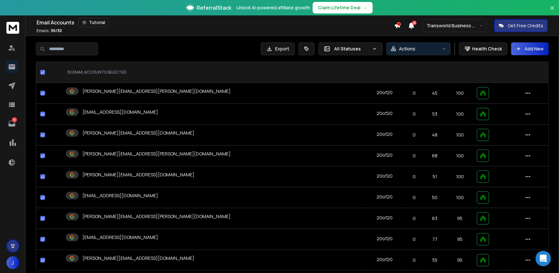
click at [408, 44] on button "Actions" at bounding box center [418, 48] width 64 height 13
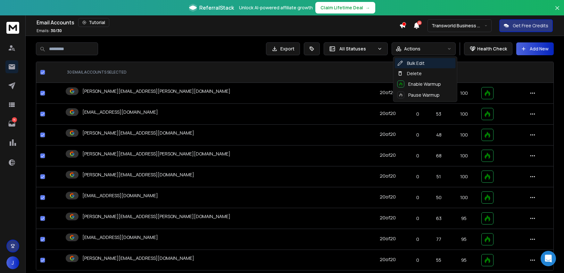
click at [411, 62] on div "Bulk Edit" at bounding box center [411, 63] width 27 height 6
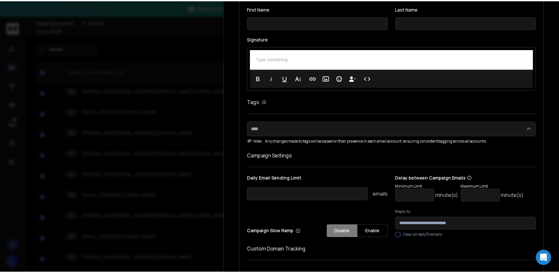
scroll to position [98, 0]
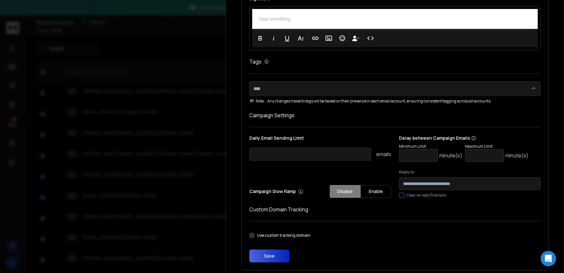
click at [336, 155] on input "number" at bounding box center [311, 154] width 122 height 13
type input "**"
click at [408, 154] on input "number" at bounding box center [418, 155] width 39 height 13
type input "**"
click at [269, 254] on button "Save" at bounding box center [270, 255] width 40 height 13
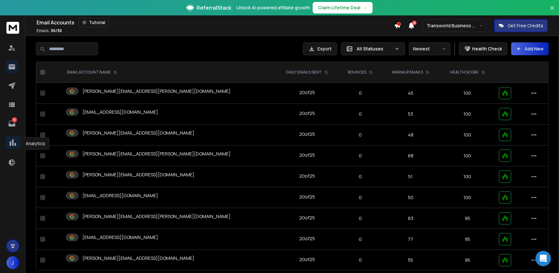
click at [12, 140] on icon at bounding box center [13, 142] width 6 height 6
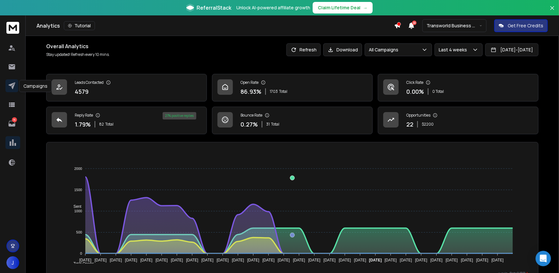
click at [16, 81] on link at bounding box center [11, 85] width 13 height 13
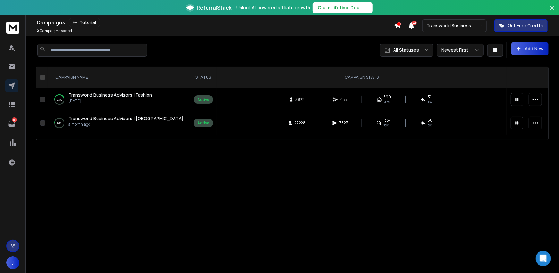
click at [108, 94] on span "Transworld Business Advisors | Fashion" at bounding box center [110, 95] width 84 height 6
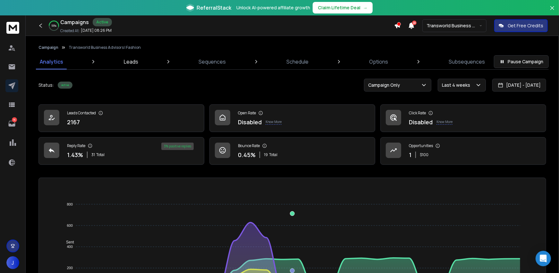
click at [123, 67] on link "Leads" at bounding box center [131, 61] width 22 height 15
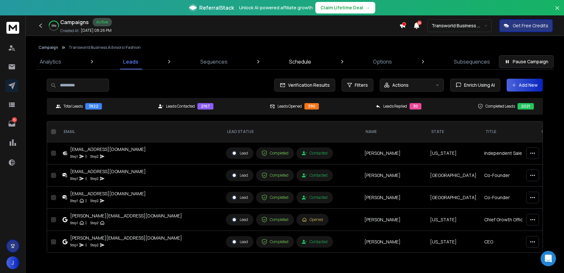
click at [298, 66] on link "Schedule" at bounding box center [300, 61] width 30 height 15
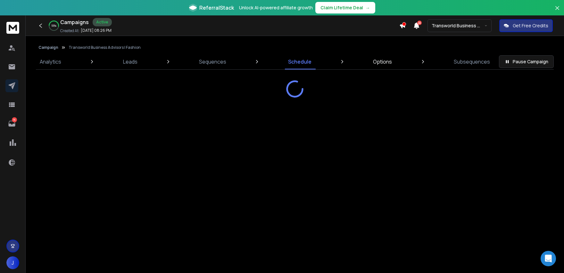
click at [383, 65] on link "Options" at bounding box center [382, 61] width 27 height 15
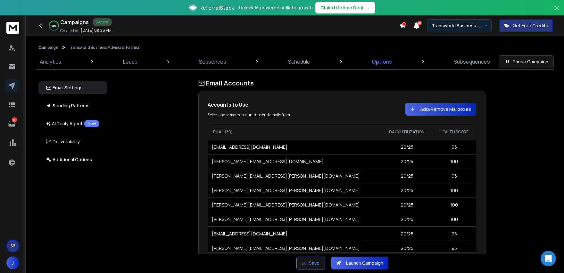
click at [448, 24] on p "Transworld Business Advisors of NY" at bounding box center [458, 25] width 53 height 6
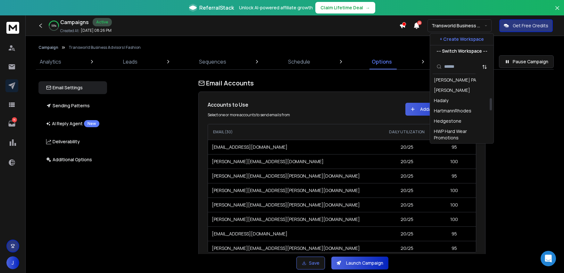
scroll to position [101, 0]
click at [454, 96] on div "Hadaly" at bounding box center [462, 101] width 61 height 10
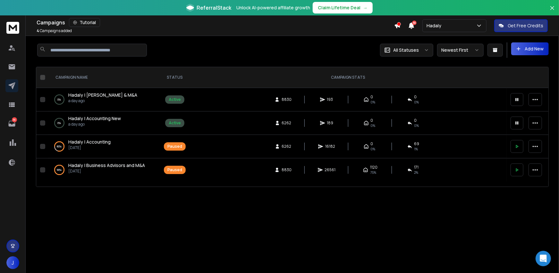
click at [92, 96] on span "Hadaly | [PERSON_NAME] & M&A" at bounding box center [102, 95] width 69 height 6
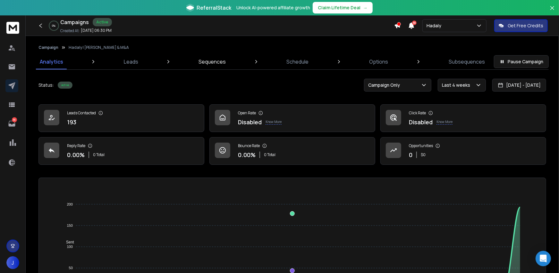
click at [219, 58] on p "Sequences" at bounding box center [212, 62] width 27 height 8
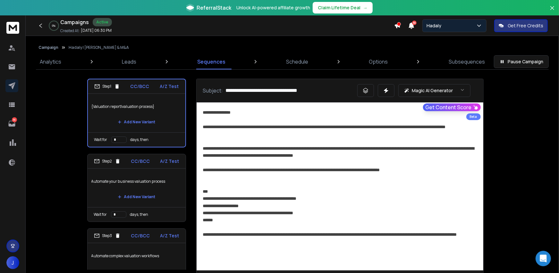
click at [472, 21] on button "Hadaly" at bounding box center [454, 25] width 64 height 13
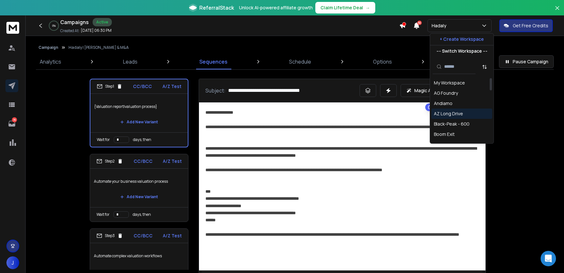
drag, startPoint x: 491, startPoint y: 89, endPoint x: 491, endPoint y: 79, distance: 10.3
click at [491, 79] on div at bounding box center [491, 84] width 2 height 12
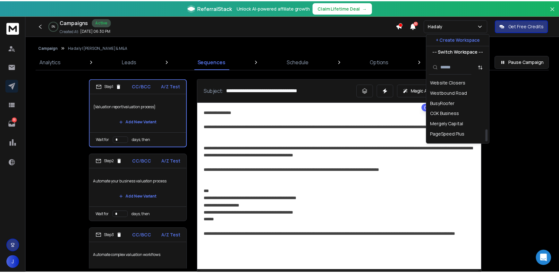
scroll to position [267, 0]
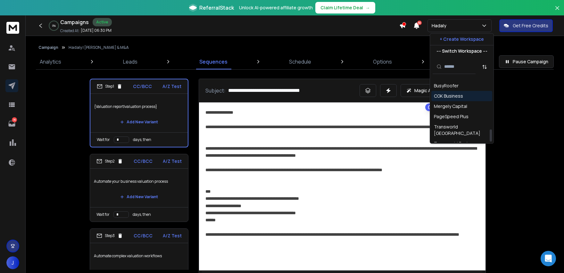
click at [455, 93] on div "CGK Business" at bounding box center [448, 96] width 29 height 6
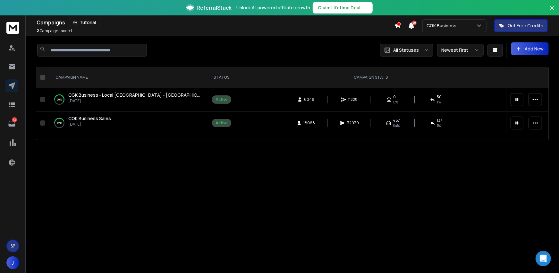
click at [97, 92] on span "CGK Business - Local [GEOGRAPHIC_DATA] - [GEOGRAPHIC_DATA]" at bounding box center [140, 95] width 145 height 6
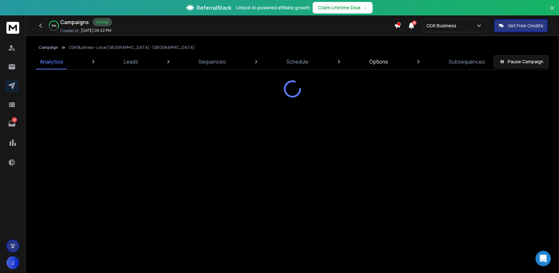
click at [414, 51] on div "Campaign CGK Business - Local Biz - TX" at bounding box center [292, 47] width 513 height 10
click at [373, 65] on p "Options" at bounding box center [378, 62] width 19 height 8
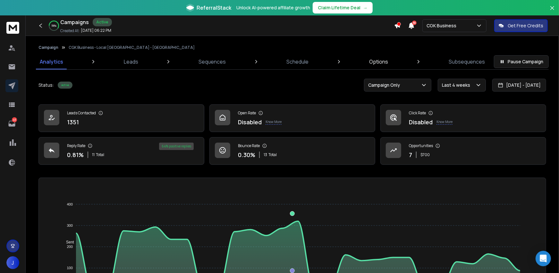
click at [373, 65] on p "Options" at bounding box center [378, 62] width 19 height 8
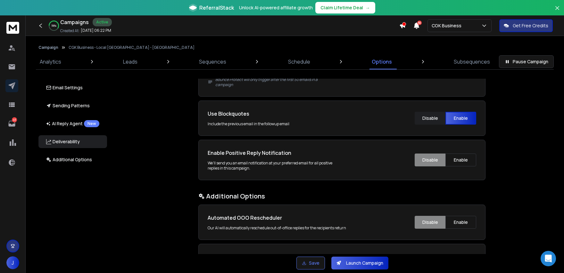
scroll to position [1033, 0]
click at [451, 161] on button "Enable" at bounding box center [461, 160] width 31 height 13
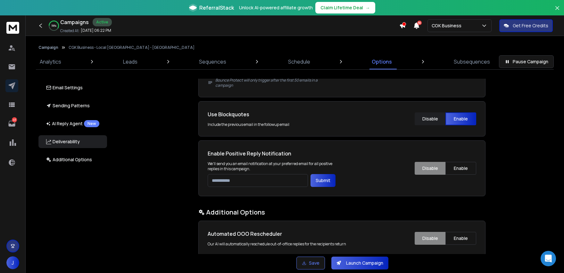
click at [272, 181] on input "email" at bounding box center [258, 180] width 100 height 13
type input "**********"
click at [314, 184] on button "Submit" at bounding box center [323, 180] width 25 height 13
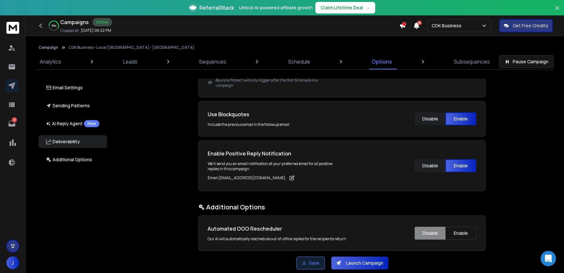
click at [307, 263] on button "Save" at bounding box center [311, 262] width 29 height 13
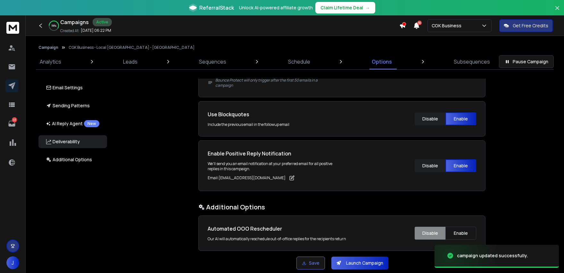
click at [50, 47] on button "Campaign" at bounding box center [48, 47] width 20 height 5
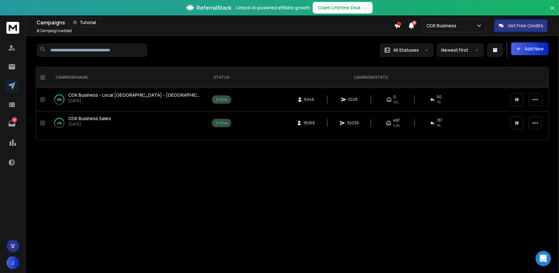
click at [100, 119] on span "CGK Business Sales" at bounding box center [89, 118] width 43 height 6
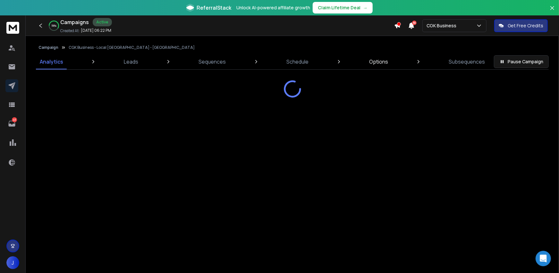
click at [385, 62] on p "Options" at bounding box center [378, 62] width 19 height 8
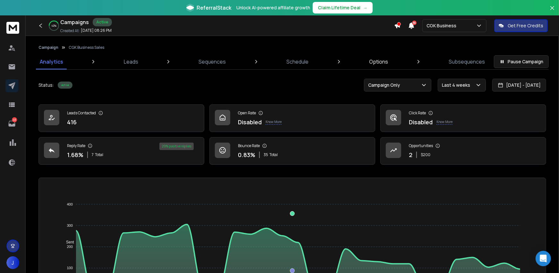
click at [380, 64] on p "Options" at bounding box center [378, 62] width 19 height 8
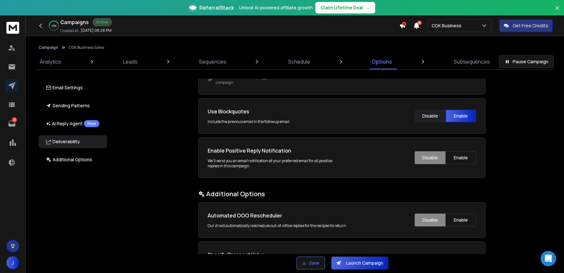
scroll to position [1039, 0]
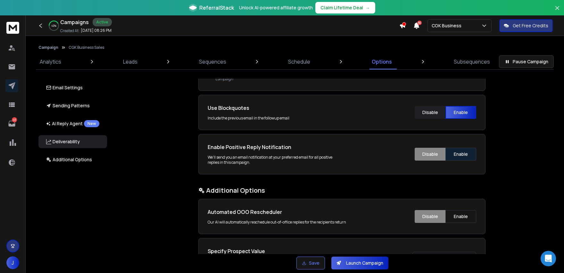
click at [454, 160] on button "Enable" at bounding box center [461, 154] width 31 height 13
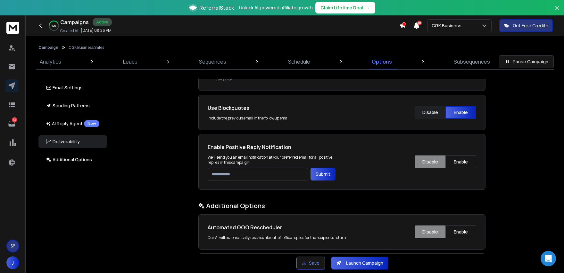
click at [258, 179] on input "email" at bounding box center [258, 173] width 100 height 13
type input "**********"
click at [321, 175] on button "Submit" at bounding box center [323, 173] width 25 height 13
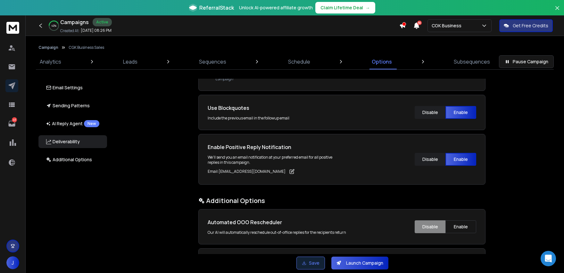
click at [310, 265] on button "Save" at bounding box center [311, 262] width 29 height 13
click at [15, 115] on div "43" at bounding box center [12, 106] width 15 height 130
click at [14, 122] on p "43" at bounding box center [14, 119] width 5 height 5
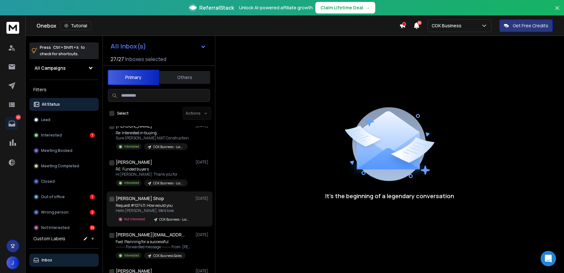
scroll to position [74, 0]
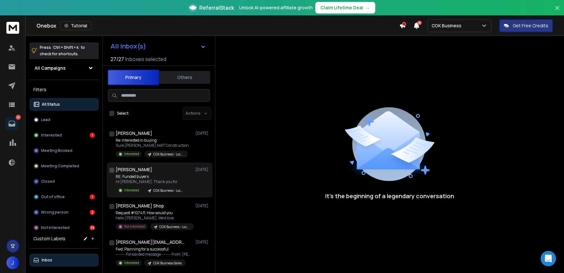
click at [166, 177] on p "RE: Funded buyers" at bounding box center [152, 176] width 72 height 5
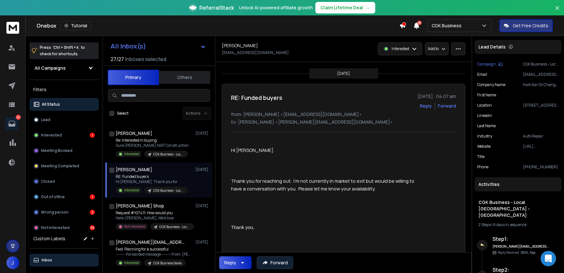
click at [277, 263] on button "Forward" at bounding box center [275, 262] width 37 height 13
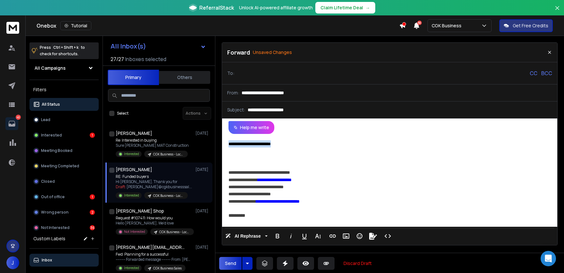
drag, startPoint x: 292, startPoint y: 146, endPoint x: 224, endPoint y: 145, distance: 68.3
click at [224, 145] on div "**********" at bounding box center [389, 180] width 335 height 93
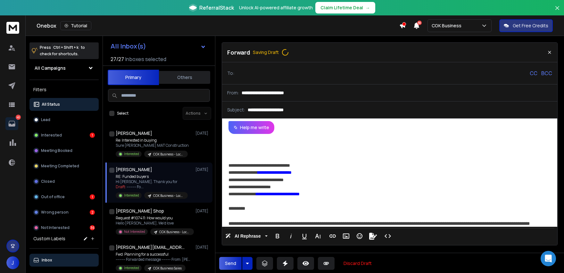
click at [282, 74] on input at bounding box center [259, 73] width 45 height 12
paste input "**********"
type input "**********"
click at [231, 262] on button "Send" at bounding box center [230, 263] width 22 height 13
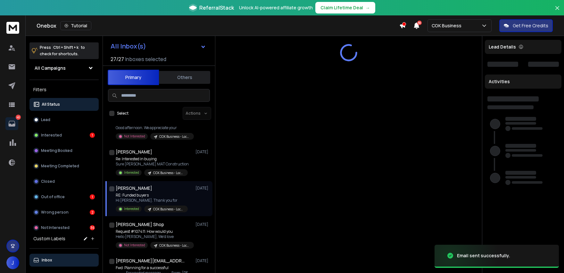
scroll to position [55, 0]
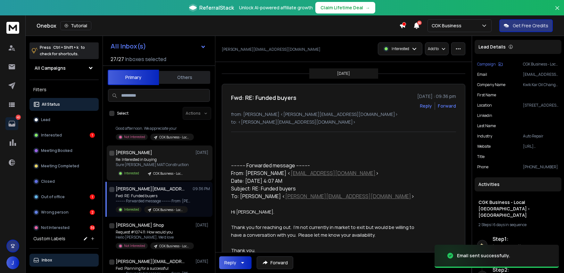
click at [180, 157] on p "Re: Interested in buying" at bounding box center [152, 159] width 73 height 5
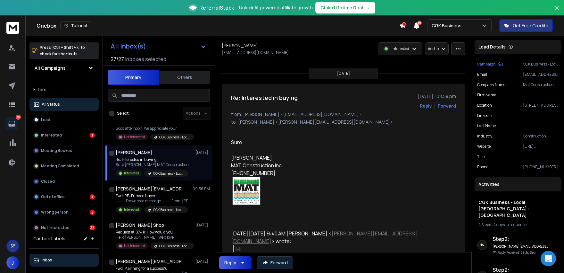
click at [286, 261] on button "Forward" at bounding box center [275, 262] width 37 height 13
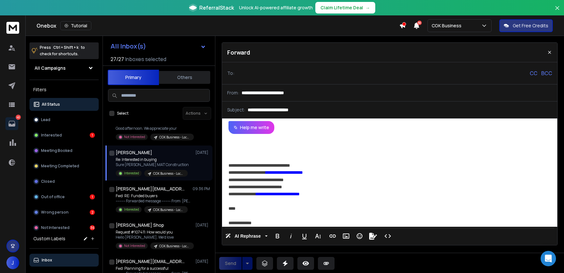
click at [263, 72] on input at bounding box center [259, 73] width 45 height 12
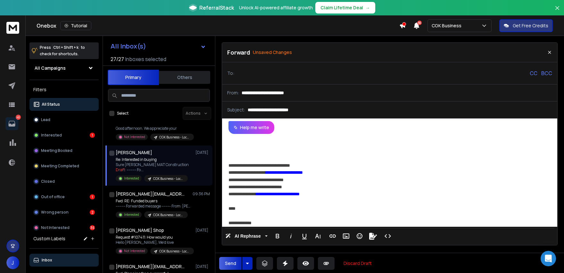
paste input "**********"
type input "**********"
click at [228, 264] on button "Send" at bounding box center [230, 263] width 22 height 13
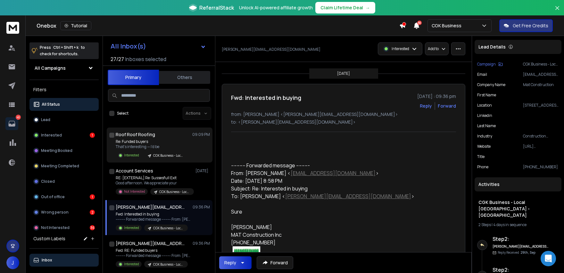
click at [178, 140] on p "Re: Funded buyers" at bounding box center [152, 141] width 72 height 5
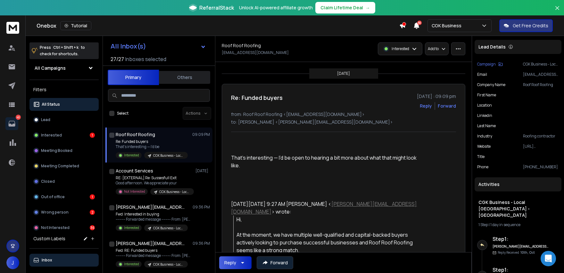
click at [273, 265] on button "Forward" at bounding box center [275, 262] width 37 height 13
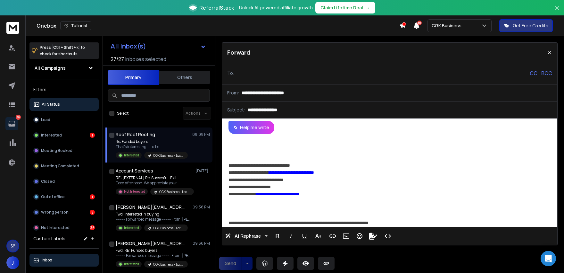
click at [300, 71] on div at bounding box center [382, 73] width 291 height 12
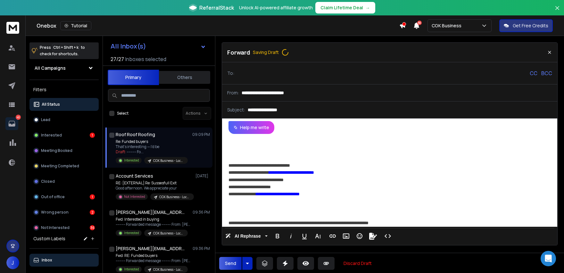
click at [266, 69] on input at bounding box center [259, 73] width 45 height 12
paste input "**********"
type input "**********"
click at [233, 263] on button "Send" at bounding box center [230, 263] width 22 height 13
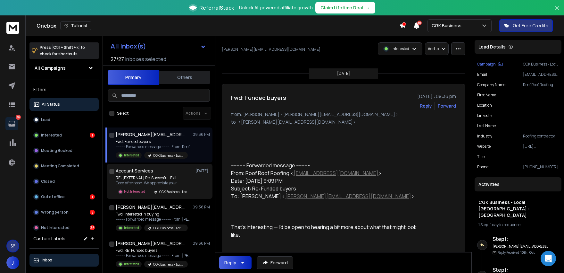
click at [189, 178] on p "RE: [EXTERNAL] Re: Sussesfull Exit" at bounding box center [154, 177] width 77 height 5
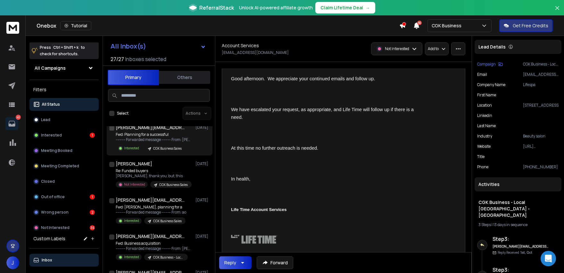
scroll to position [191, 0]
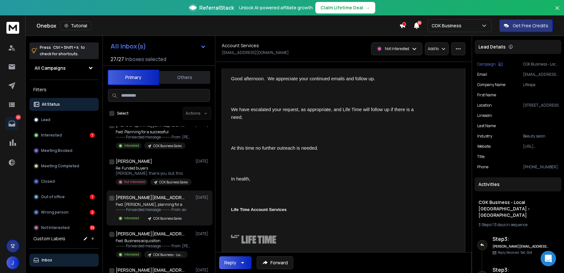
click at [178, 195] on div "derik@cgkbusinesssales.com 23 Sep" at bounding box center [163, 197] width 94 height 6
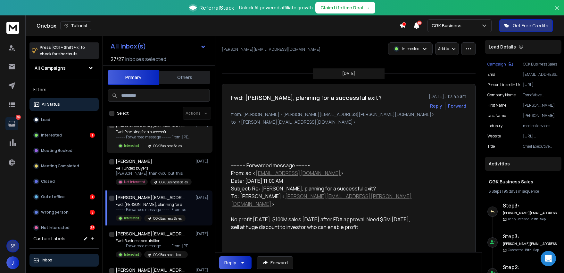
click at [189, 132] on p "Fwd: Planning for a successful" at bounding box center [154, 131] width 77 height 5
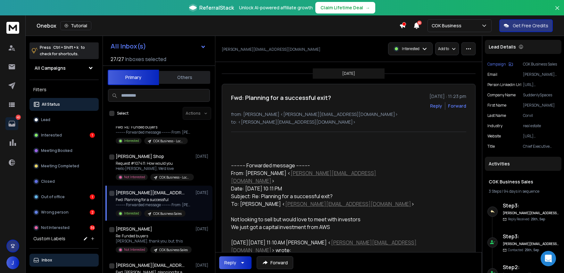
scroll to position [110, 0]
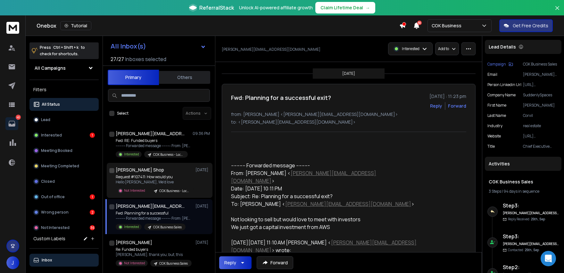
click at [169, 175] on p "Request #107411: How would you" at bounding box center [154, 176] width 77 height 5
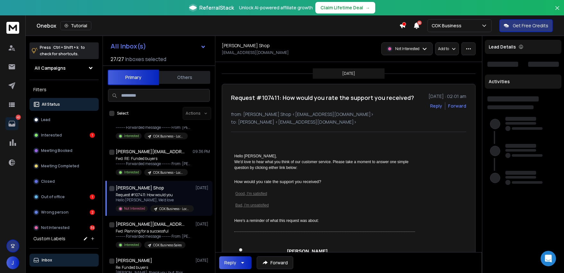
scroll to position [91, 0]
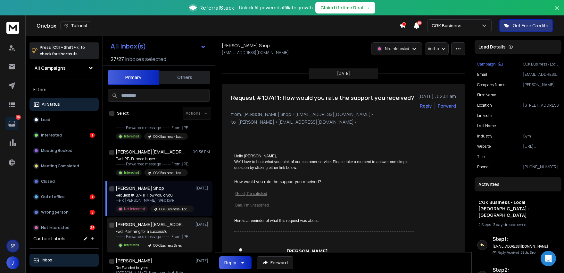
click at [191, 226] on div "derik@cgkbusinesssales.com 25 Sep" at bounding box center [163, 224] width 94 height 6
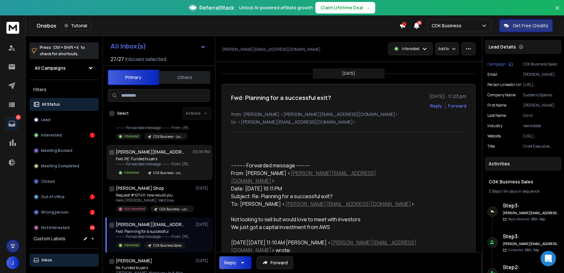
click at [183, 152] on div "derik@cgkbusinesssales.com 09:36 PM" at bounding box center [163, 151] width 94 height 6
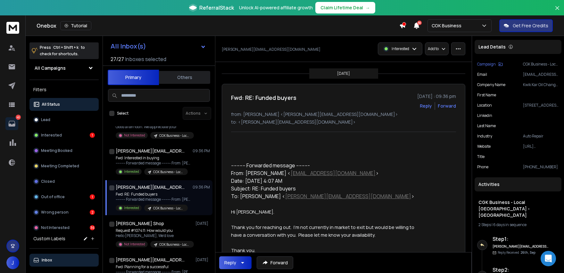
scroll to position [55, 0]
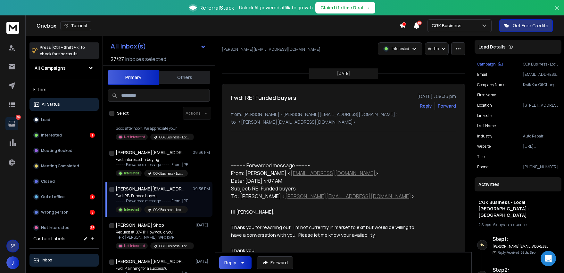
click at [190, 190] on div "derik@cgkbusinesssales.com 09:36 PM" at bounding box center [163, 188] width 94 height 6
drag, startPoint x: 337, startPoint y: 171, endPoint x: 279, endPoint y: 175, distance: 57.5
click at [279, 175] on div "From: Bob Zamzow < bz@kwikkardenton.com >" at bounding box center [324, 173] width 187 height 8
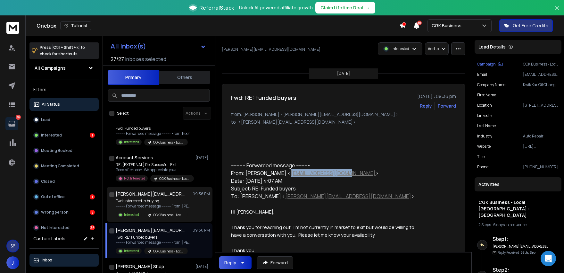
scroll to position [13, 0]
click at [168, 199] on p "Fwd: Interested in buying" at bounding box center [154, 201] width 77 height 5
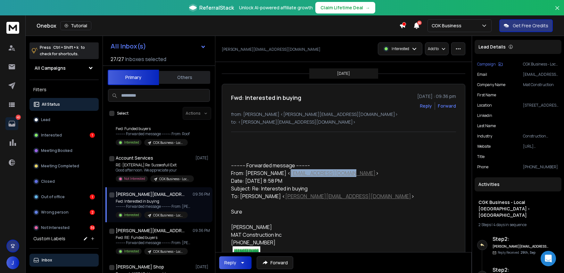
drag, startPoint x: 340, startPoint y: 172, endPoint x: 284, endPoint y: 173, distance: 56.1
click at [284, 173] on div "From: Carlos Tijerina < catijerina79@gmail.com >" at bounding box center [324, 173] width 187 height 8
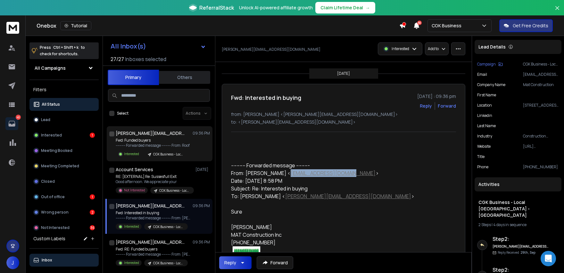
scroll to position [0, 0]
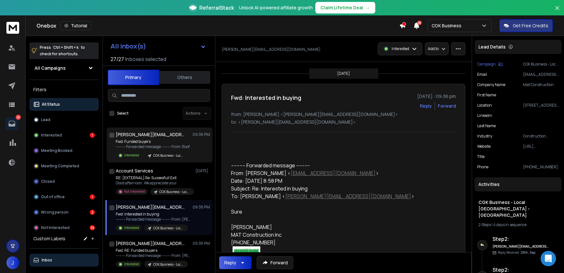
click at [166, 144] on p "---------- Forwarded message --------- From: Roof" at bounding box center [153, 146] width 74 height 5
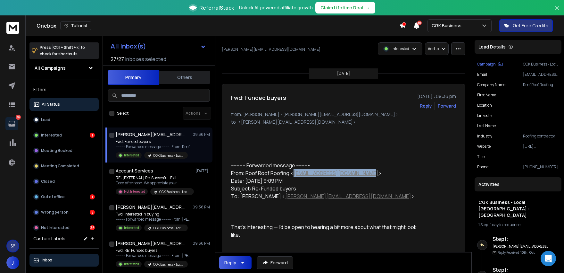
drag, startPoint x: 363, startPoint y: 173, endPoint x: 292, endPoint y: 173, distance: 70.6
click at [292, 173] on div "From: Roof Roof Roofing < roofroofroofingtx@gmail.com >" at bounding box center [324, 173] width 187 height 8
click at [477, 29] on button "CGK Business" at bounding box center [460, 25] width 64 height 13
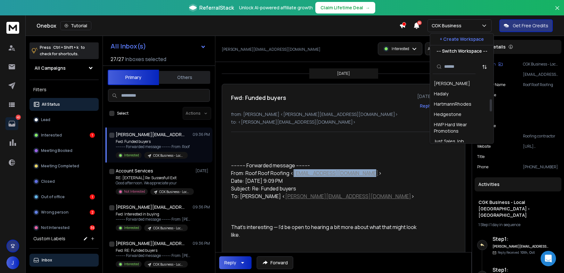
scroll to position [110, 0]
click at [460, 120] on div "HWP Hard Wear Promotions" at bounding box center [462, 126] width 56 height 13
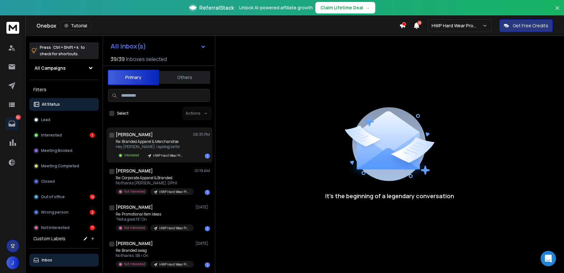
click at [191, 139] on div "Re: Branded Apparel & Merchandise Hey [PERSON_NAME], I apologize for Interested…" at bounding box center [163, 149] width 94 height 20
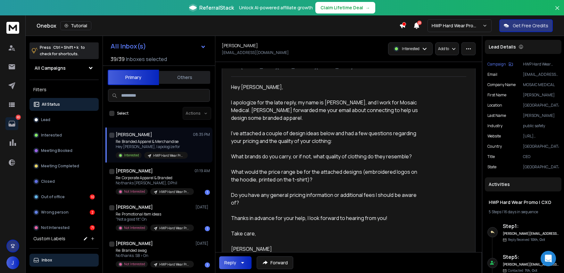
scroll to position [55, 0]
click at [273, 264] on button "Forward" at bounding box center [275, 262] width 37 height 13
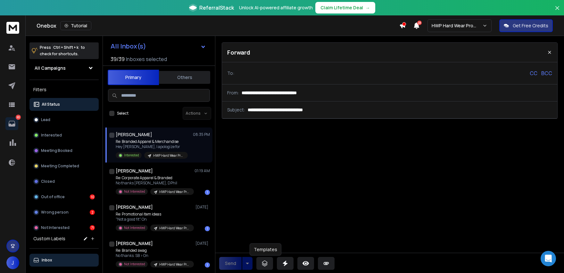
scroll to position [0, 0]
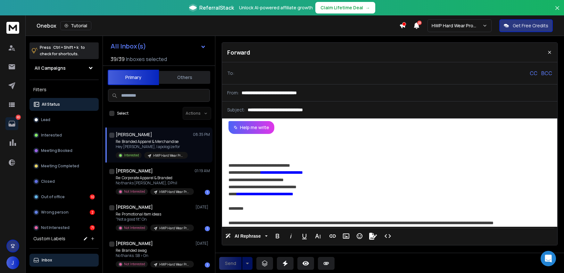
click at [274, 72] on input at bounding box center [259, 73] width 45 height 12
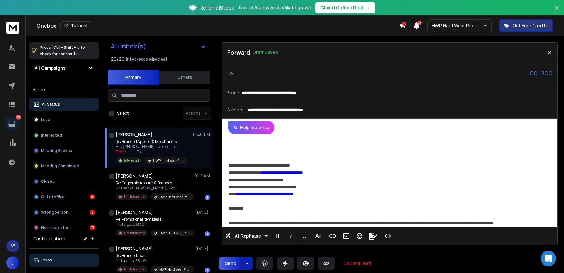
paste input "**********"
type input "**********"
paste input "**********"
type input "**********"
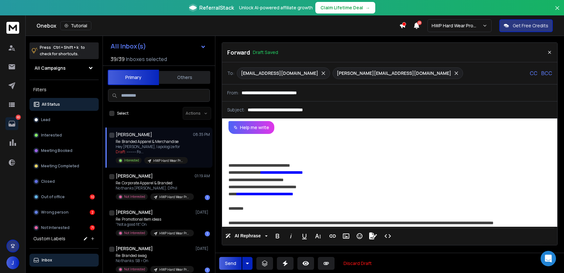
click at [235, 262] on button "Send" at bounding box center [230, 263] width 22 height 13
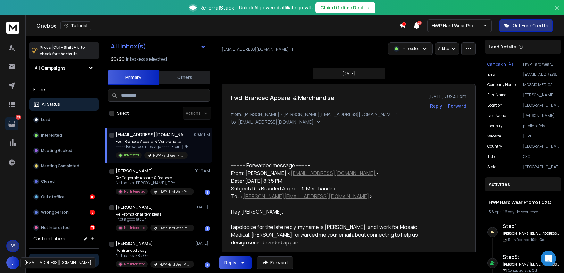
click at [21, 261] on div "[EMAIL_ADDRESS][DOMAIN_NAME]" at bounding box center [57, 262] width 75 height 11
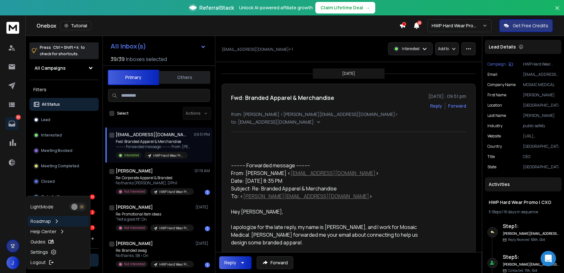
click at [21, 261] on div "83 J" at bounding box center [13, 145] width 26 height 260
click at [37, 262] on p "Logout" at bounding box center [37, 262] width 15 height 6
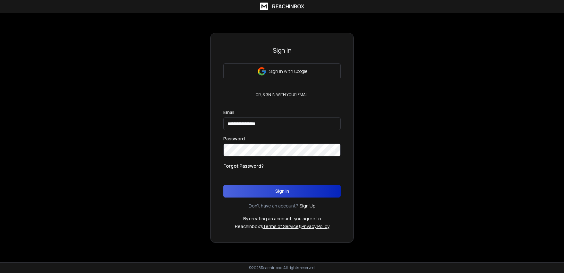
drag, startPoint x: 271, startPoint y: 123, endPoint x: 220, endPoint y: 125, distance: 51.3
click at [220, 125] on div "**********" at bounding box center [282, 138] width 144 height 210
paste input "**********"
type input "**********"
click at [334, 150] on icon at bounding box center [333, 150] width 6 height 6
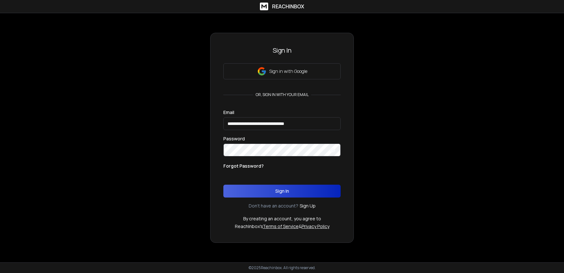
click at [251, 191] on button "Sign In" at bounding box center [282, 190] width 117 height 13
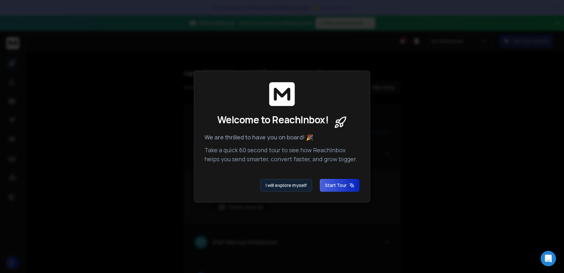
click at [284, 185] on button "I will explore myself" at bounding box center [286, 185] width 52 height 13
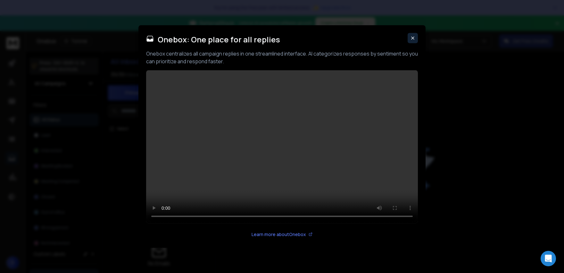
click at [410, 42] on button at bounding box center [413, 38] width 10 height 10
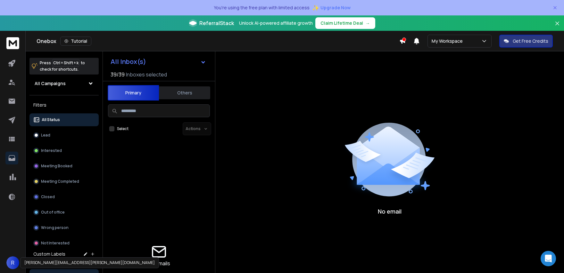
click at [10, 265] on span "R" at bounding box center [12, 262] width 13 height 13
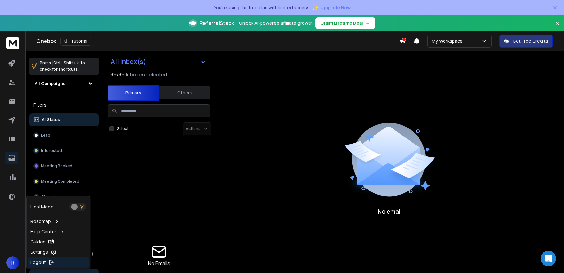
click at [46, 262] on div "Logout" at bounding box center [58, 262] width 61 height 10
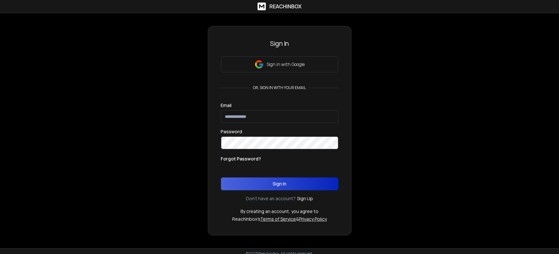
type input "**********"
click at [295, 182] on button "Sign In" at bounding box center [279, 184] width 117 height 13
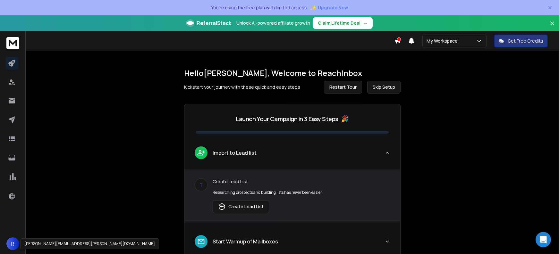
click at [15, 241] on span "R" at bounding box center [12, 244] width 13 height 13
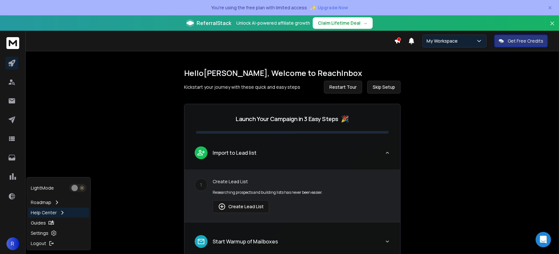
click at [481, 41] on icon "button" at bounding box center [479, 41] width 3 height 2
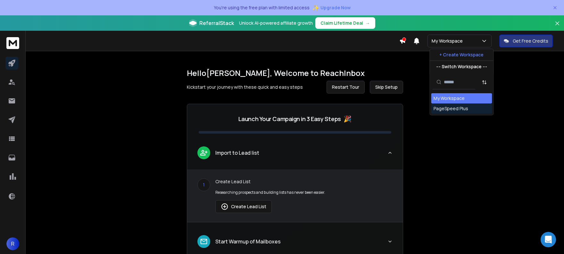
click at [464, 107] on div "PageSpeed Plus" at bounding box center [451, 109] width 35 height 6
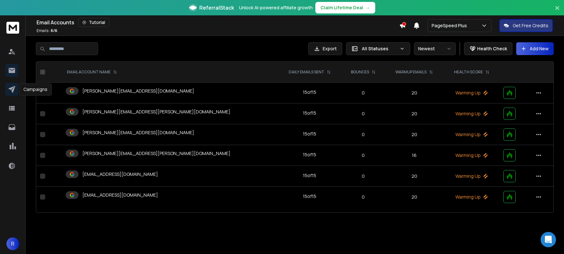
click at [14, 90] on icon at bounding box center [12, 90] width 8 height 8
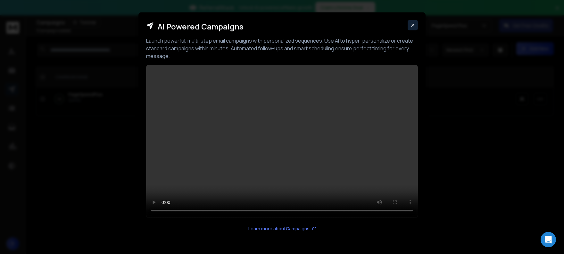
click at [412, 24] on icon at bounding box center [413, 24] width 5 height 5
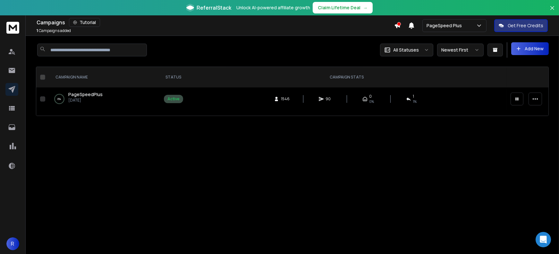
click at [89, 91] on span "PageSpeedPlus" at bounding box center [85, 94] width 34 height 6
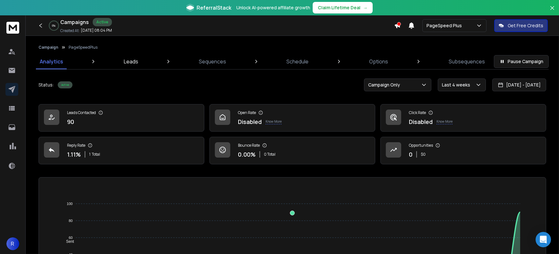
click at [130, 62] on p "Leads" at bounding box center [131, 62] width 14 height 8
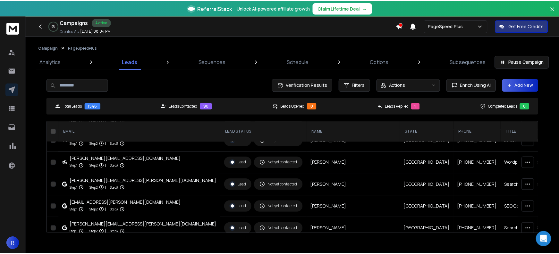
scroll to position [230, 0]
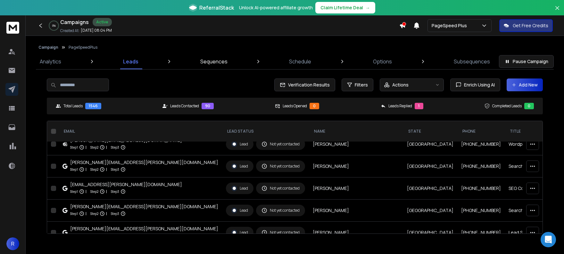
click at [206, 60] on p "Sequences" at bounding box center [213, 62] width 27 height 8
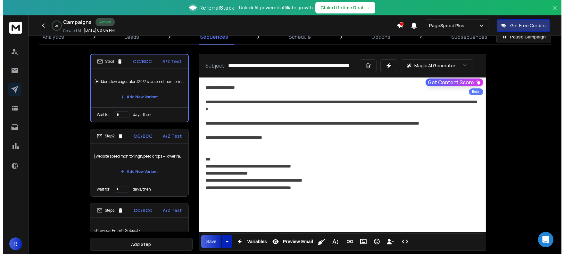
scroll to position [30, 0]
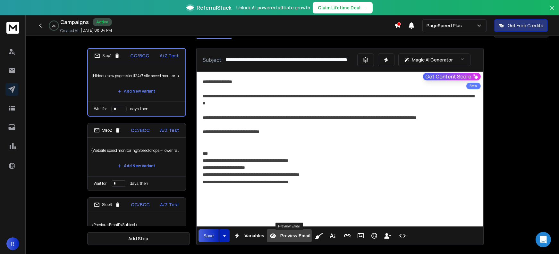
click at [290, 236] on span "Preview Email" at bounding box center [295, 235] width 33 height 5
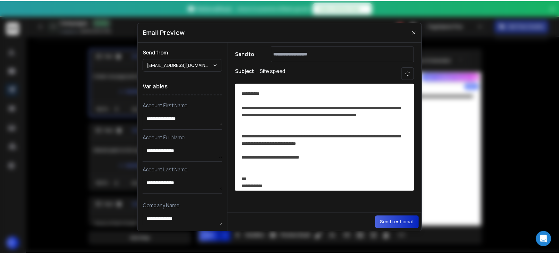
scroll to position [27, 0]
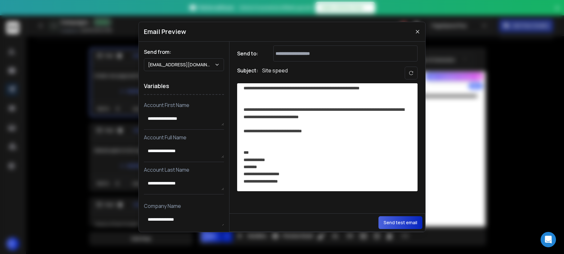
click at [419, 31] on icon at bounding box center [418, 32] width 4 height 4
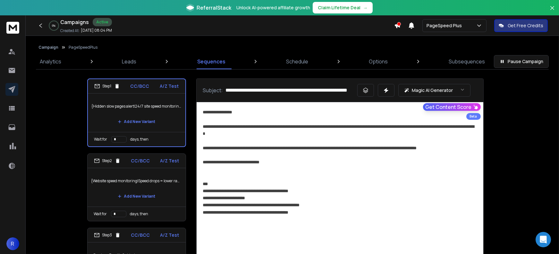
scroll to position [0, 0]
click at [10, 110] on icon at bounding box center [12, 108] width 6 height 4
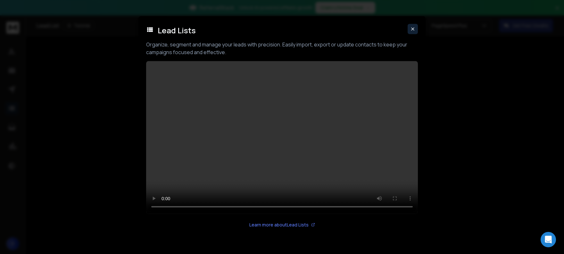
click at [411, 30] on icon at bounding box center [413, 28] width 5 height 5
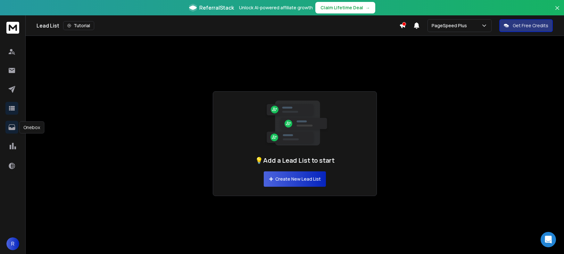
click at [13, 132] on link at bounding box center [11, 127] width 13 height 13
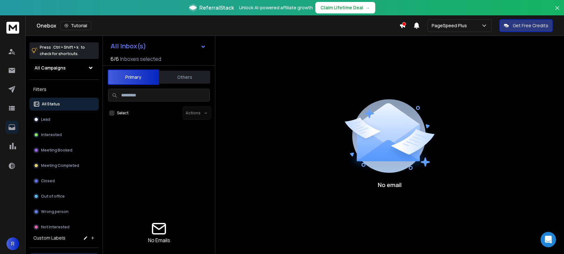
click at [74, 102] on button "All Status" at bounding box center [64, 104] width 69 height 13
click at [11, 144] on icon at bounding box center [13, 146] width 10 height 10
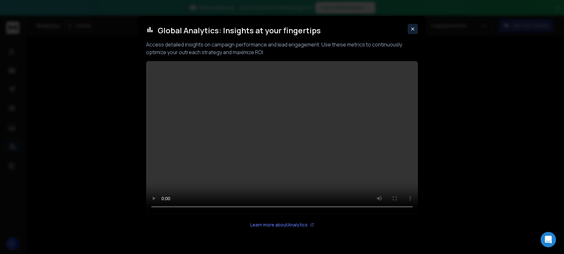
click at [413, 25] on button at bounding box center [413, 29] width 10 height 10
click at [414, 28] on icon at bounding box center [413, 29] width 3 height 3
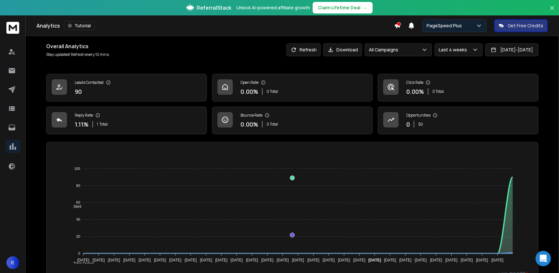
click at [459, 28] on p "PageSpeed Plus" at bounding box center [446, 25] width 38 height 6
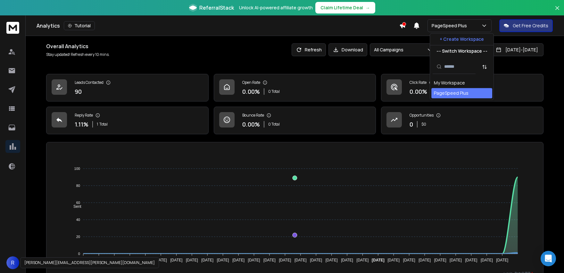
click at [12, 254] on span "R" at bounding box center [12, 262] width 13 height 13
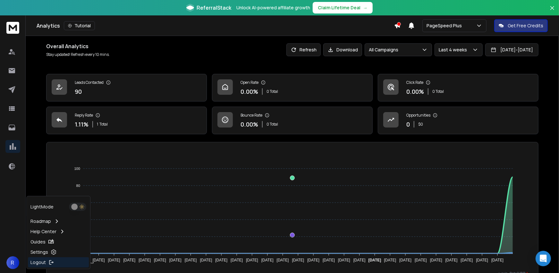
click at [40, 254] on div "Logout" at bounding box center [58, 262] width 61 height 10
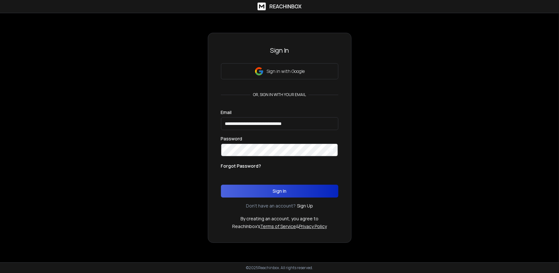
click at [297, 126] on input "**********" at bounding box center [279, 123] width 117 height 13
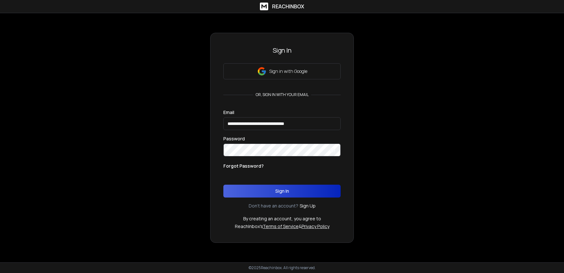
type input "**********"
click at [285, 191] on button "Sign In" at bounding box center [282, 190] width 117 height 13
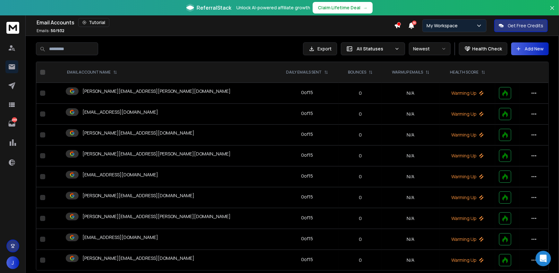
click at [478, 27] on icon "button" at bounding box center [479, 25] width 6 height 6
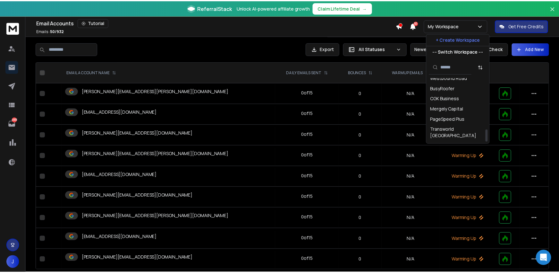
scroll to position [267, 0]
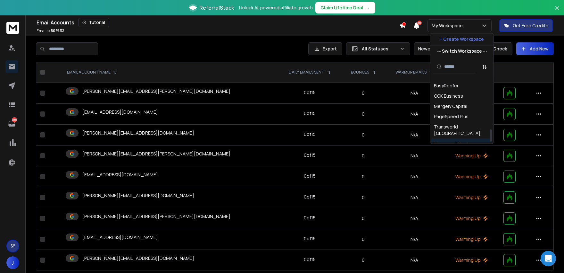
click at [457, 140] on div "Transworld Business Advisors of [GEOGRAPHIC_DATA]" at bounding box center [462, 149] width 56 height 19
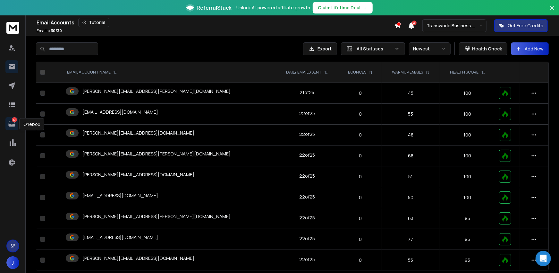
click at [13, 120] on p "17" at bounding box center [14, 119] width 5 height 5
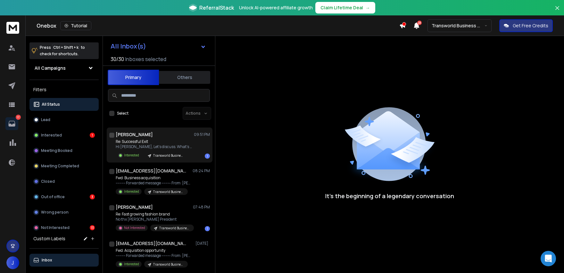
click at [180, 140] on p "Re: Successful Exit" at bounding box center [154, 141] width 77 height 5
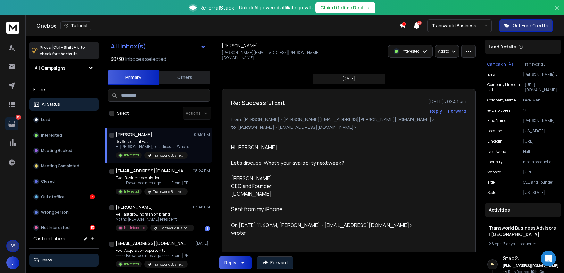
click at [278, 262] on button "Forward" at bounding box center [275, 262] width 37 height 13
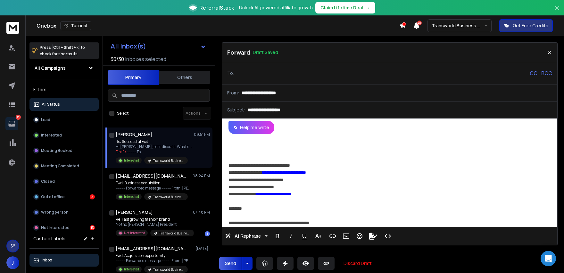
click at [337, 71] on div at bounding box center [382, 73] width 291 height 12
click at [262, 68] on input at bounding box center [259, 73] width 45 height 12
paste input "**********"
type input "**********"
paste input "**********"
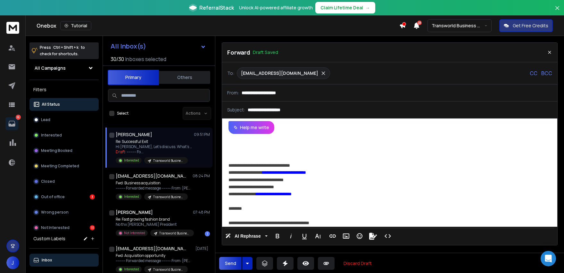
type input "**********"
click at [233, 263] on button "Send" at bounding box center [230, 263] width 22 height 13
